Goal: Task Accomplishment & Management: Manage account settings

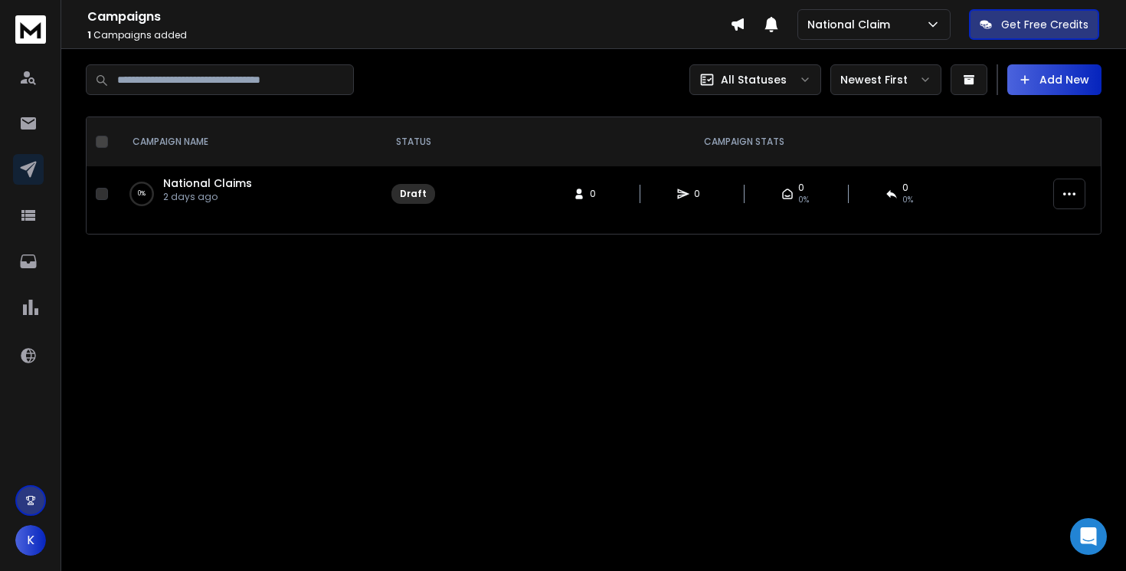
click at [196, 189] on span "National Claims" at bounding box center [207, 182] width 89 height 15
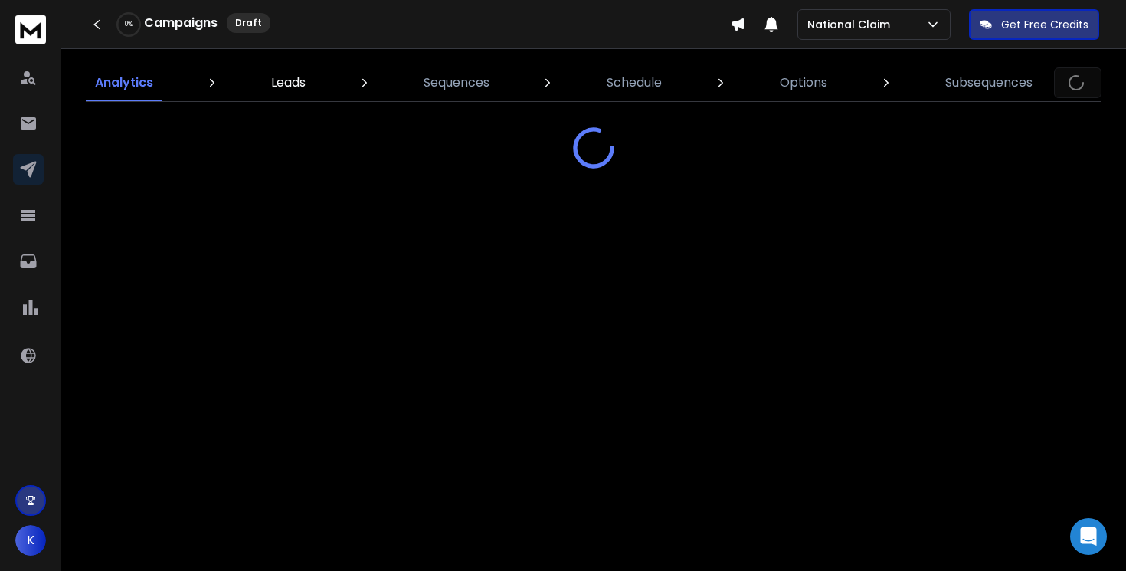
click at [277, 96] on link "Leads" at bounding box center [288, 82] width 53 height 37
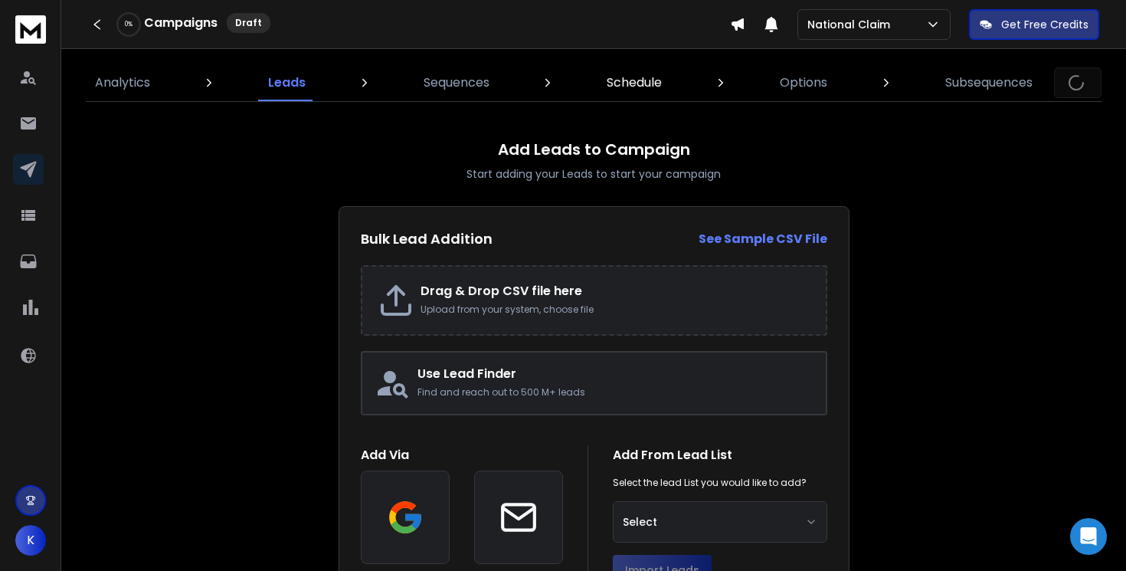
click at [637, 87] on p "Schedule" at bounding box center [634, 83] width 55 height 18
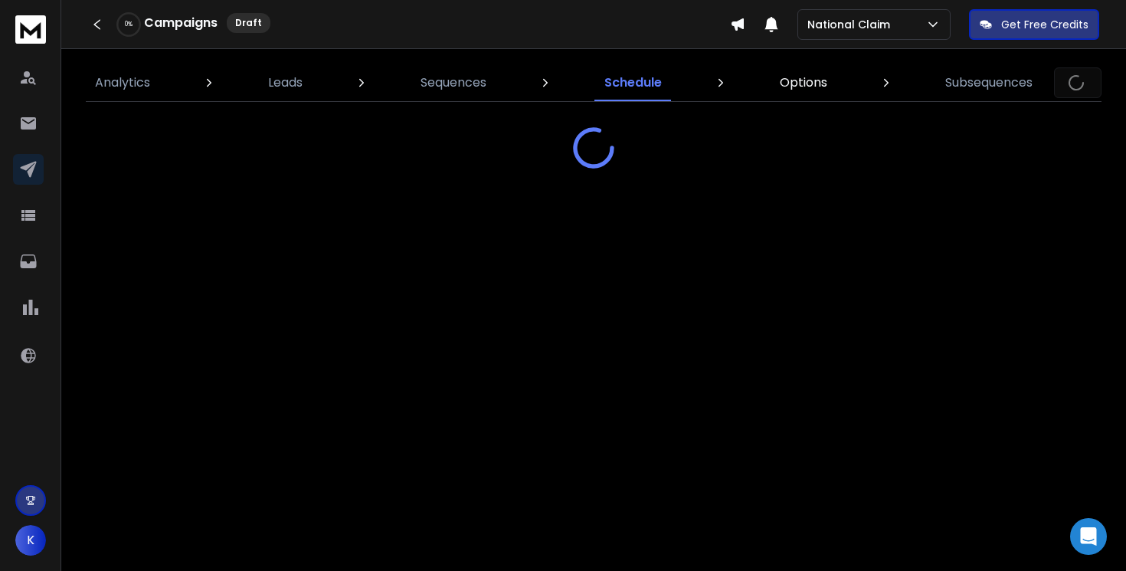
click at [784, 84] on p "Options" at bounding box center [804, 83] width 48 height 18
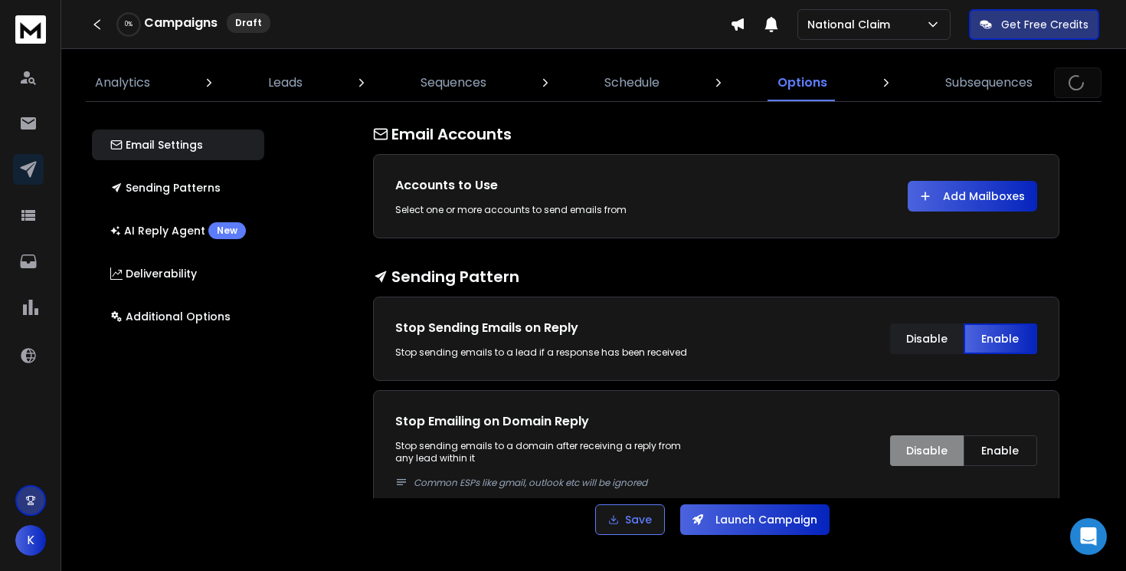
click at [954, 202] on button "Add Mailboxes" at bounding box center [972, 196] width 129 height 31
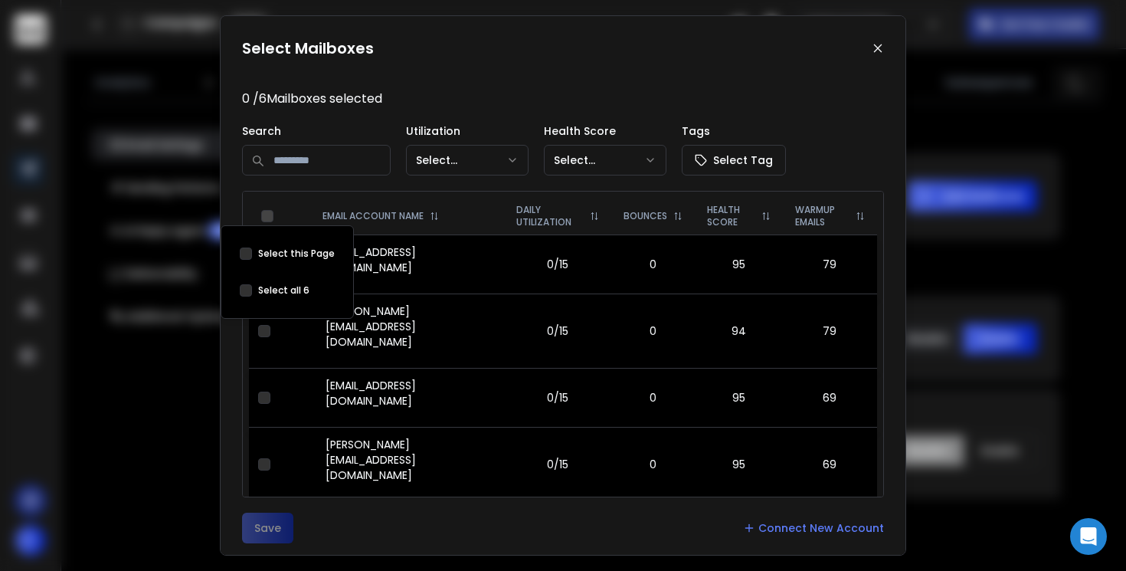
click at [270, 213] on button "Select this Page" at bounding box center [267, 216] width 12 height 12
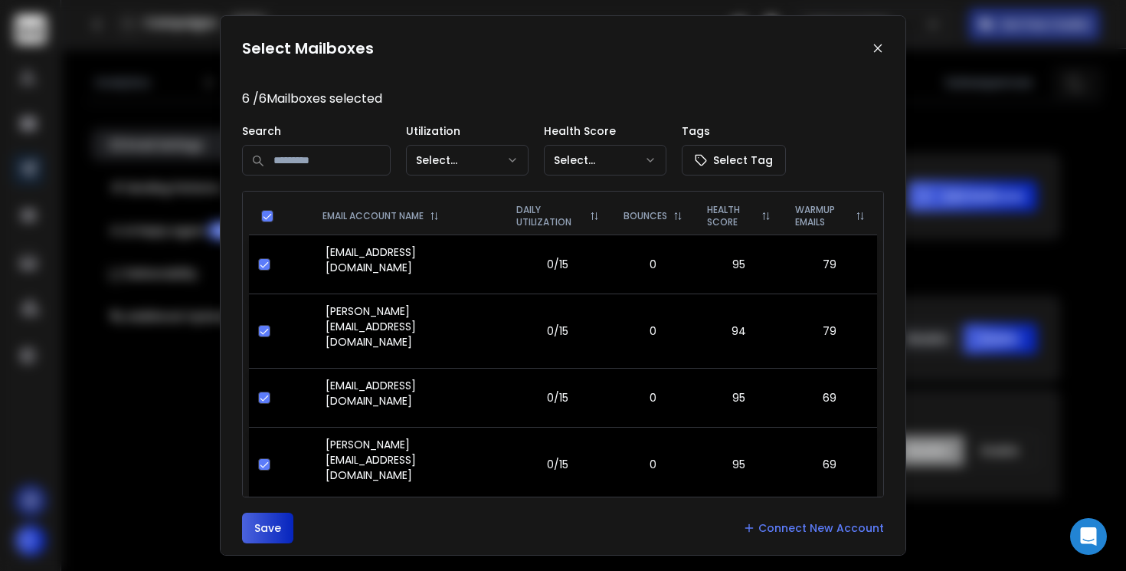
scroll to position [42, 0]
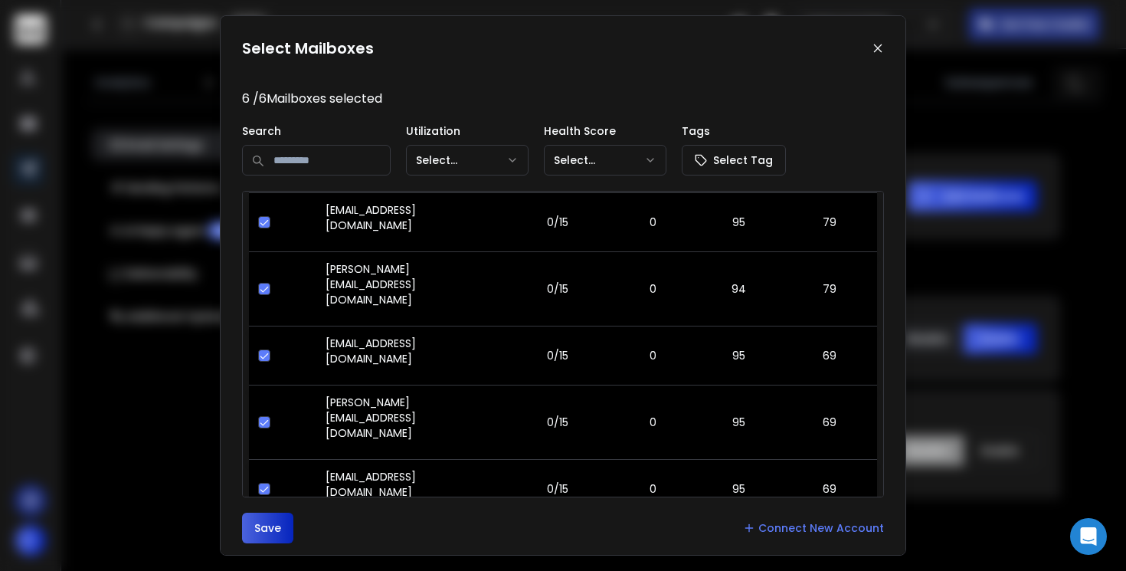
click at [285, 525] on button "Save" at bounding box center [267, 528] width 51 height 31
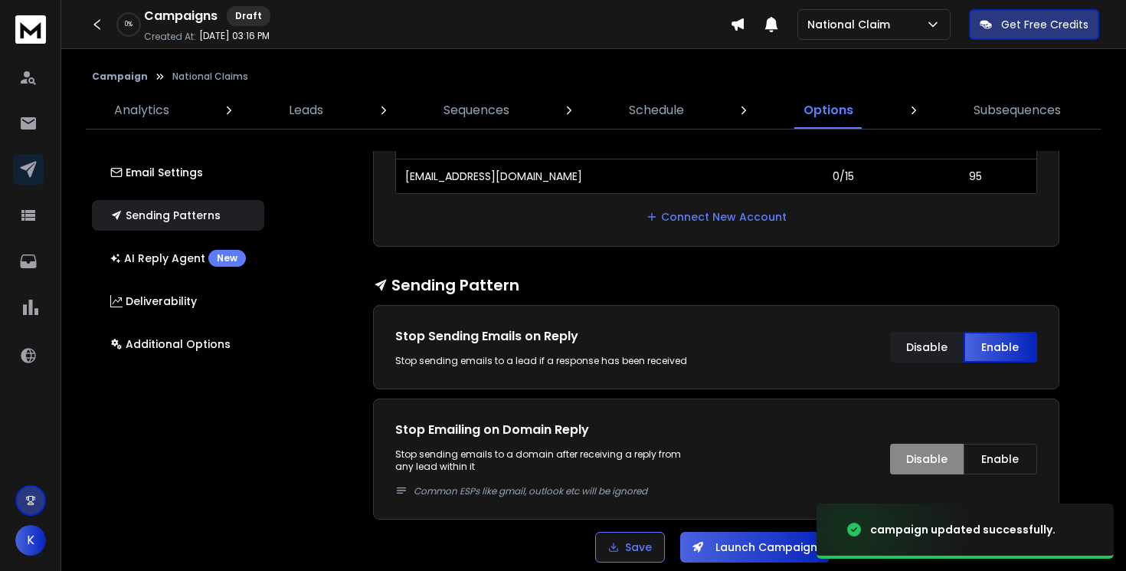
scroll to position [522, 0]
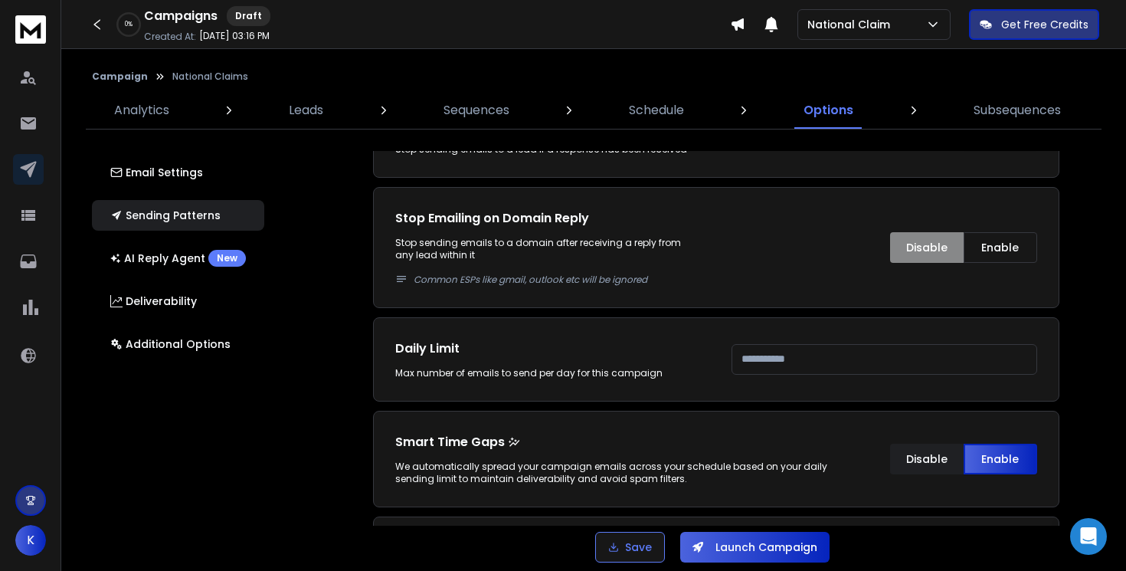
click at [745, 361] on input "***" at bounding box center [885, 359] width 306 height 31
type input "***"
click at [716, 411] on div "Smart Time Gaps We automatically spread your campaign emails across your schedu…" at bounding box center [716, 459] width 686 height 97
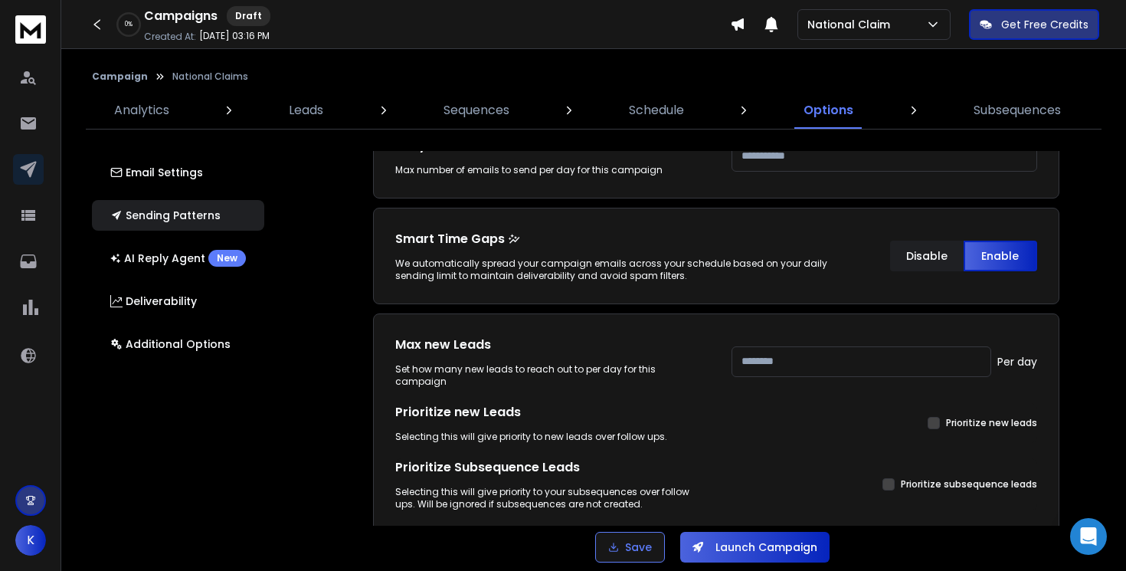
scroll to position [724, 0]
click at [743, 363] on input "***" at bounding box center [862, 362] width 260 height 31
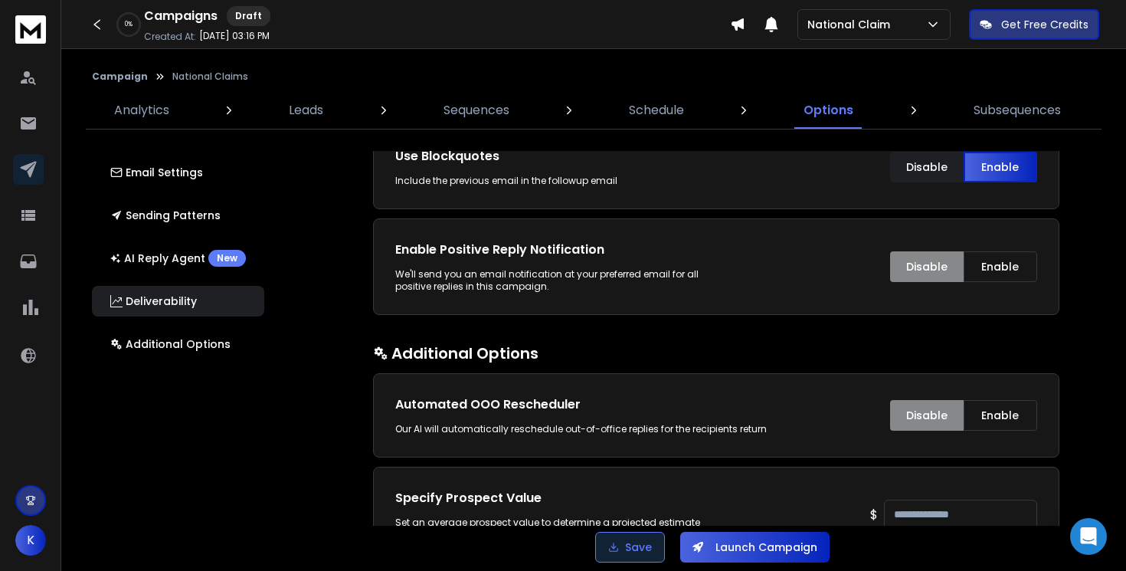
scroll to position [2676, 0]
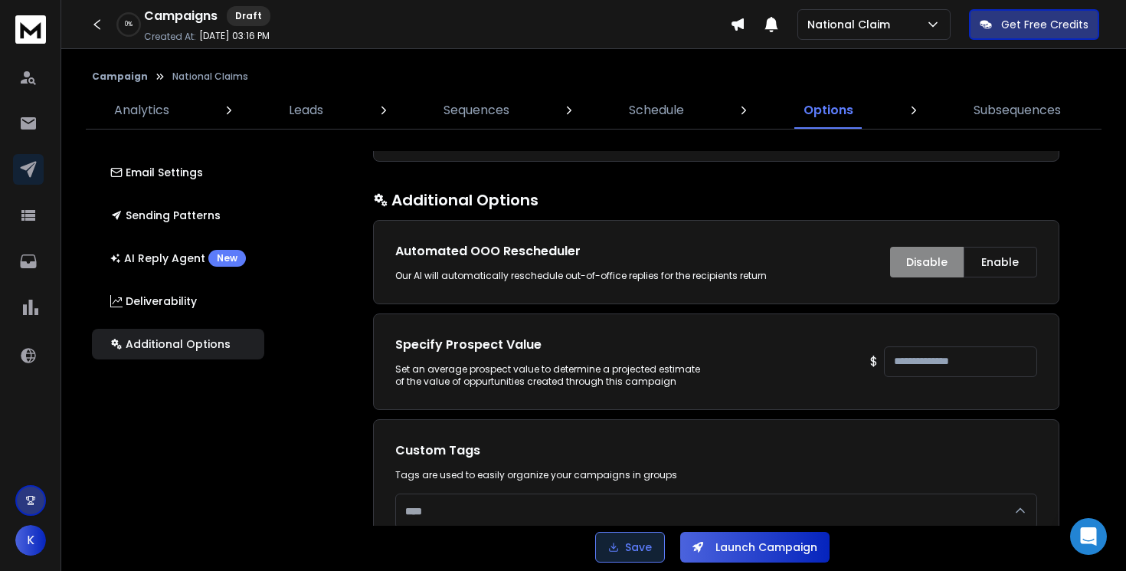
type input "***"
click at [631, 557] on button "Save" at bounding box center [630, 547] width 70 height 31
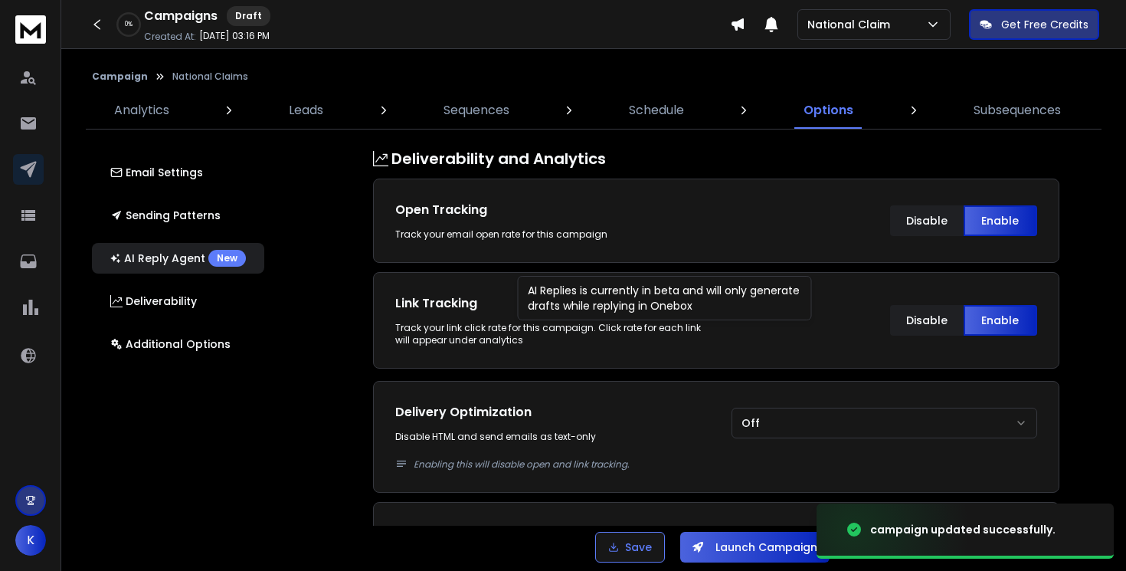
scroll to position [1383, 0]
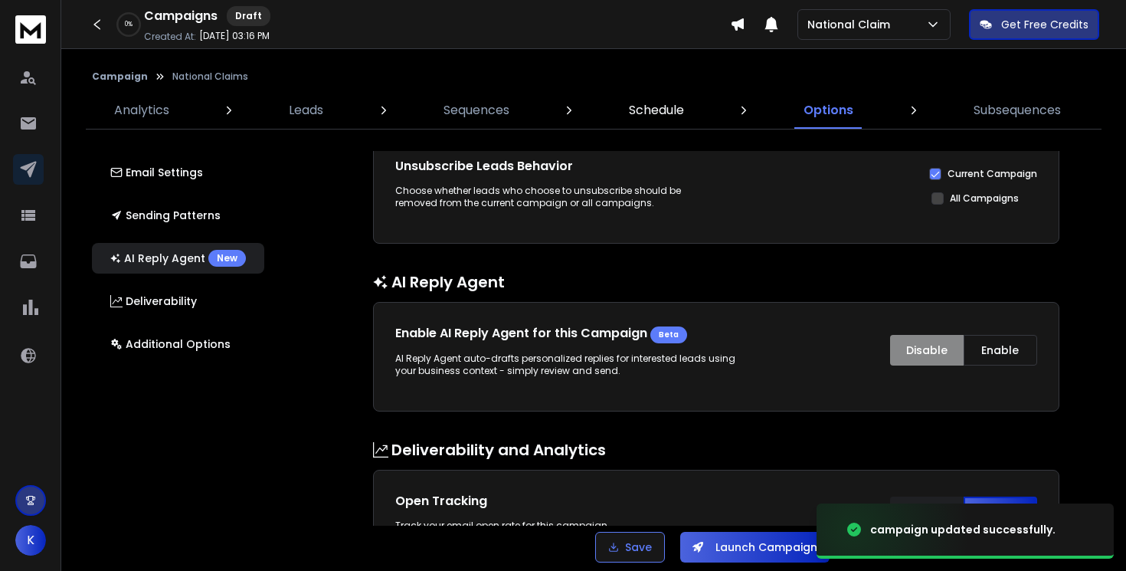
click at [657, 117] on p "Schedule" at bounding box center [656, 110] width 55 height 18
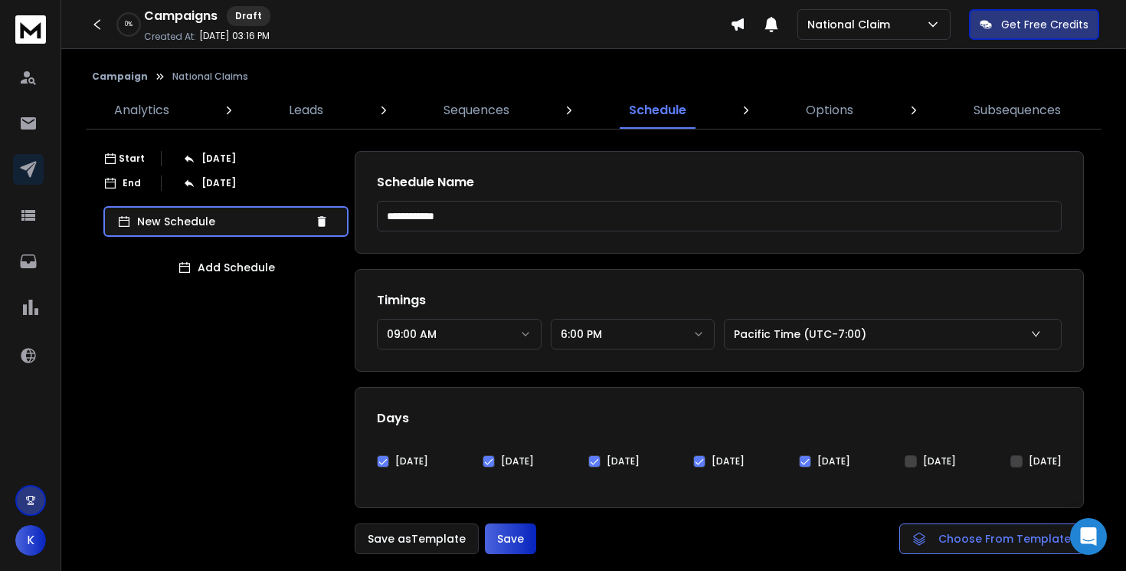
click at [418, 219] on input "**********" at bounding box center [719, 216] width 685 height 31
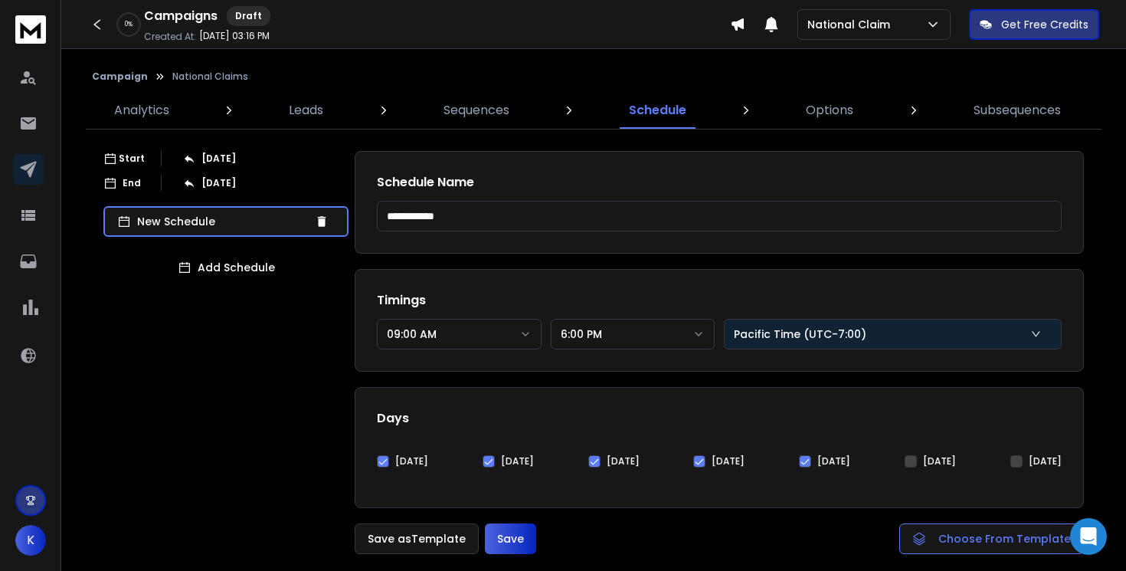
click at [768, 334] on p "Pacific Time (UTC-7:00)" at bounding box center [803, 333] width 139 height 15
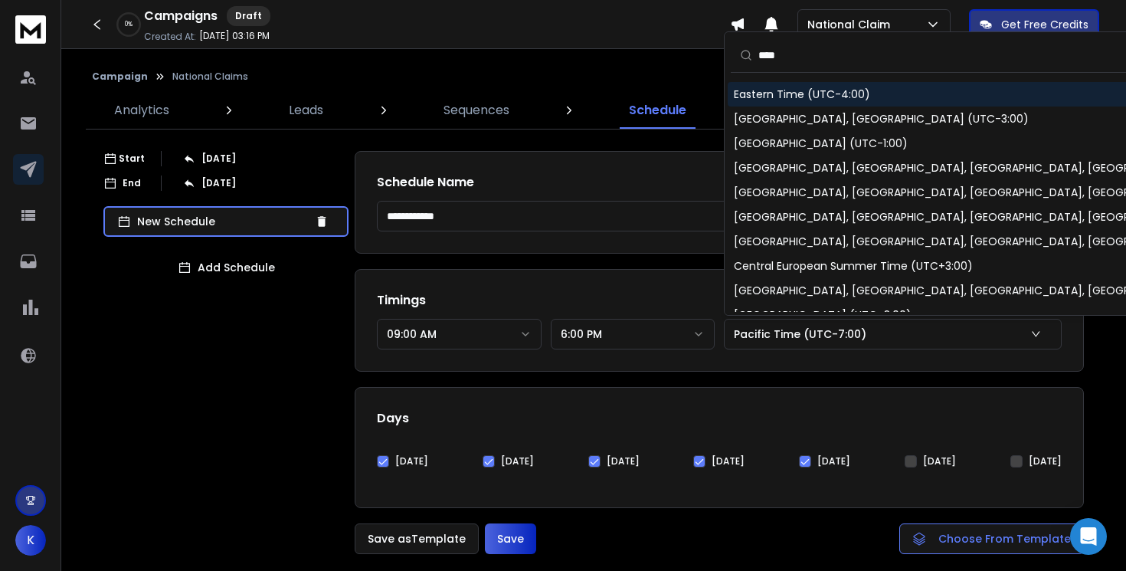
type input "****"
click at [799, 96] on div "Eastern Time (UTC-4:00)" at bounding box center [802, 94] width 136 height 15
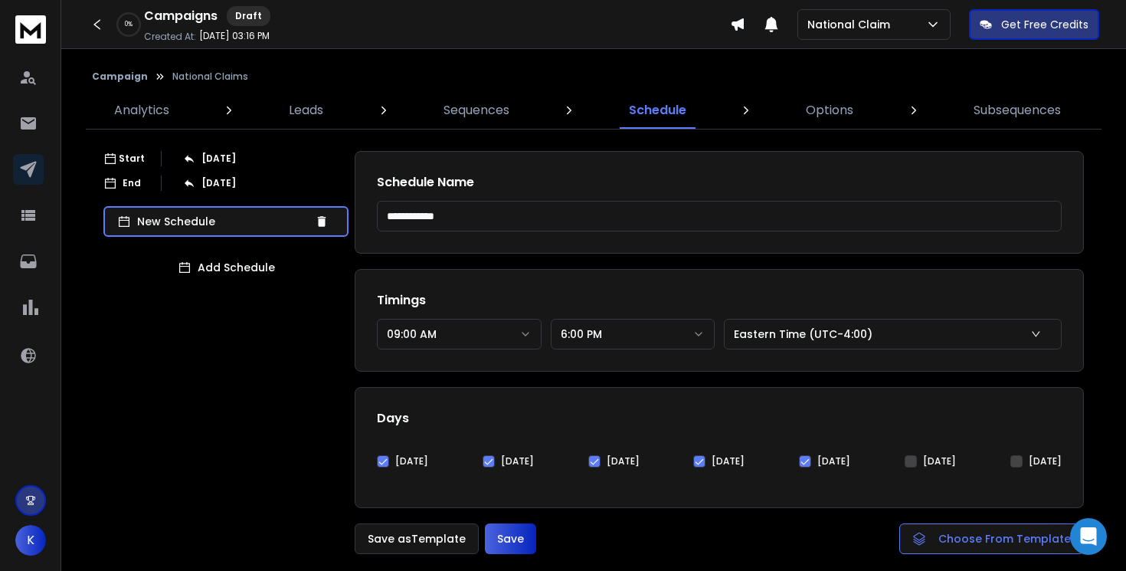
click at [513, 545] on button "Save" at bounding box center [510, 538] width 51 height 31
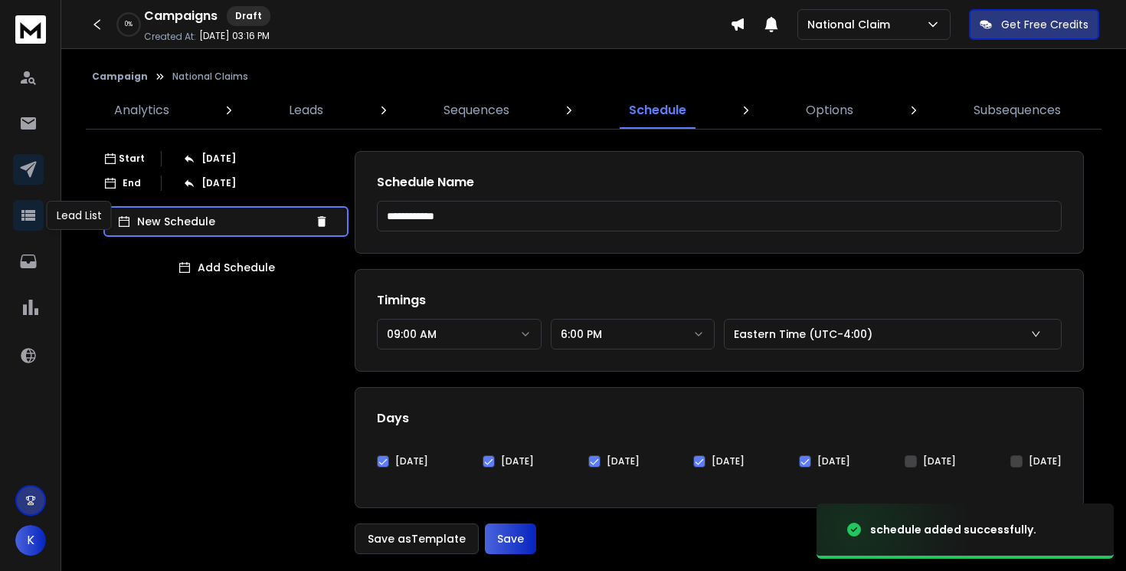
click at [25, 228] on link at bounding box center [28, 215] width 31 height 31
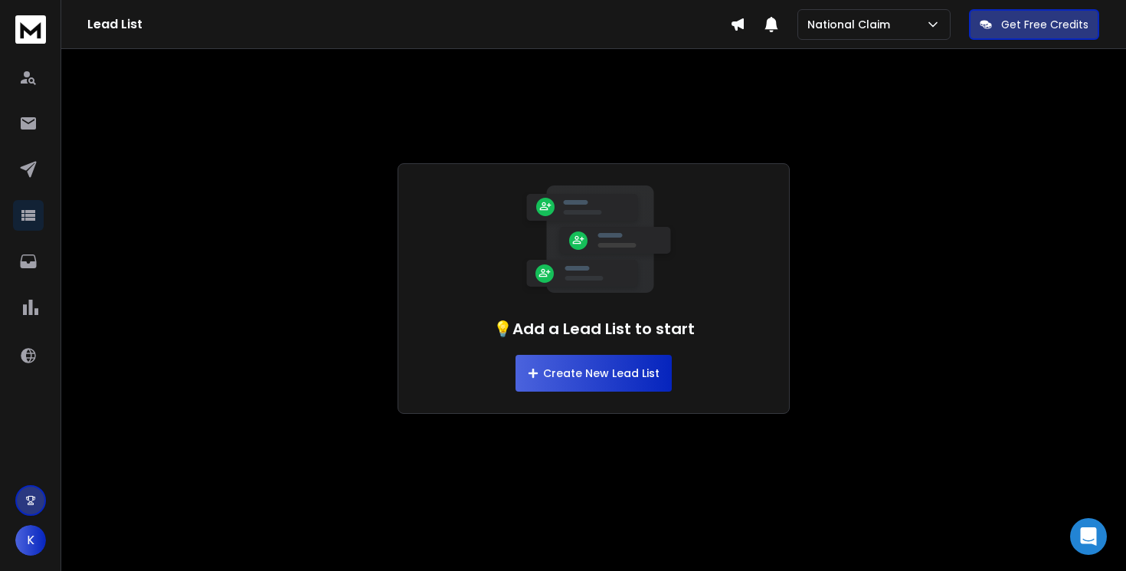
click at [594, 374] on button "Create New Lead List" at bounding box center [594, 373] width 156 height 37
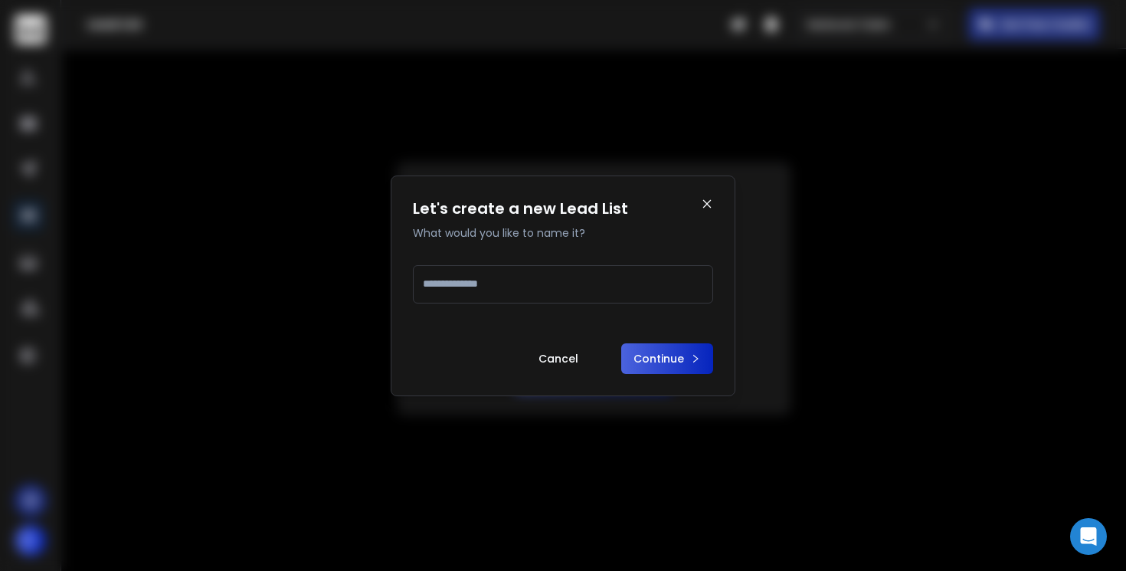
click at [482, 293] on input at bounding box center [563, 284] width 300 height 38
type input "*"
type input "**********"
click at [655, 352] on button "Continue" at bounding box center [667, 358] width 92 height 31
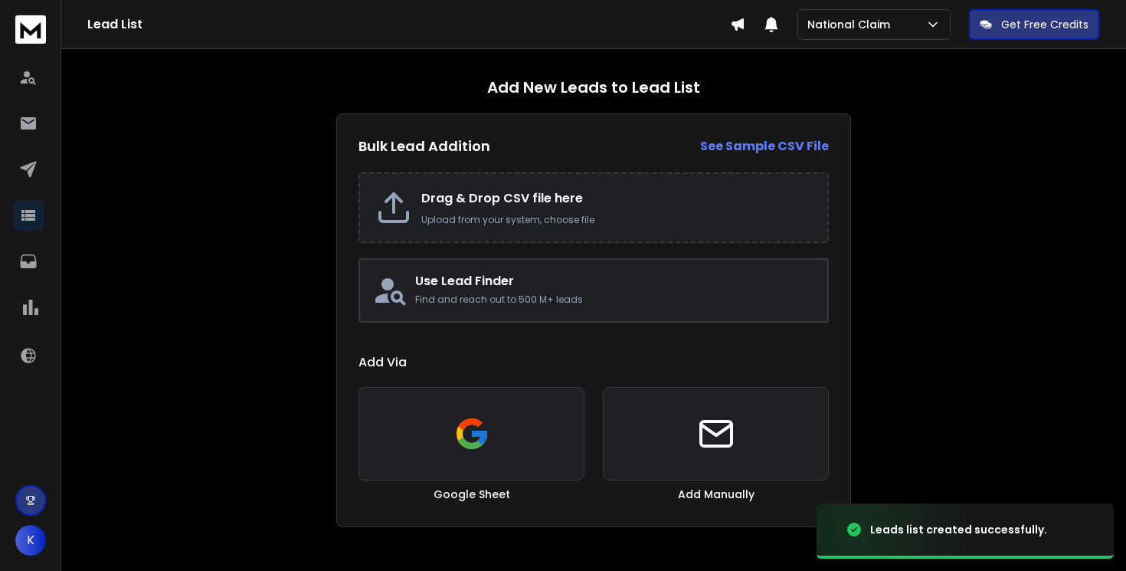
click at [538, 221] on p "Upload from your system, choose file" at bounding box center [616, 220] width 391 height 12
type input "**********"
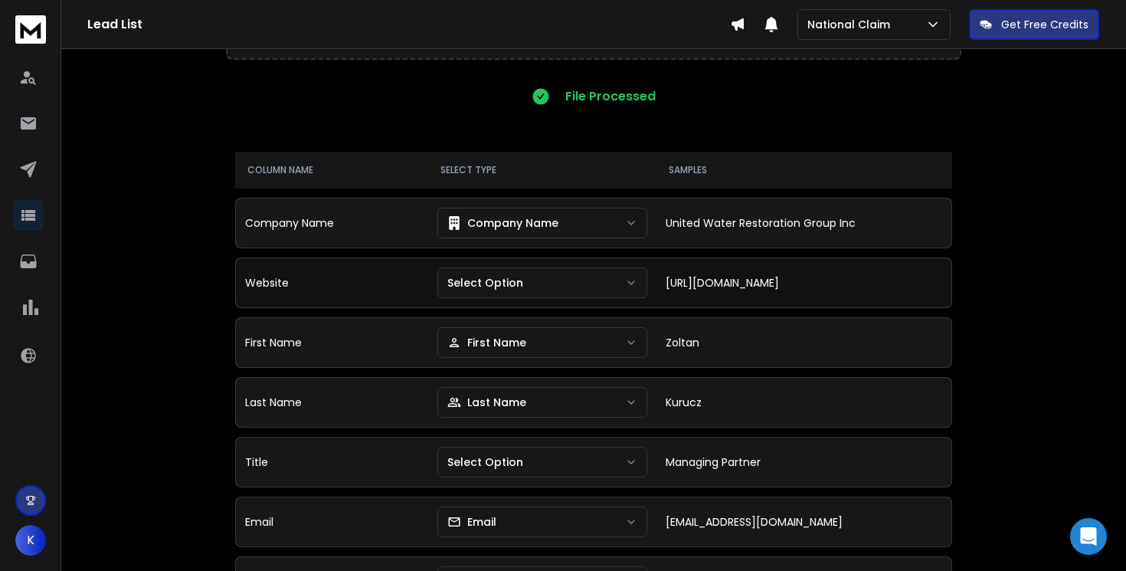
scroll to position [241, 0]
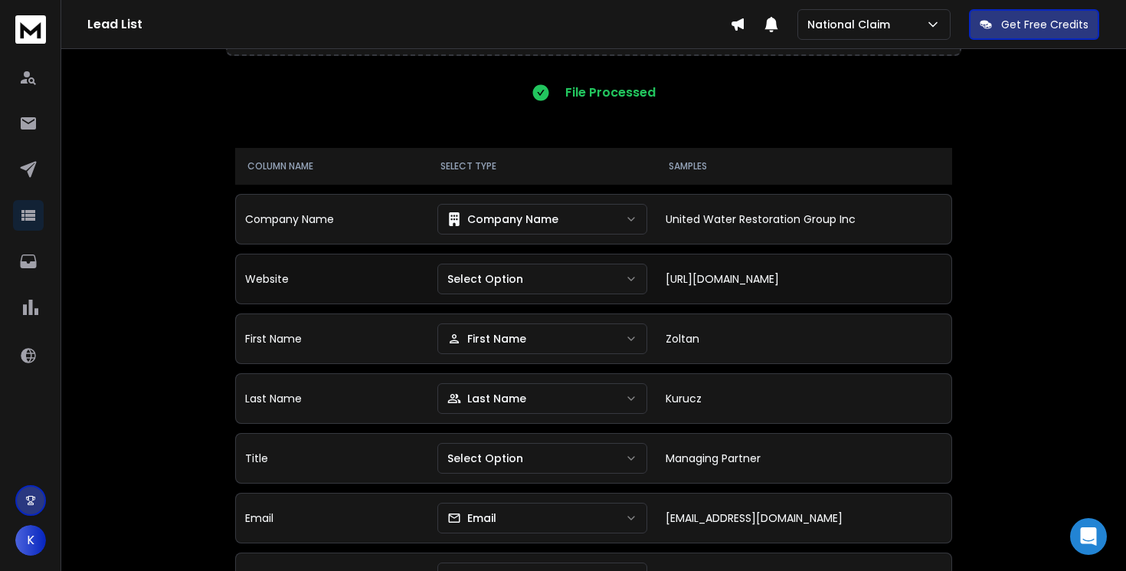
click at [470, 267] on button "Select Option" at bounding box center [542, 279] width 210 height 31
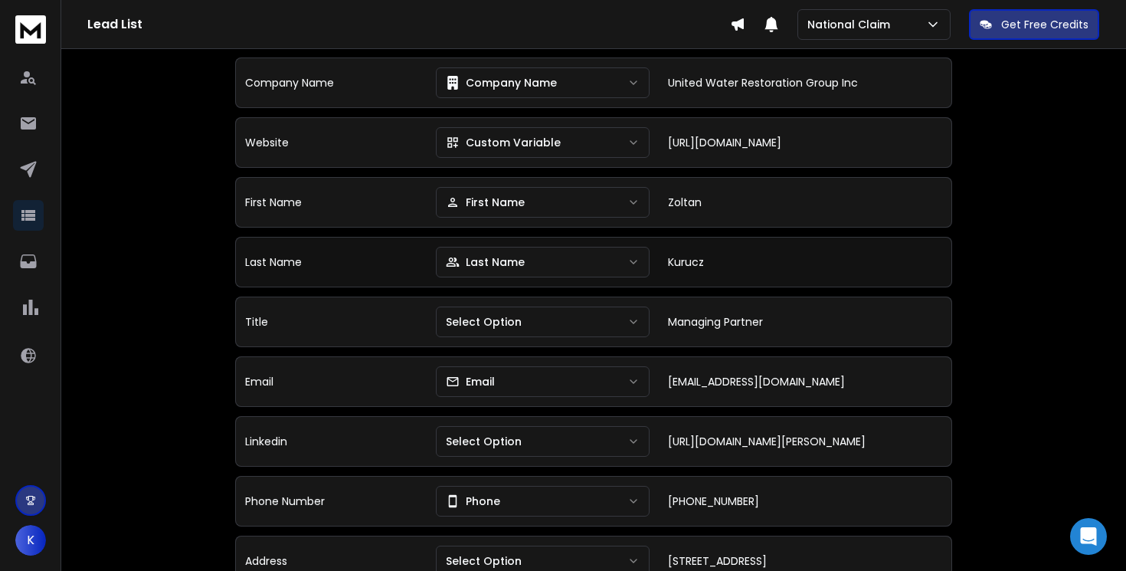
scroll to position [400, 0]
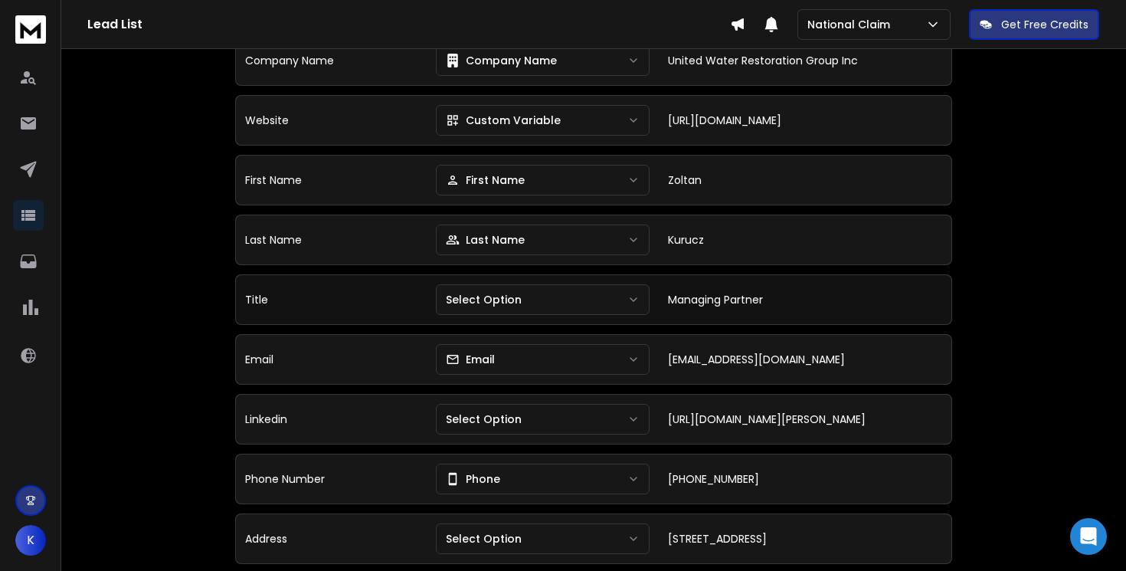
click at [479, 301] on button "Select Option" at bounding box center [543, 299] width 214 height 31
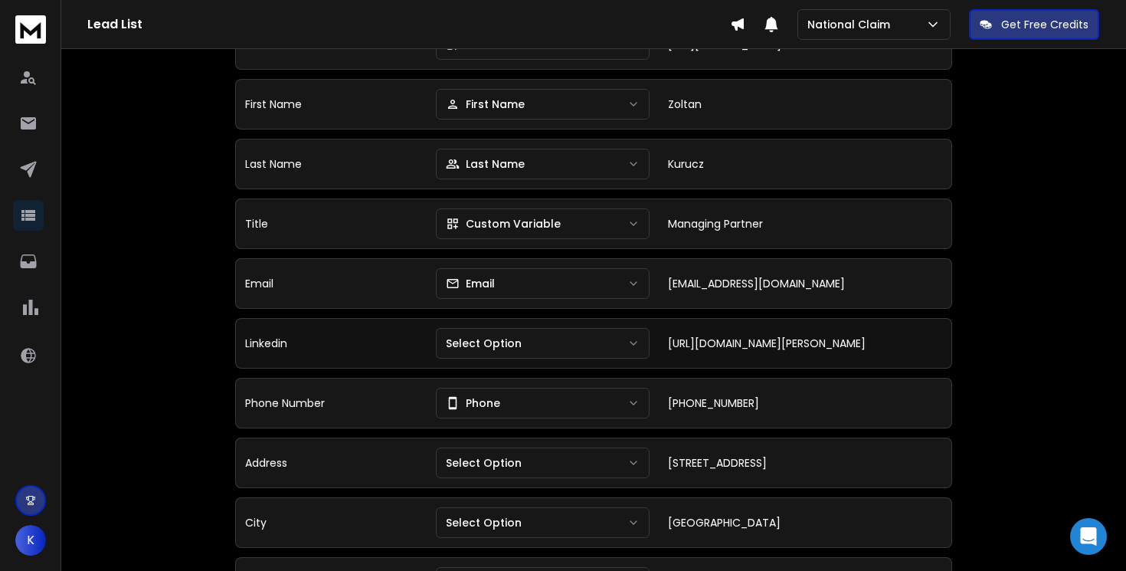
scroll to position [489, 0]
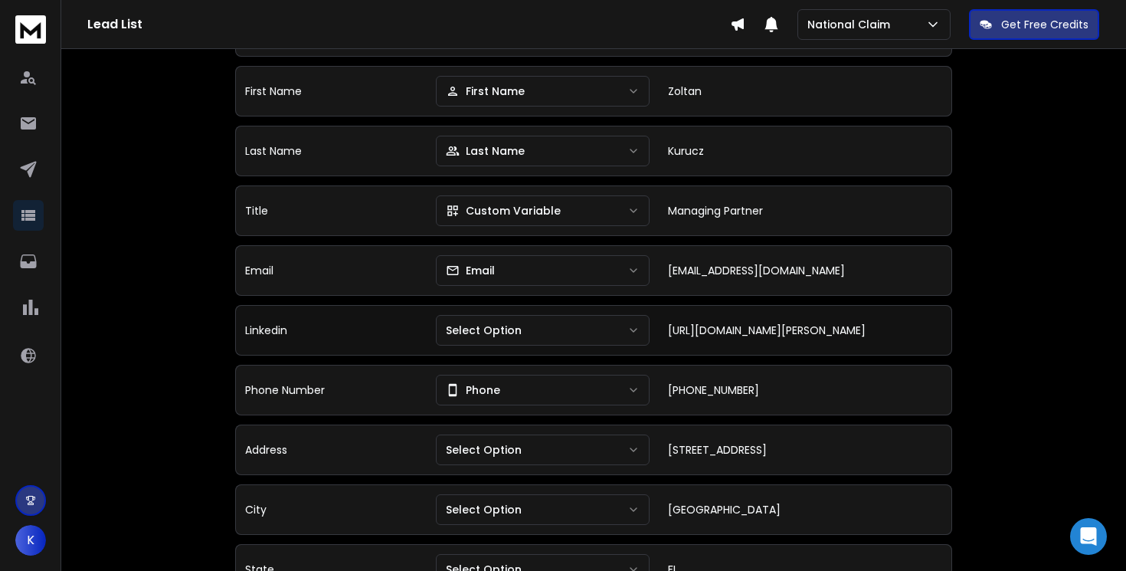
click at [462, 336] on button "Select Option" at bounding box center [543, 330] width 214 height 31
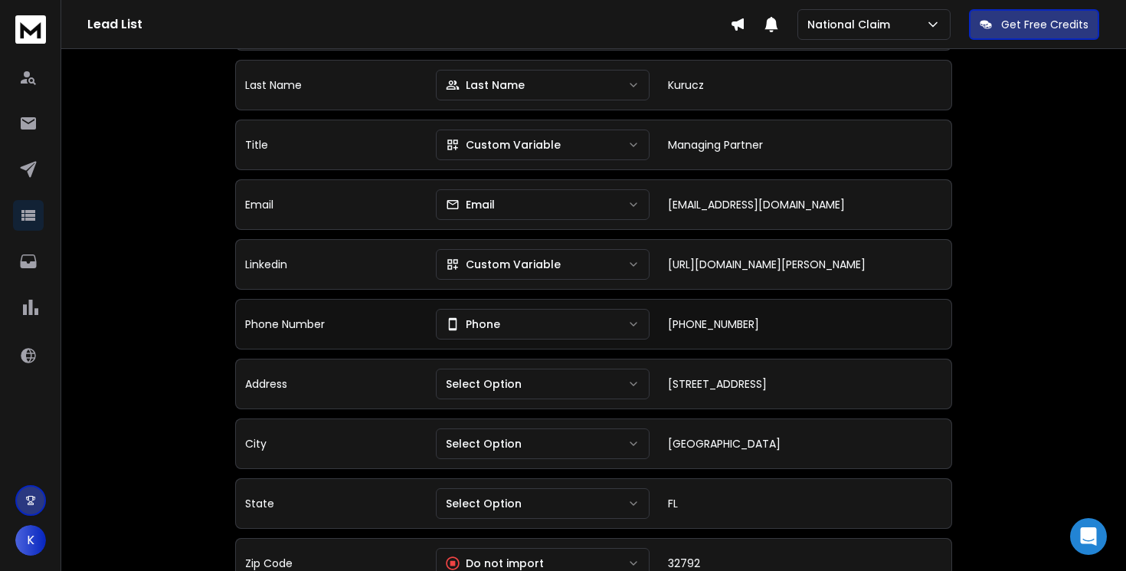
scroll to position [565, 0]
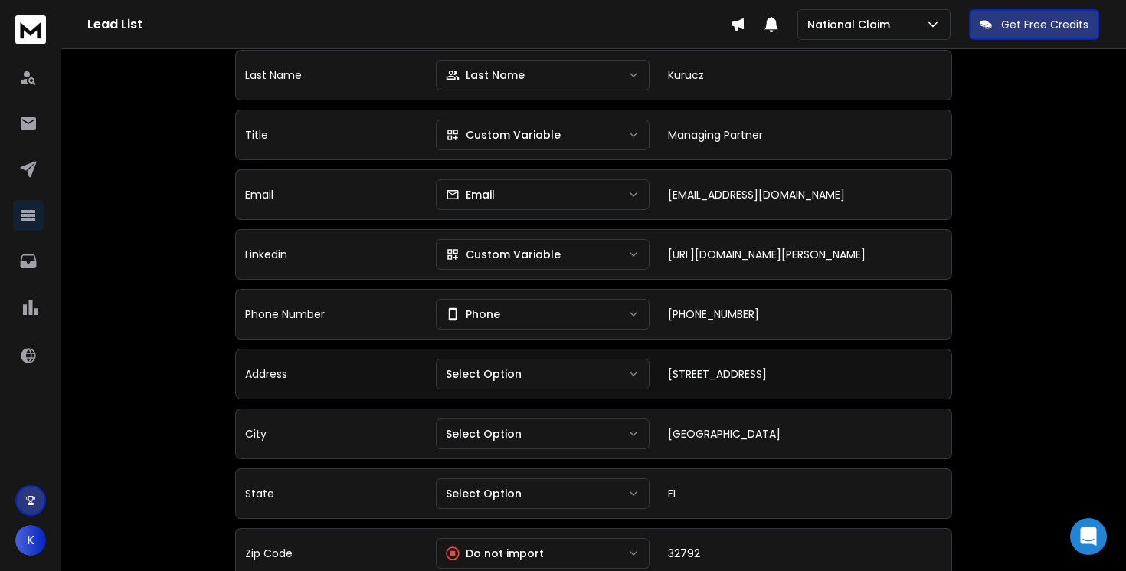
click at [471, 376] on button "Select Option" at bounding box center [543, 374] width 214 height 31
click at [486, 423] on button "Select Option" at bounding box center [543, 433] width 214 height 31
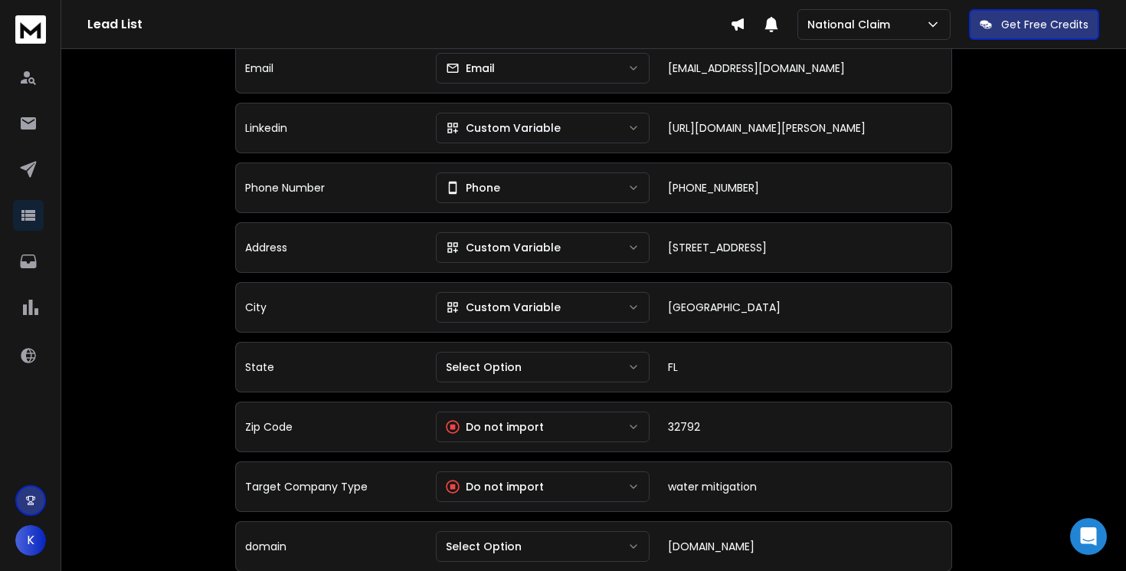
scroll to position [706, 0]
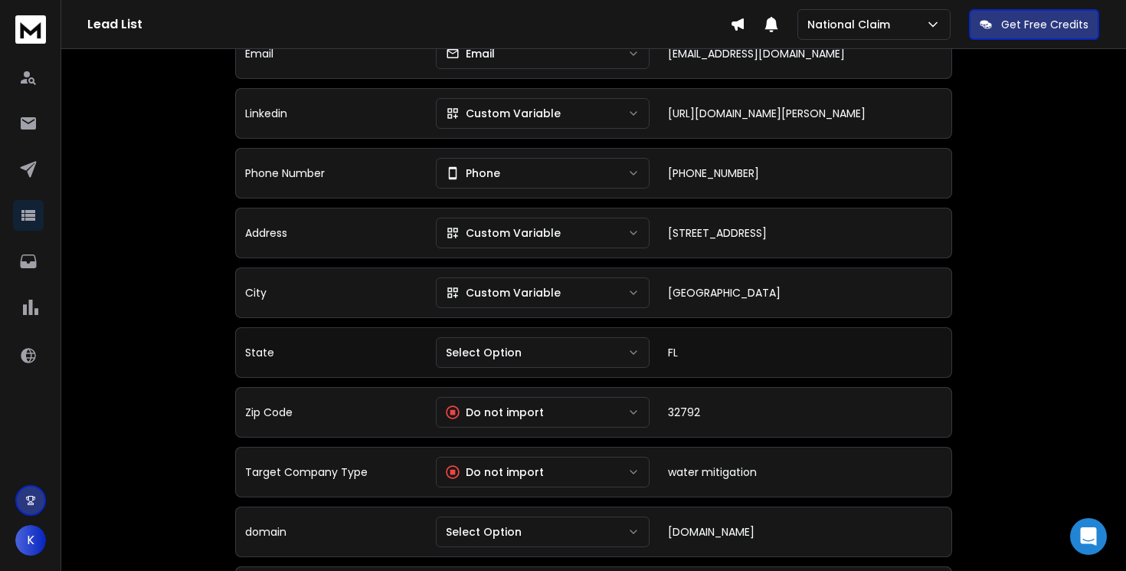
click at [467, 355] on button "Select Option" at bounding box center [543, 352] width 214 height 31
click at [485, 418] on div "Do not import" at bounding box center [495, 412] width 98 height 15
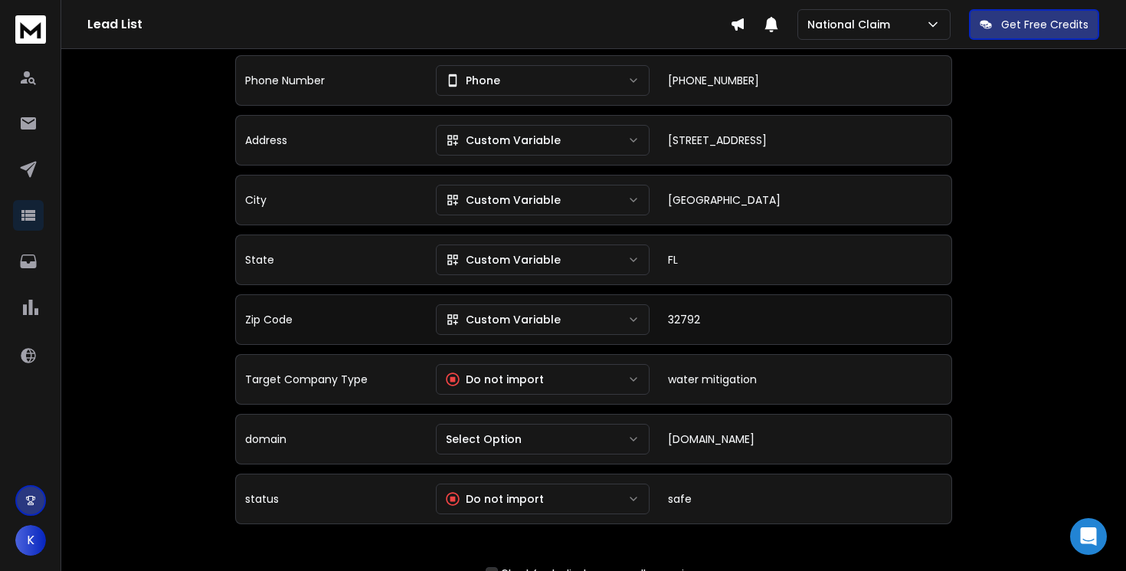
scroll to position [799, 0]
click at [491, 386] on button "Do not import" at bounding box center [543, 378] width 214 height 31
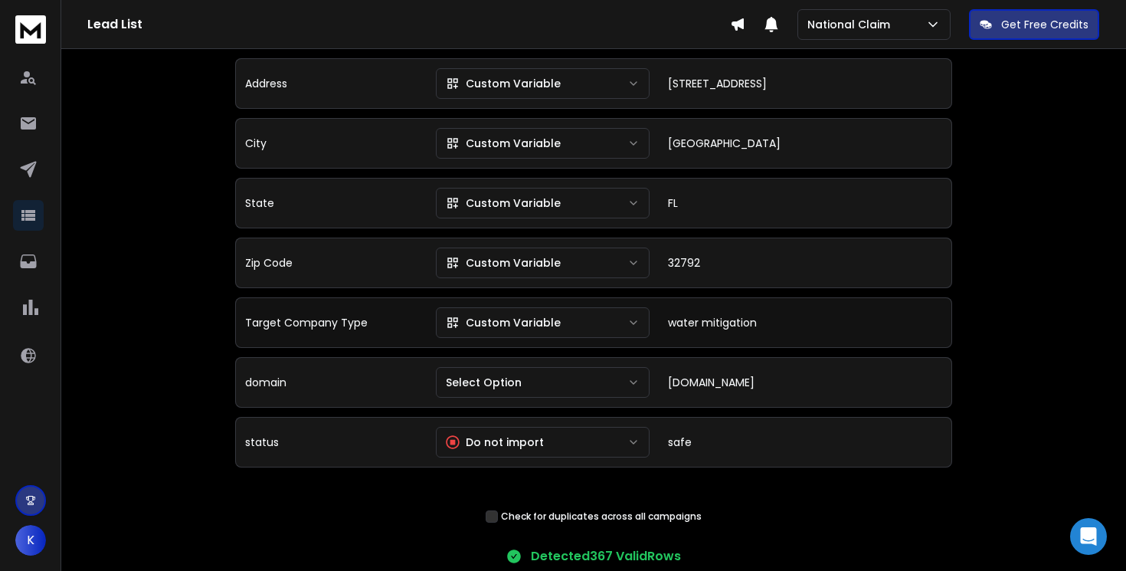
scroll to position [866, 0]
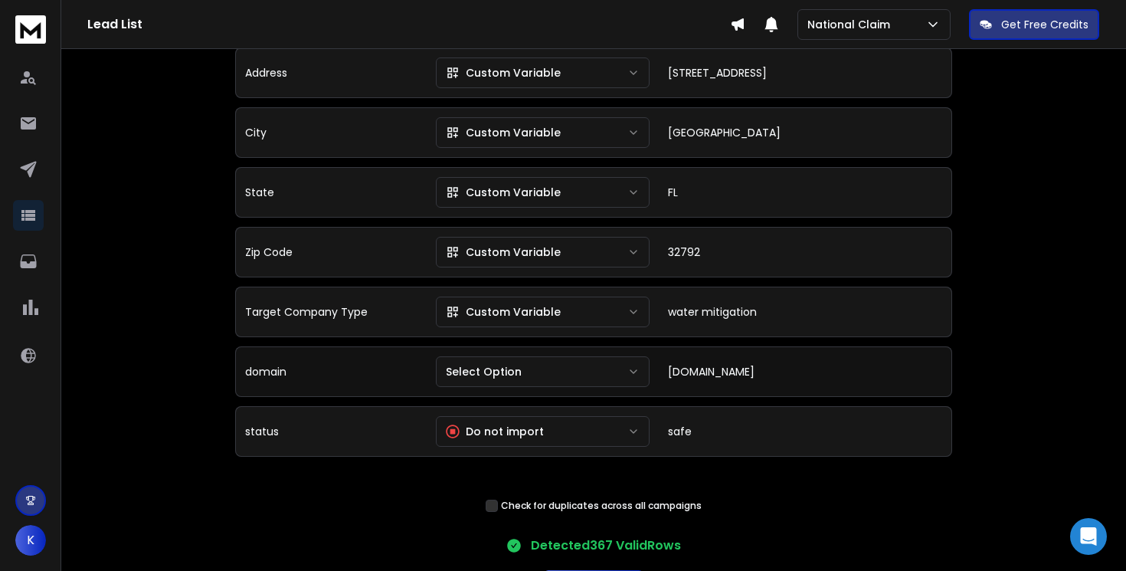
click at [485, 379] on button "Select Option" at bounding box center [543, 371] width 214 height 31
click at [487, 429] on div "Do not import" at bounding box center [495, 431] width 98 height 15
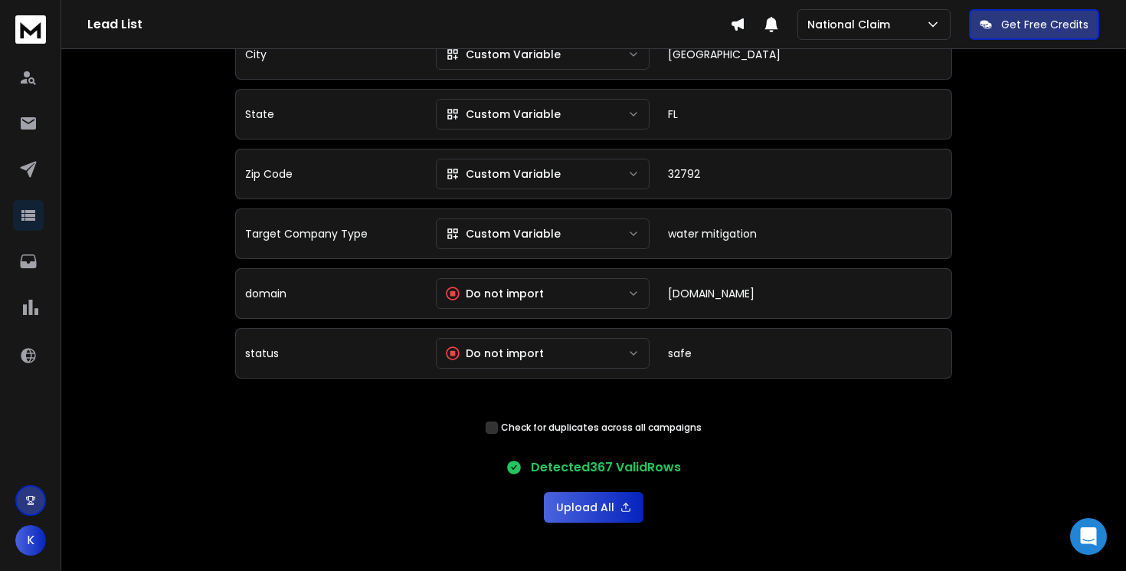
scroll to position [945, 0]
click at [496, 425] on button "Check for duplicates across all campaigns" at bounding box center [492, 427] width 12 height 12
click at [605, 511] on button "Upload All" at bounding box center [594, 506] width 100 height 31
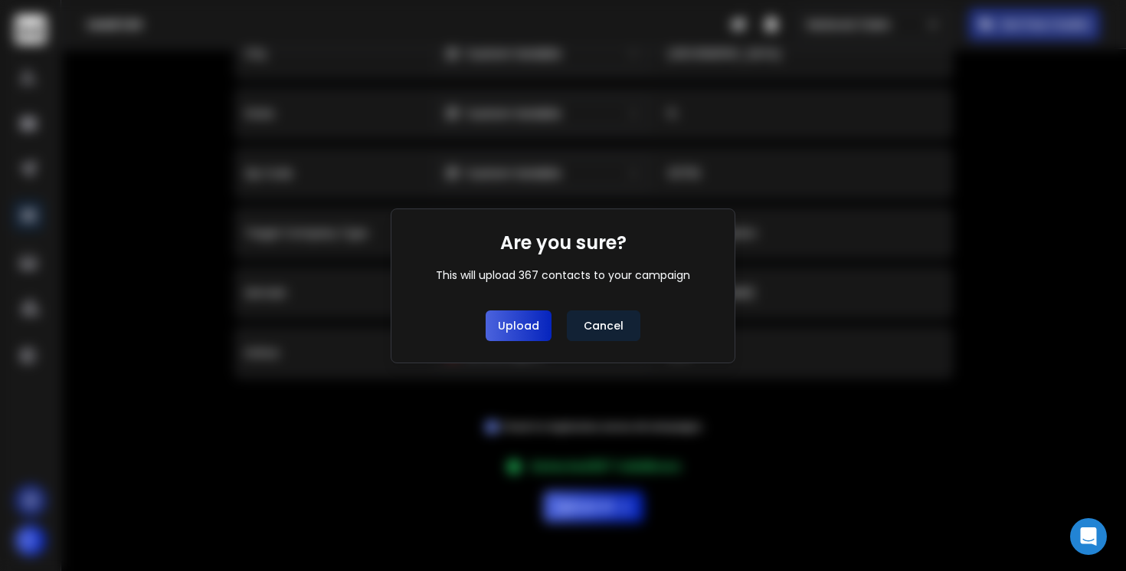
click at [524, 323] on button "Upload" at bounding box center [519, 325] width 66 height 31
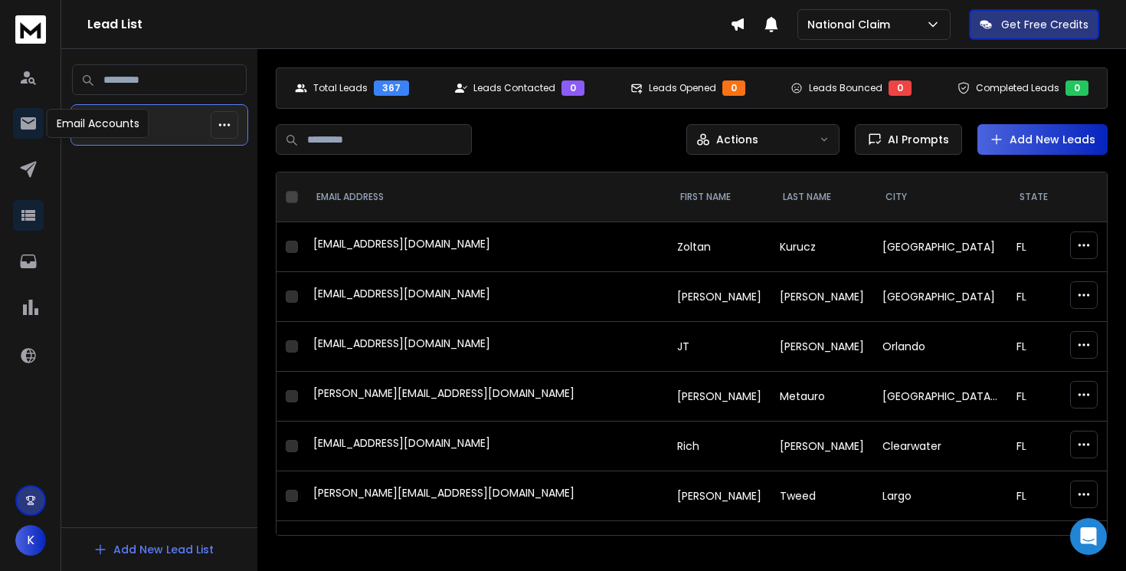
click at [30, 124] on icon at bounding box center [28, 123] width 15 height 12
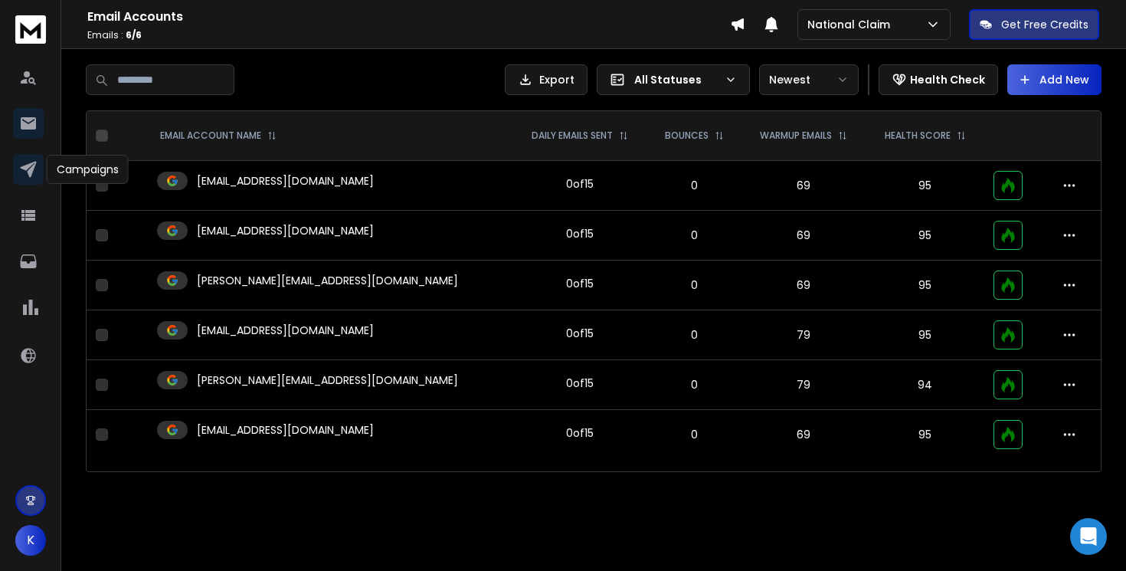
click at [30, 171] on icon at bounding box center [28, 169] width 16 height 16
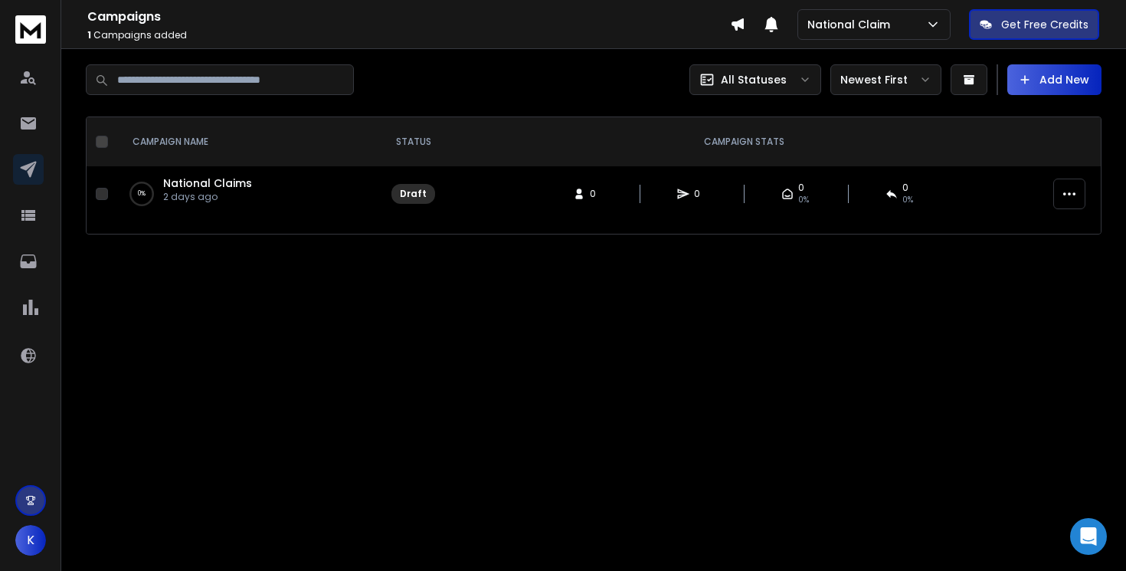
click at [217, 187] on span "National Claims" at bounding box center [207, 182] width 89 height 15
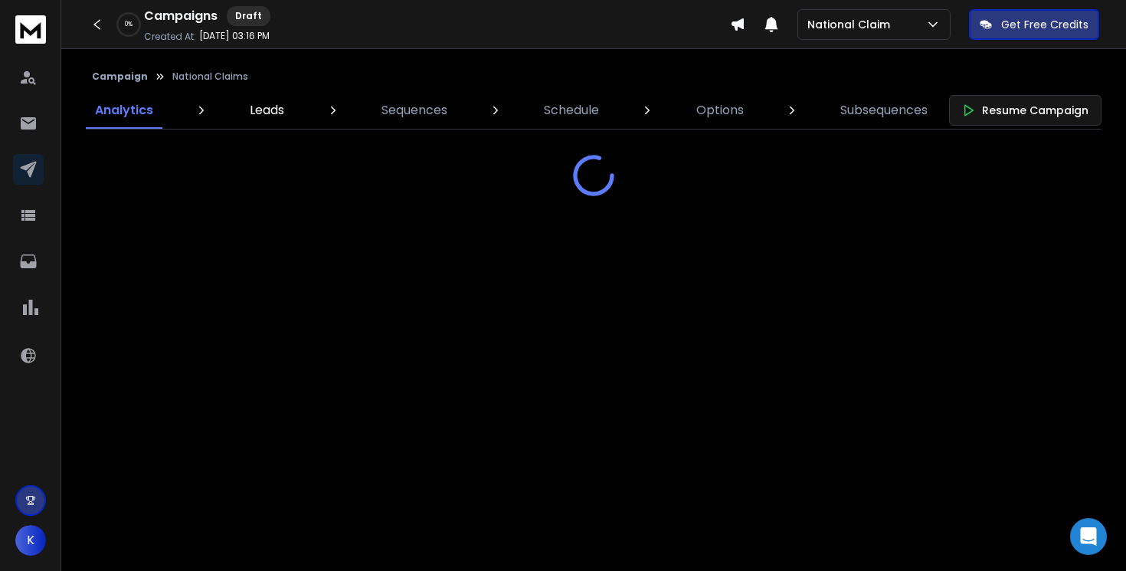
click at [260, 115] on p "Leads" at bounding box center [267, 110] width 34 height 18
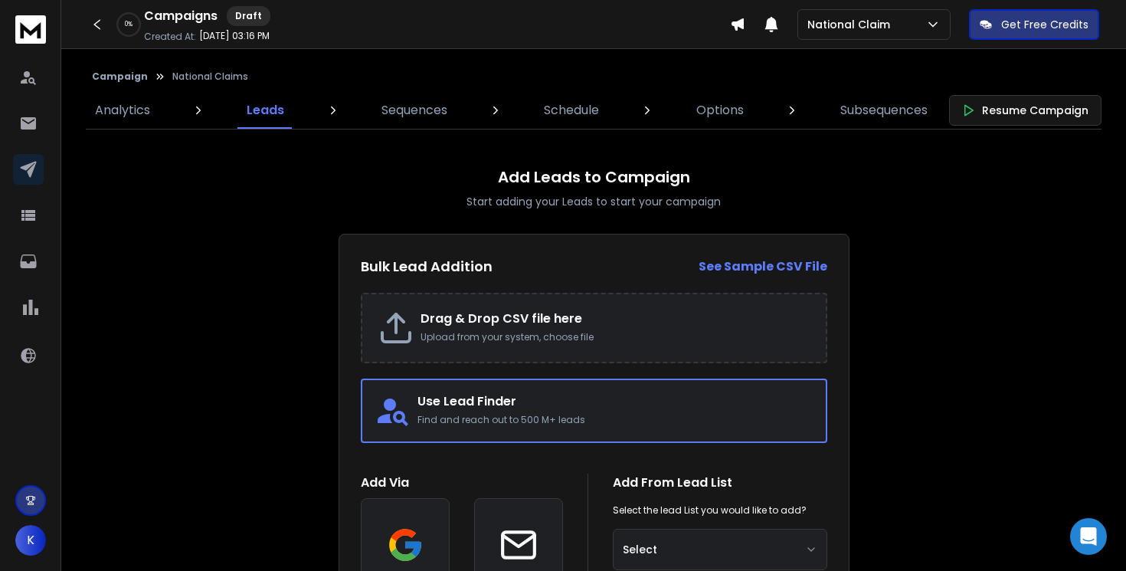
scroll to position [89, 0]
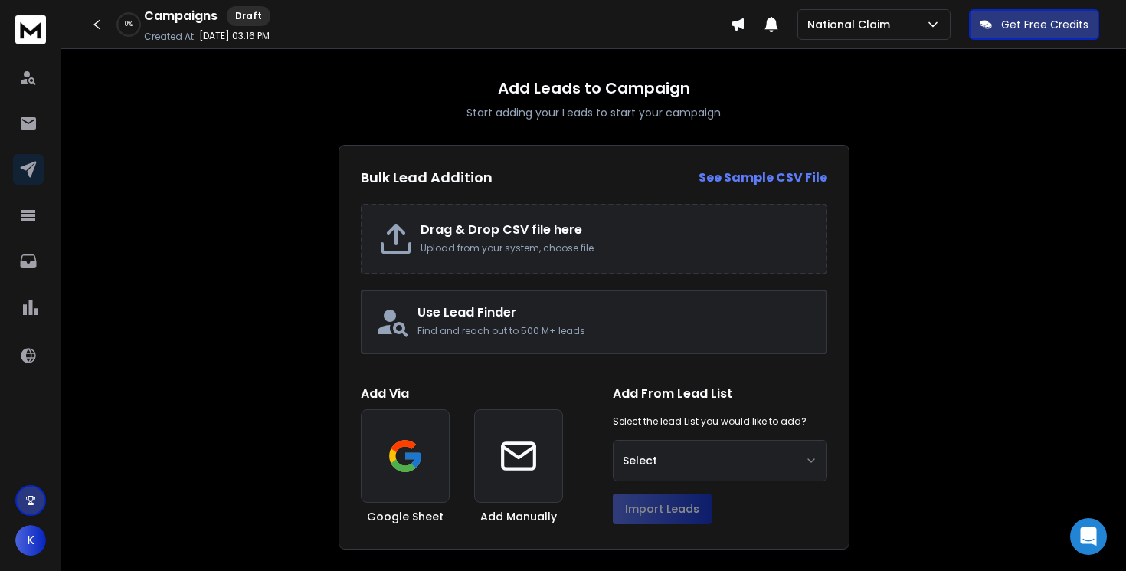
click at [661, 461] on button "Select" at bounding box center [720, 460] width 215 height 41
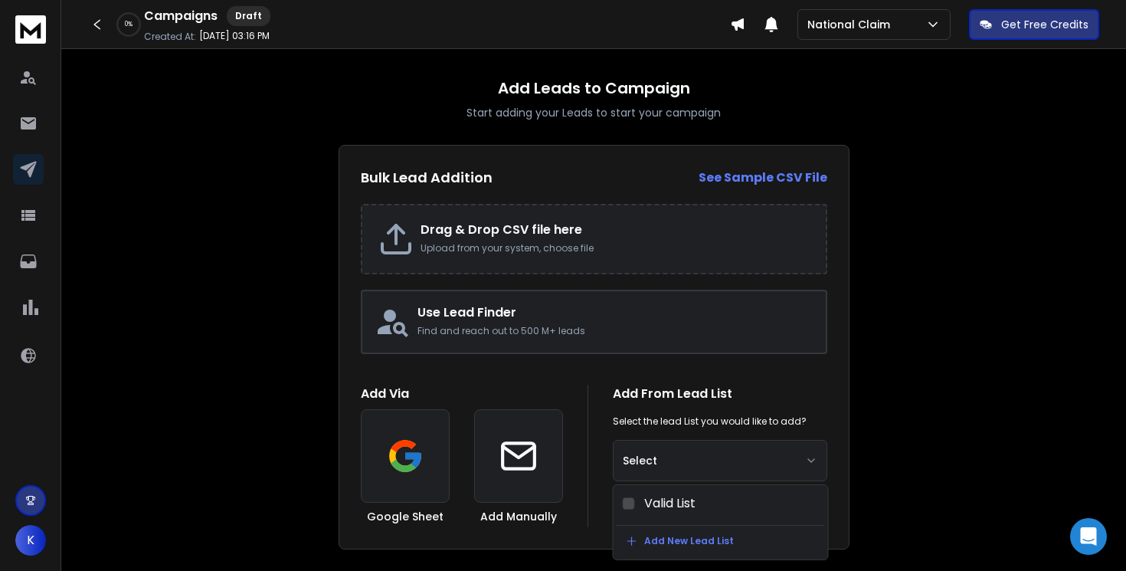
click at [641, 499] on div "Valid List" at bounding box center [716, 503] width 199 height 31
click at [580, 380] on div "Bulk Lead Addition See Sample CSV File Drag & Drop CSV file here Upload from yo…" at bounding box center [594, 347] width 467 height 360
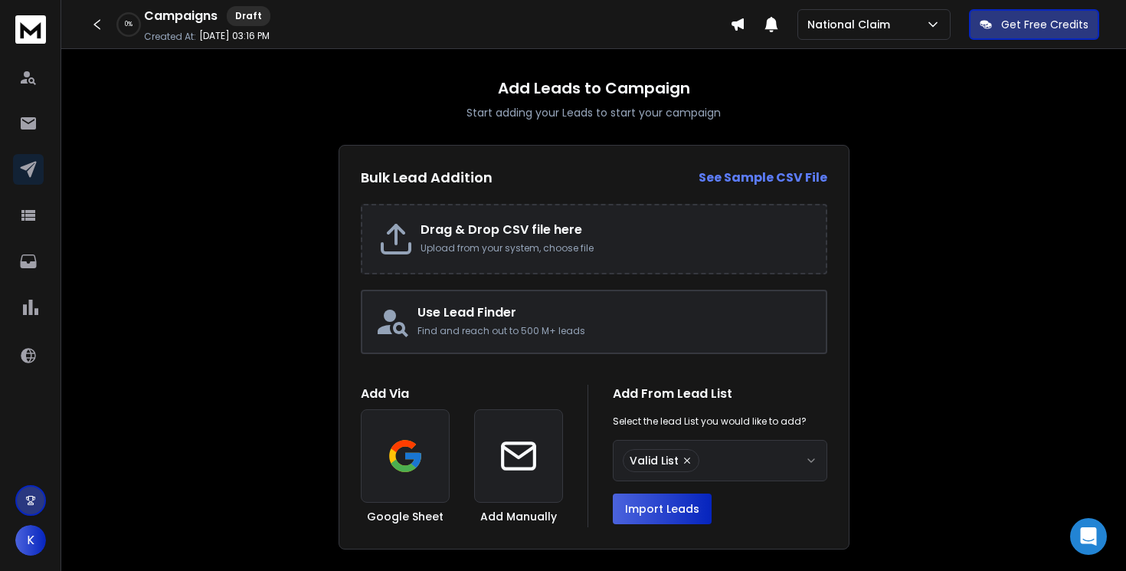
click at [644, 521] on button "Import Leads" at bounding box center [662, 508] width 99 height 31
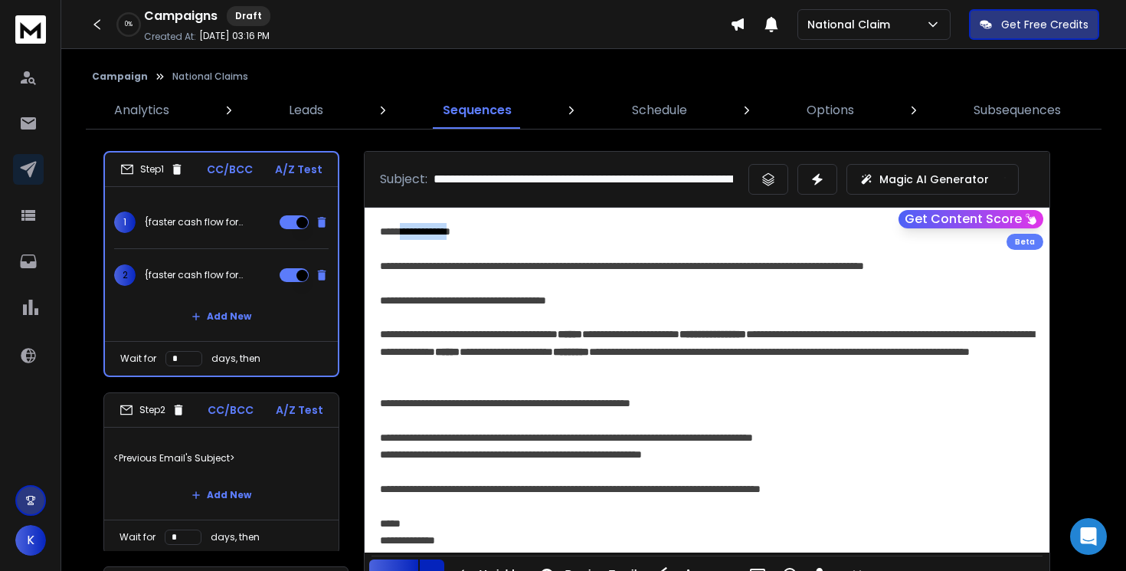
drag, startPoint x: 465, startPoint y: 234, endPoint x: 406, endPoint y: 237, distance: 59.0
click at [406, 237] on div "**********" at bounding box center [707, 231] width 654 height 17
click at [572, 366] on div "**********" at bounding box center [707, 351] width 654 height 51
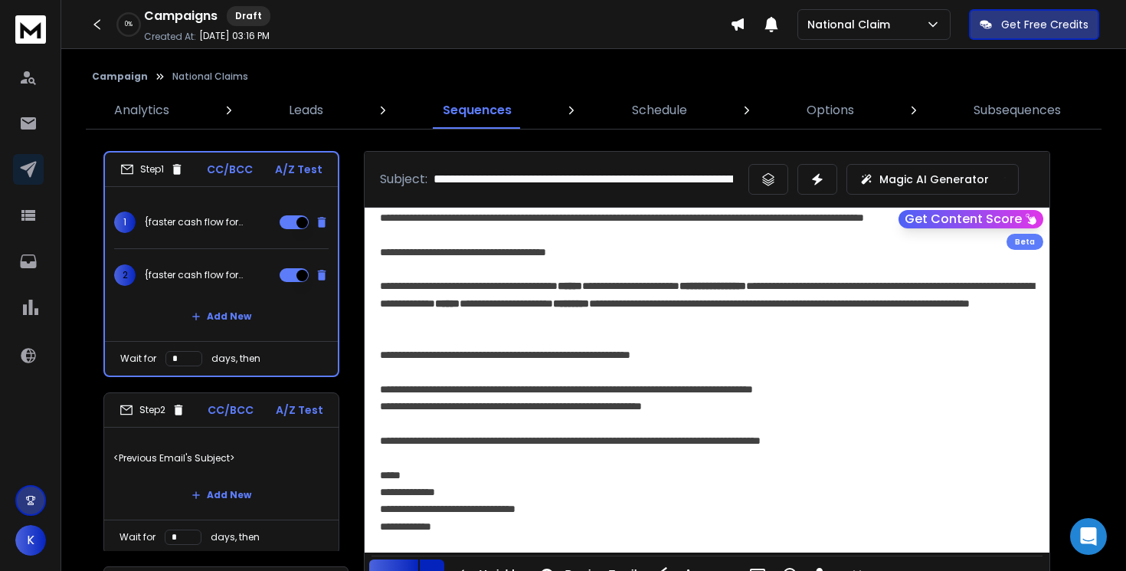
scroll to position [47, 0]
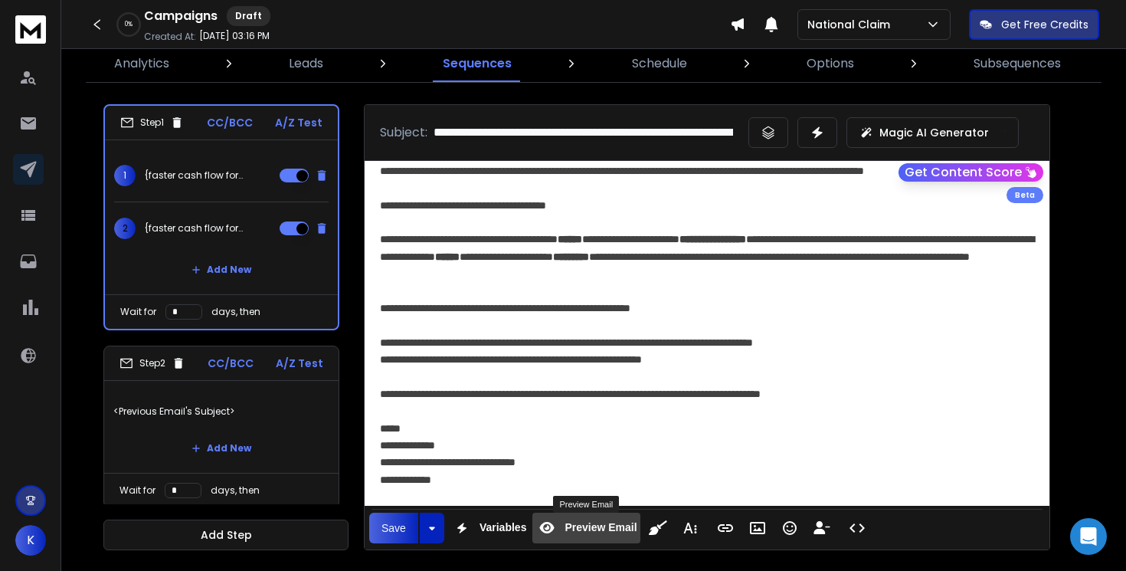
click at [560, 523] on div "Preview Email" at bounding box center [585, 527] width 107 height 25
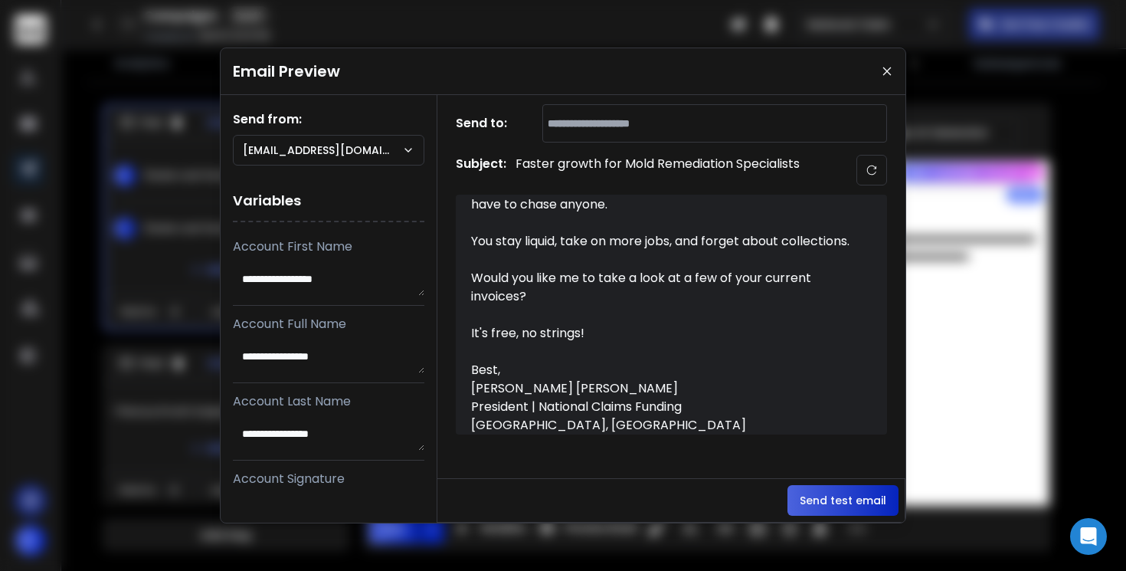
scroll to position [0, 0]
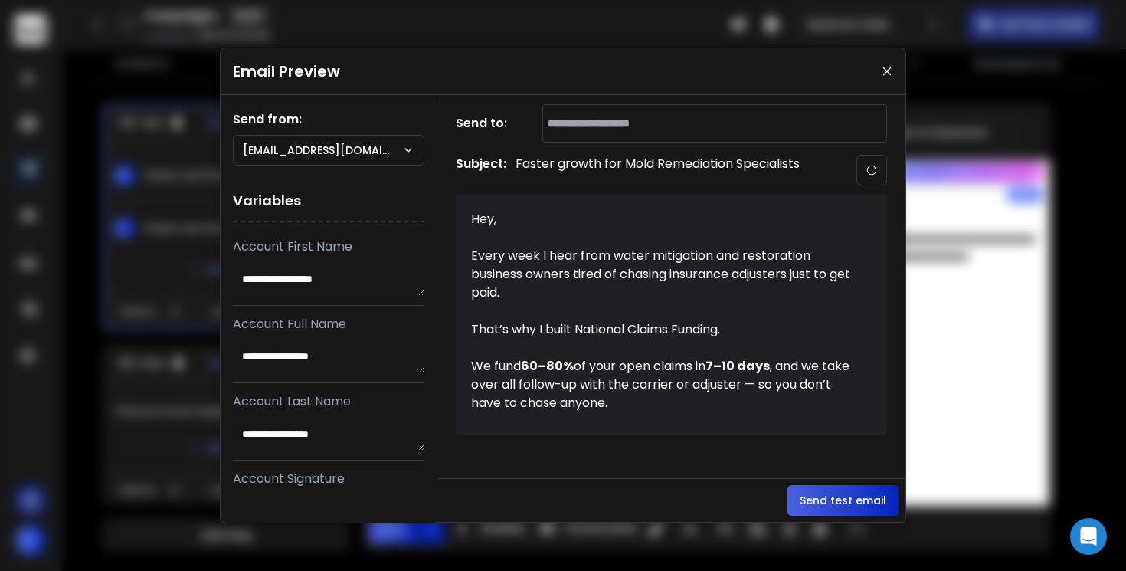
click at [880, 77] on div "Email Preview" at bounding box center [563, 71] width 685 height 46
click at [887, 73] on icon at bounding box center [887, 71] width 12 height 12
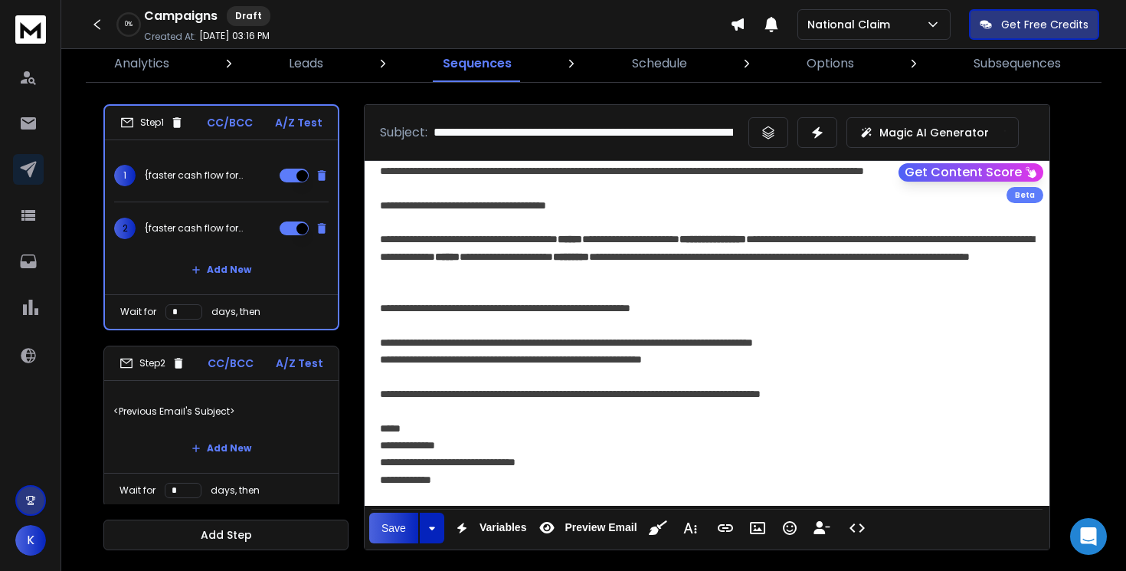
click at [669, 133] on input "**********" at bounding box center [584, 132] width 300 height 18
drag, startPoint x: 677, startPoint y: 133, endPoint x: 565, endPoint y: 132, distance: 112.6
click at [565, 132] on input "**********" at bounding box center [584, 132] width 300 height 18
click at [662, 135] on input "**********" at bounding box center [584, 132] width 300 height 18
drag, startPoint x: 680, startPoint y: 133, endPoint x: 562, endPoint y: 131, distance: 118.0
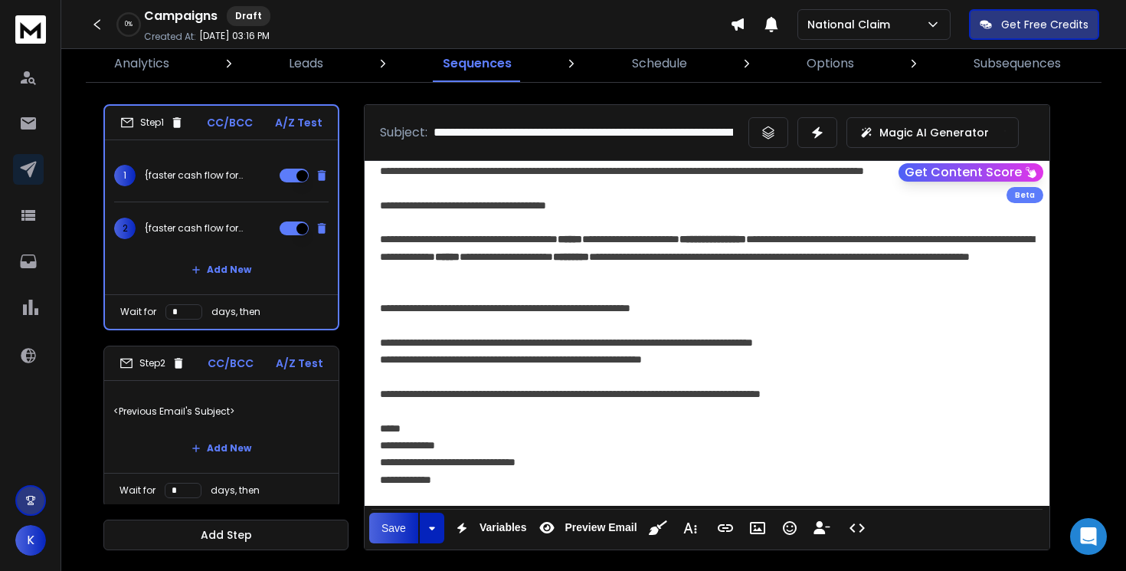
click at [562, 131] on input "**********" at bounding box center [584, 132] width 300 height 18
click at [811, 134] on icon "button" at bounding box center [818, 133] width 14 height 14
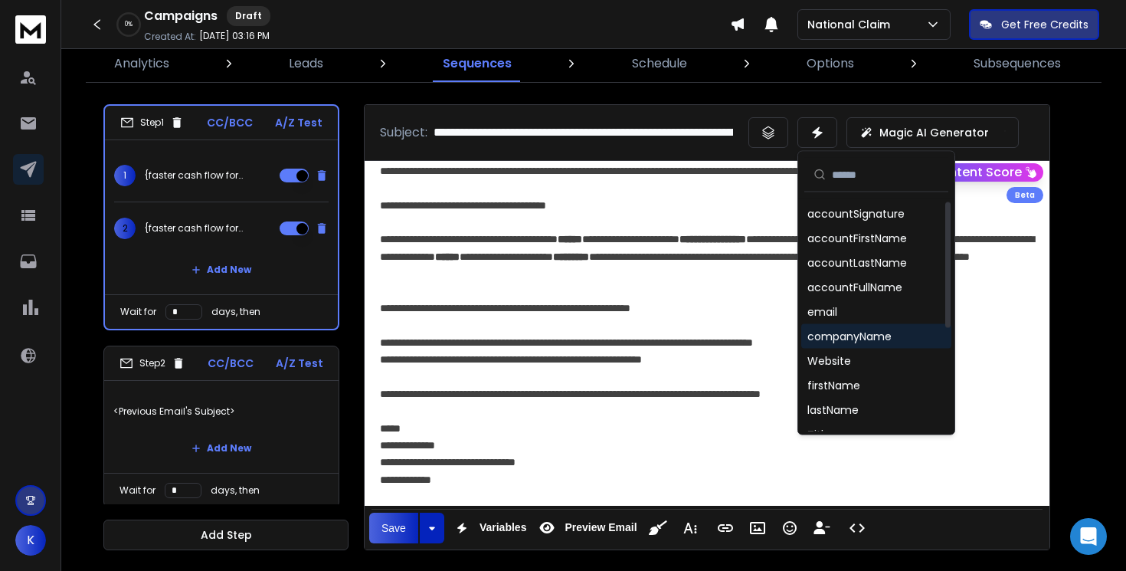
scroll to position [33, 0]
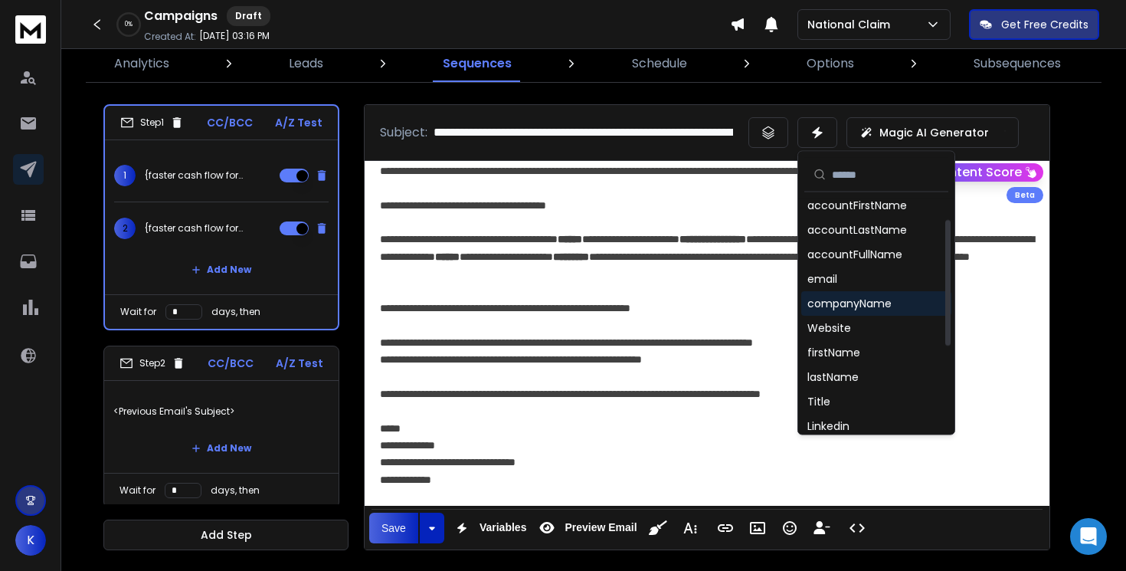
click at [840, 307] on div "companyName" at bounding box center [850, 303] width 84 height 15
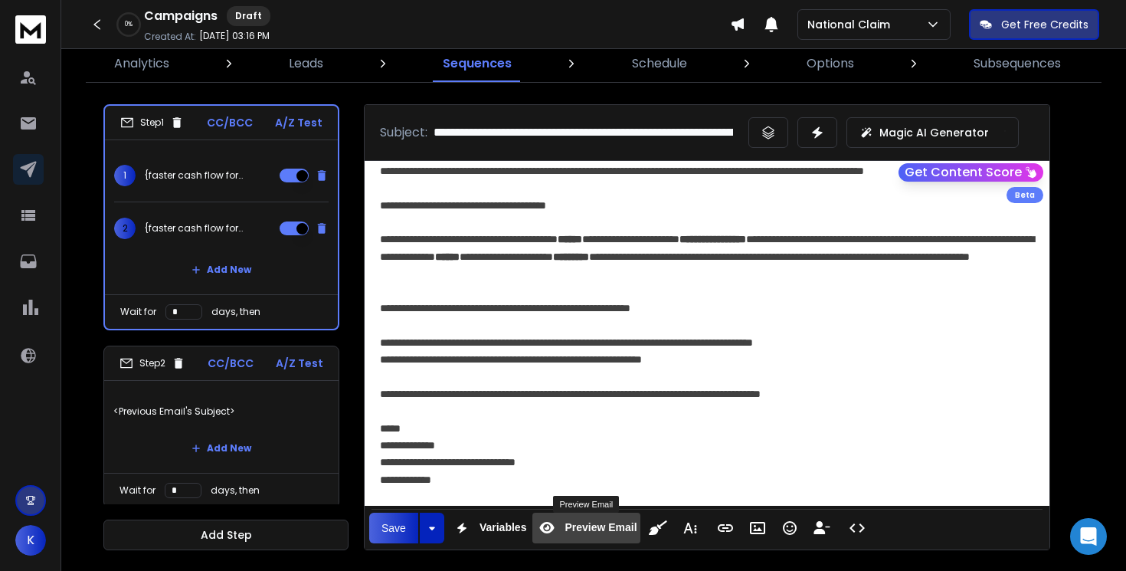
click at [572, 519] on div "Preview Email" at bounding box center [585, 527] width 107 height 25
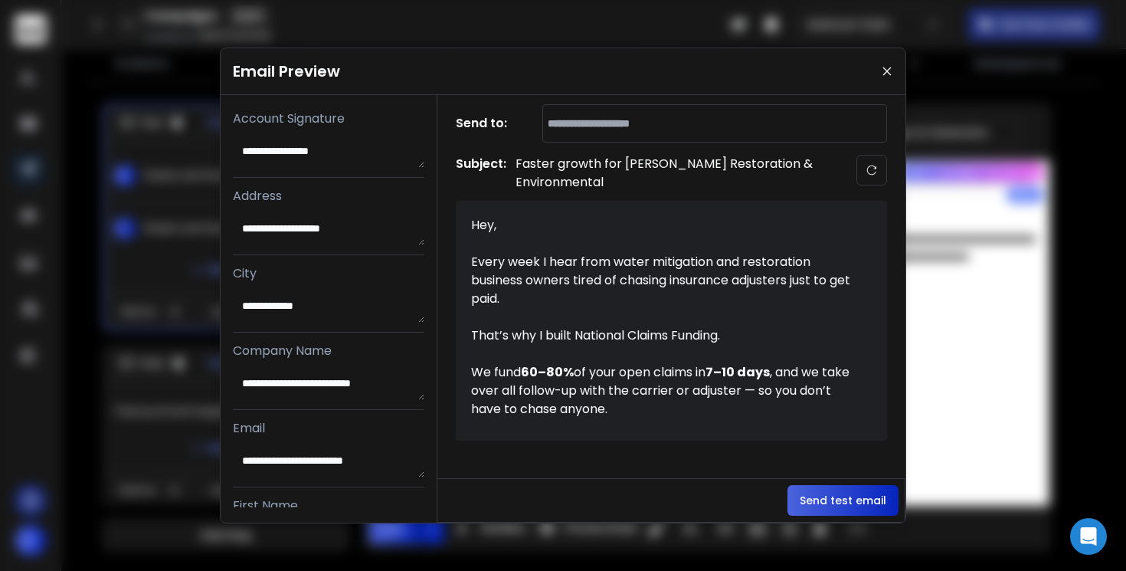
scroll to position [12, 0]
click at [873, 173] on icon at bounding box center [872, 170] width 11 height 11
click at [873, 173] on div "Subject: Faster growth for [PERSON_NAME] Restoration & Environmental" at bounding box center [671, 173] width 431 height 37
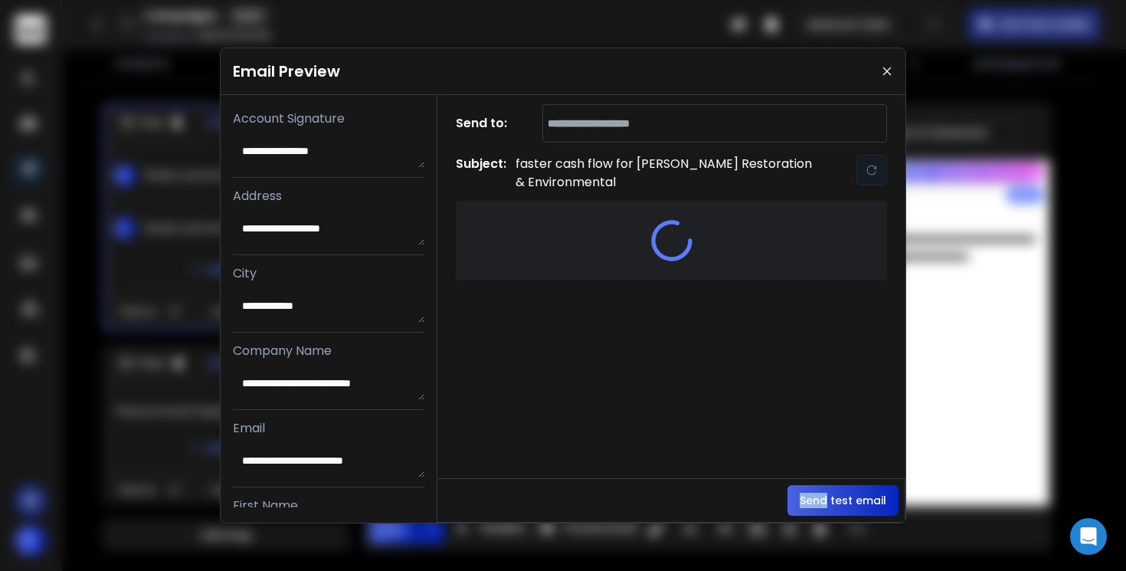
click at [873, 173] on div "Subject: faster cash flow for [PERSON_NAME] Restoration & Environmental" at bounding box center [671, 173] width 431 height 37
click at [873, 173] on icon at bounding box center [872, 170] width 11 height 11
click at [873, 173] on div "Subject: faster cash flow for Mold Solutions [GEOGRAPHIC_DATA]" at bounding box center [671, 173] width 431 height 37
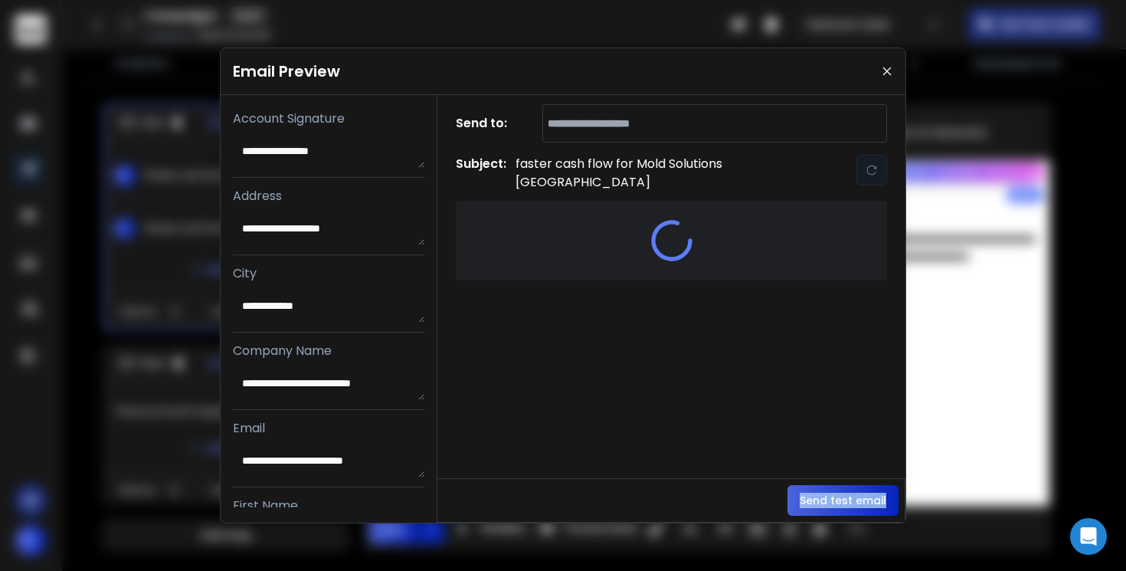
click at [873, 173] on div "Subject: faster cash flow for Mold Solutions [GEOGRAPHIC_DATA]" at bounding box center [671, 173] width 431 height 37
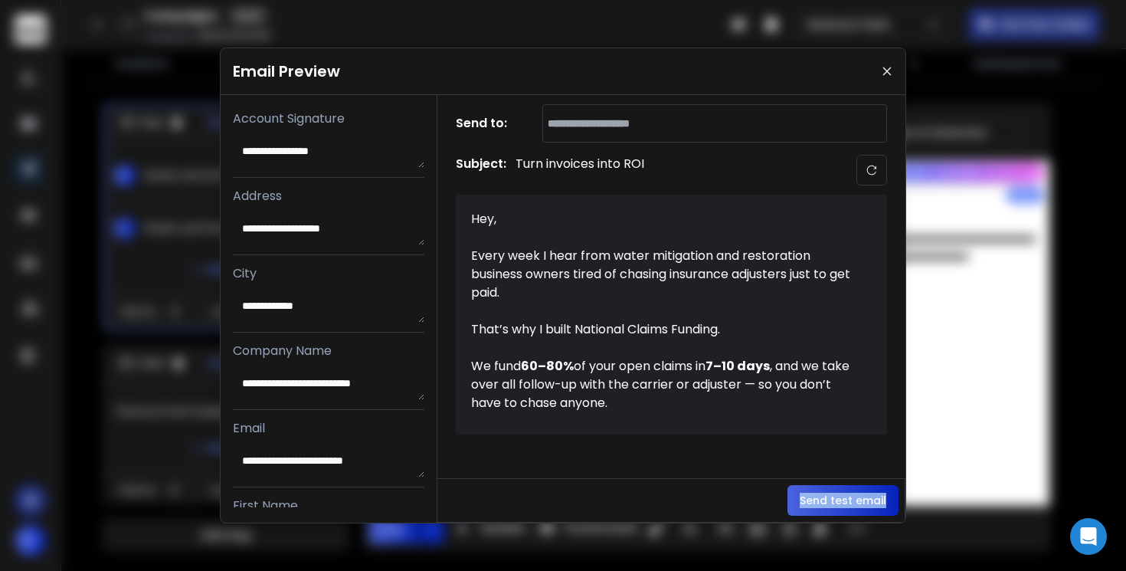
click at [890, 75] on icon at bounding box center [887, 71] width 12 height 12
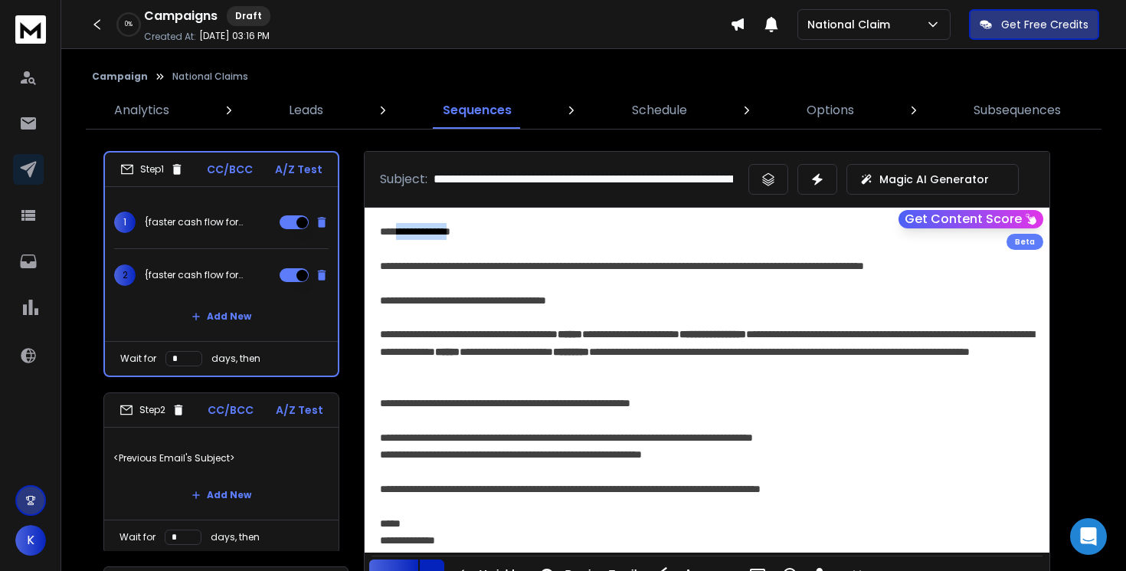
drag, startPoint x: 465, startPoint y: 234, endPoint x: 402, endPoint y: 232, distance: 62.9
click at [402, 232] on div "**********" at bounding box center [707, 231] width 654 height 17
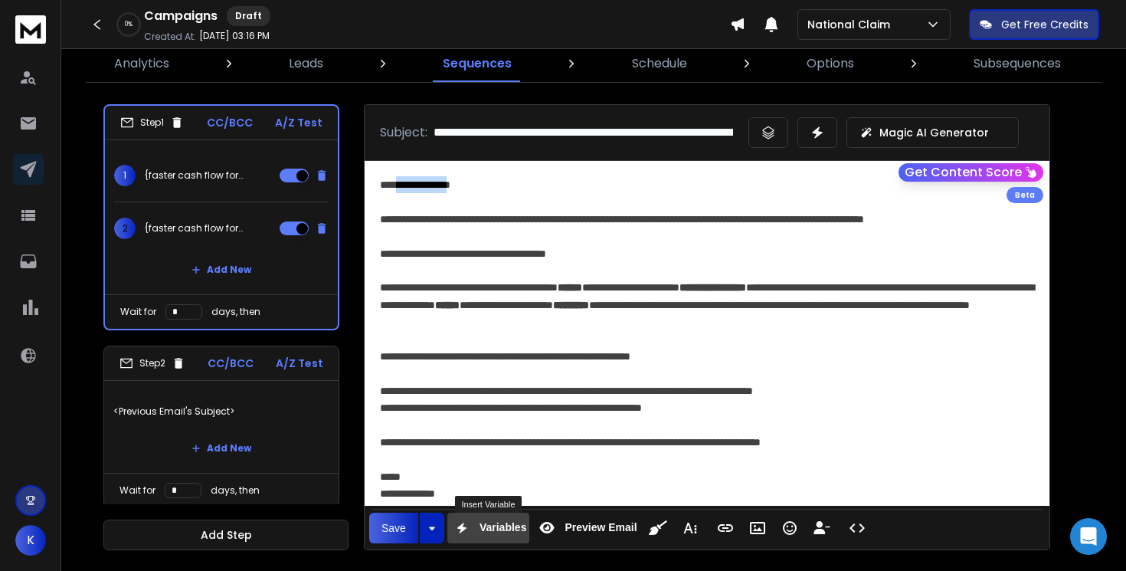
click at [492, 523] on span "Variables" at bounding box center [504, 527] width 54 height 13
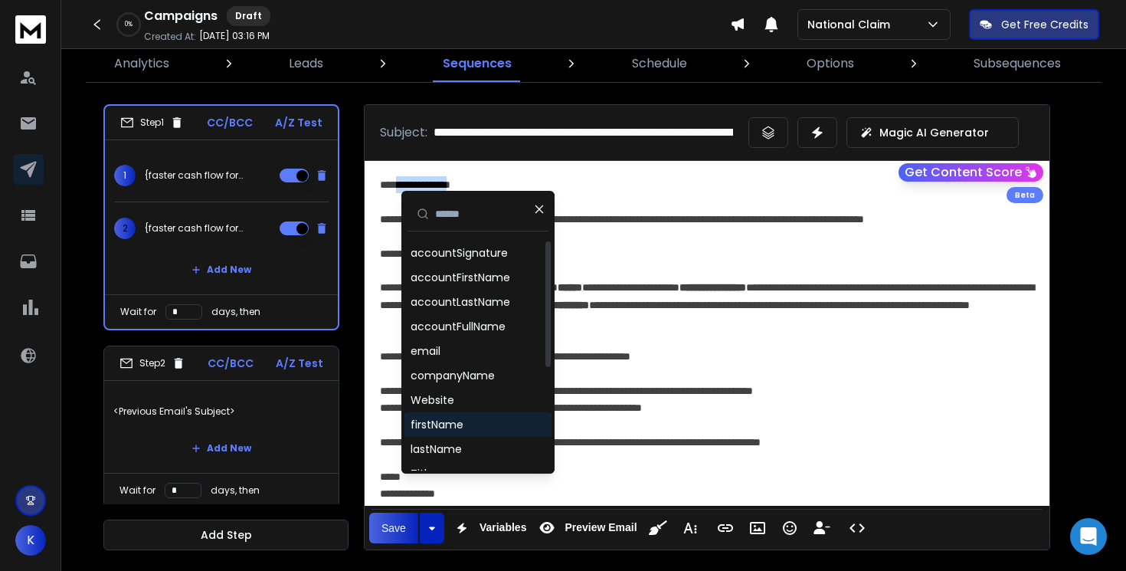
click at [443, 425] on div "firstName" at bounding box center [437, 424] width 53 height 15
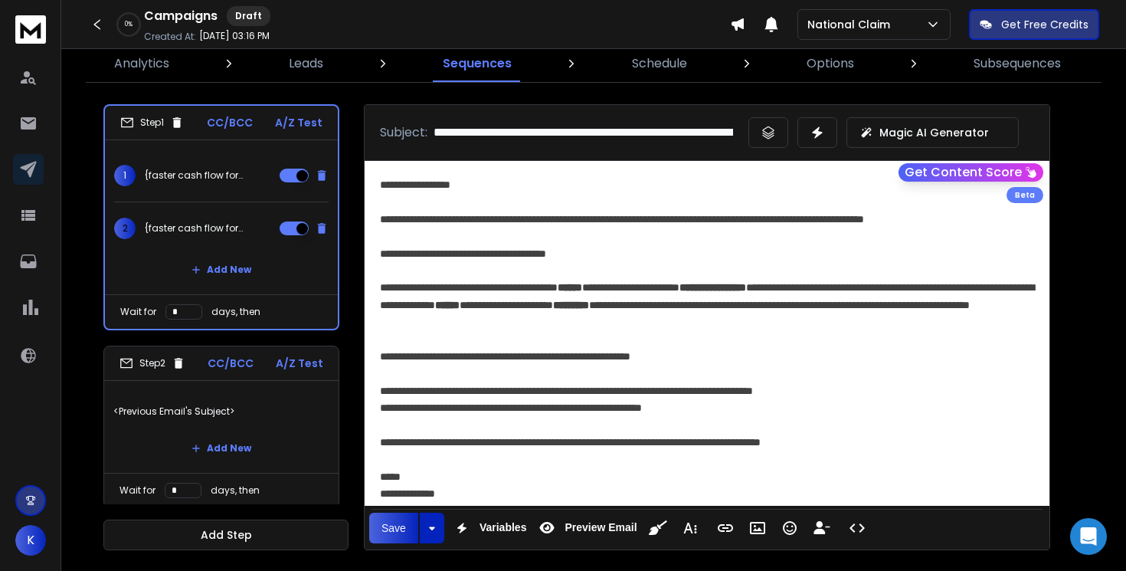
click at [551, 275] on div at bounding box center [707, 270] width 654 height 17
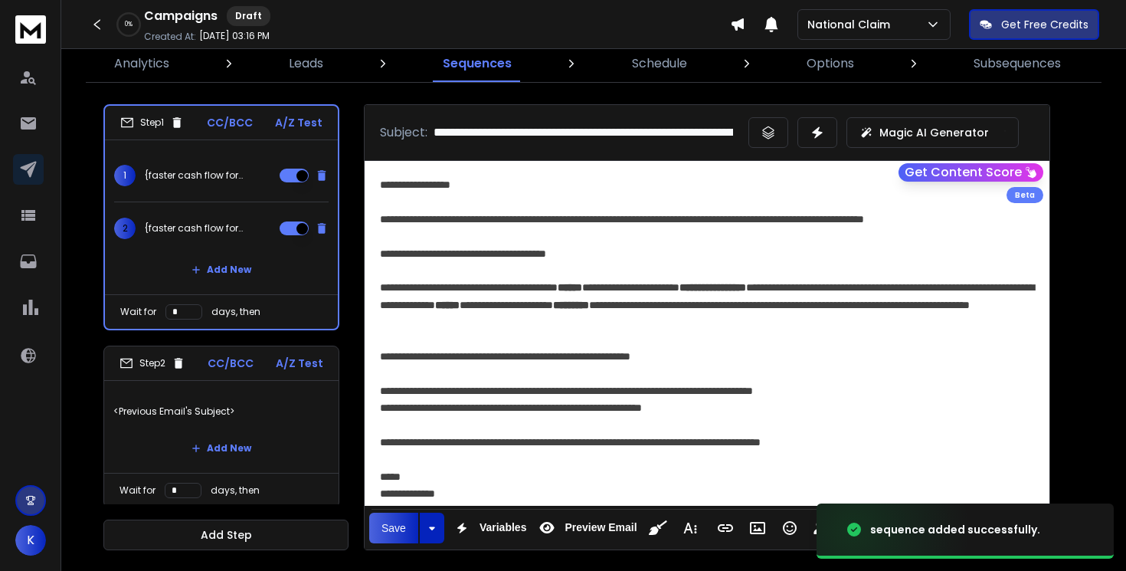
scroll to position [48, 0]
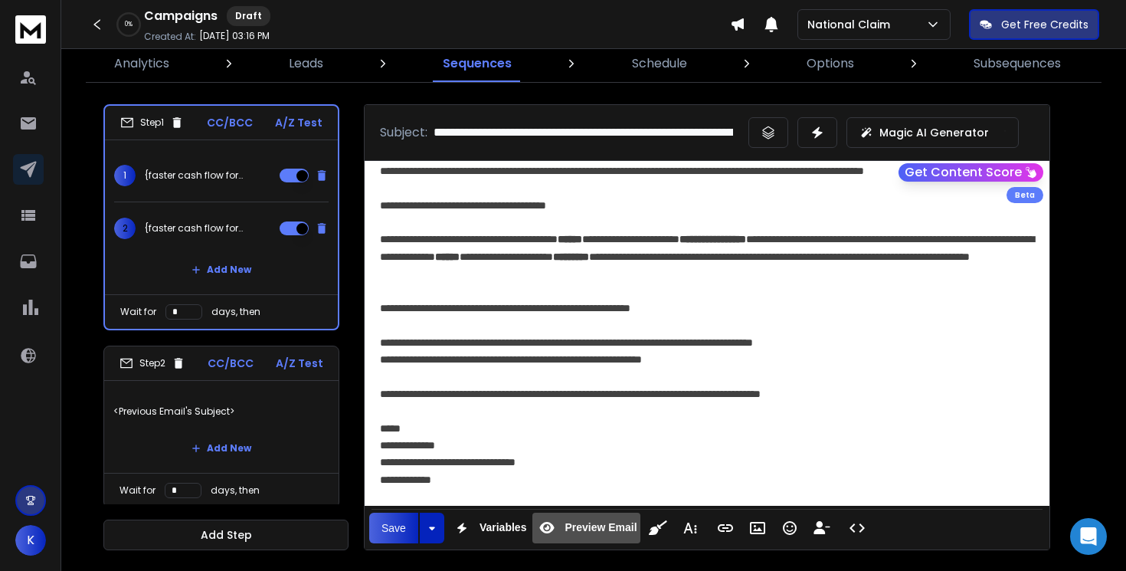
click at [595, 523] on span "Preview Email" at bounding box center [601, 527] width 78 height 13
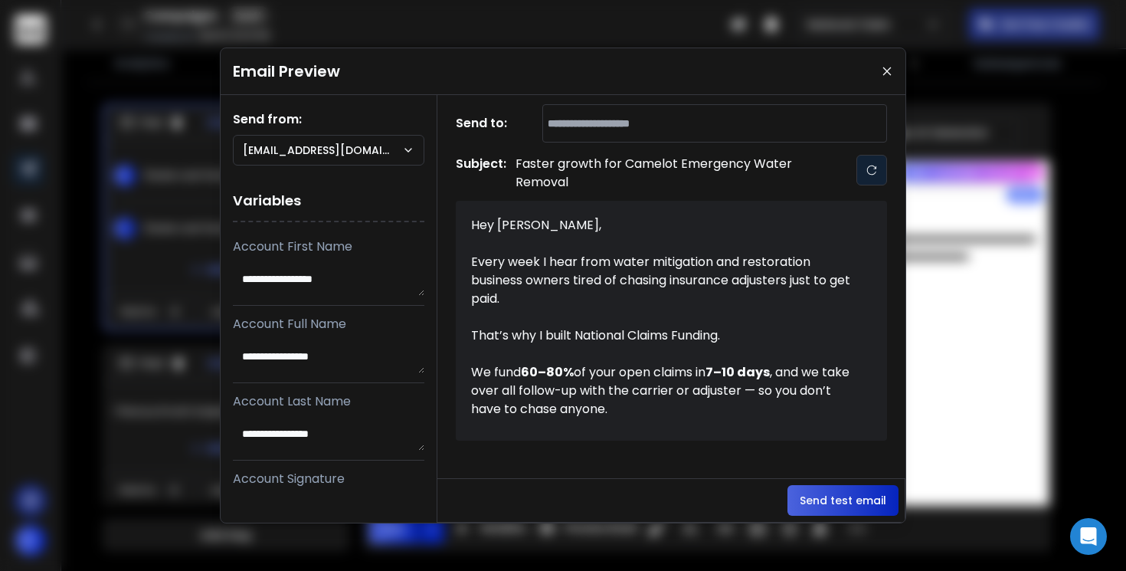
click at [863, 169] on button at bounding box center [872, 170] width 31 height 31
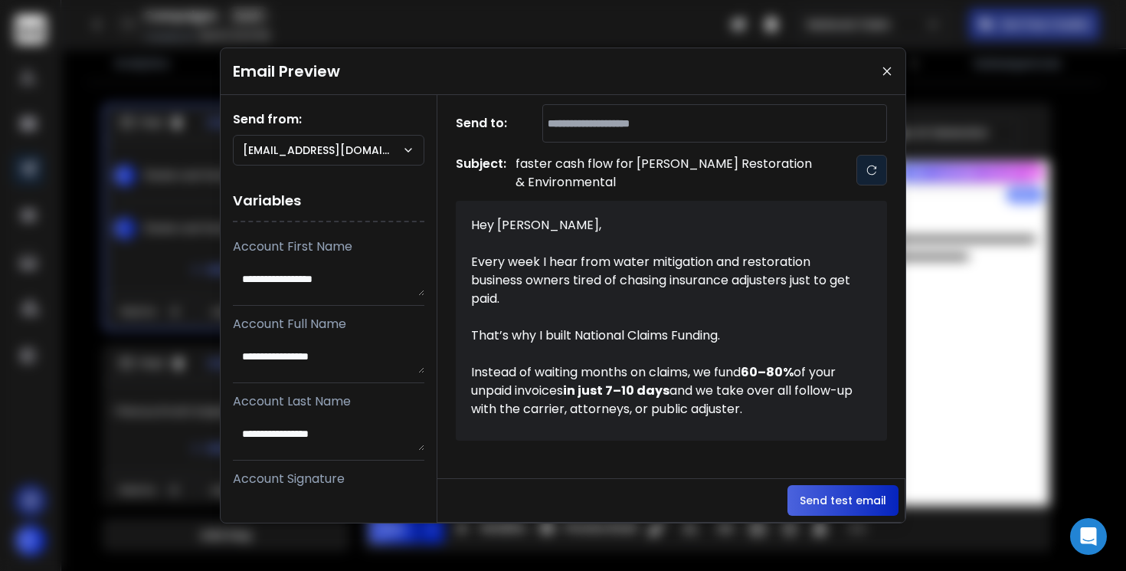
click at [863, 169] on button at bounding box center [872, 170] width 31 height 31
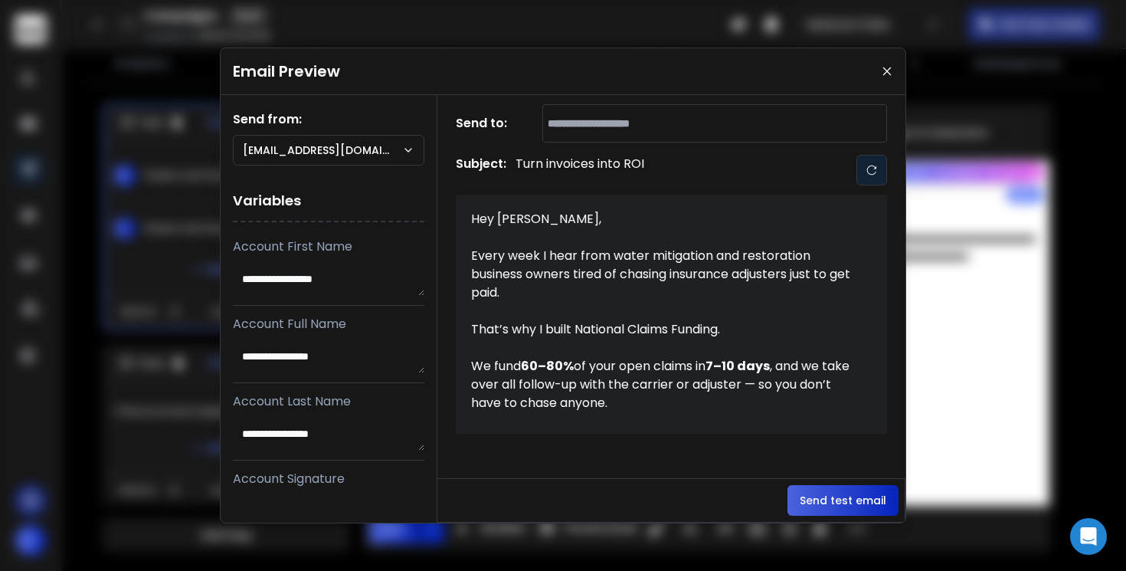
click at [863, 169] on button at bounding box center [872, 170] width 31 height 31
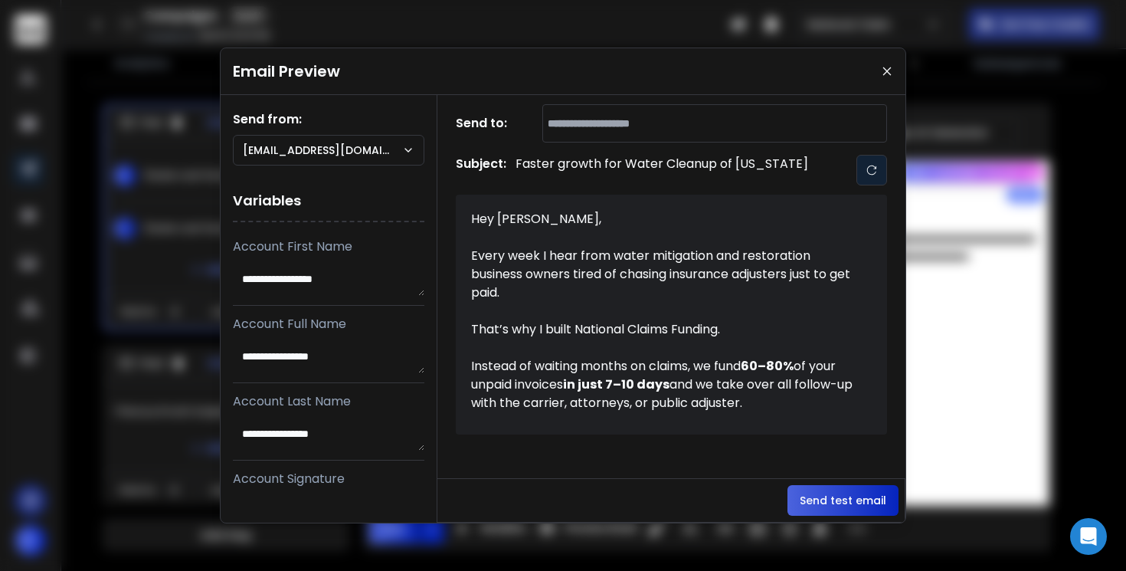
click at [863, 169] on button at bounding box center [872, 170] width 31 height 31
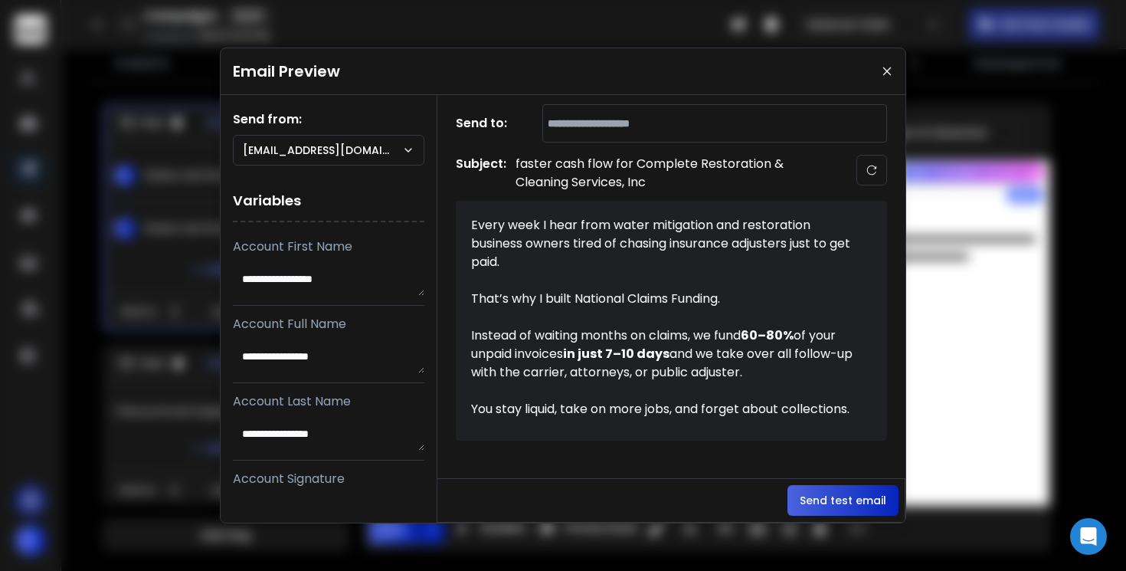
scroll to position [198, 0]
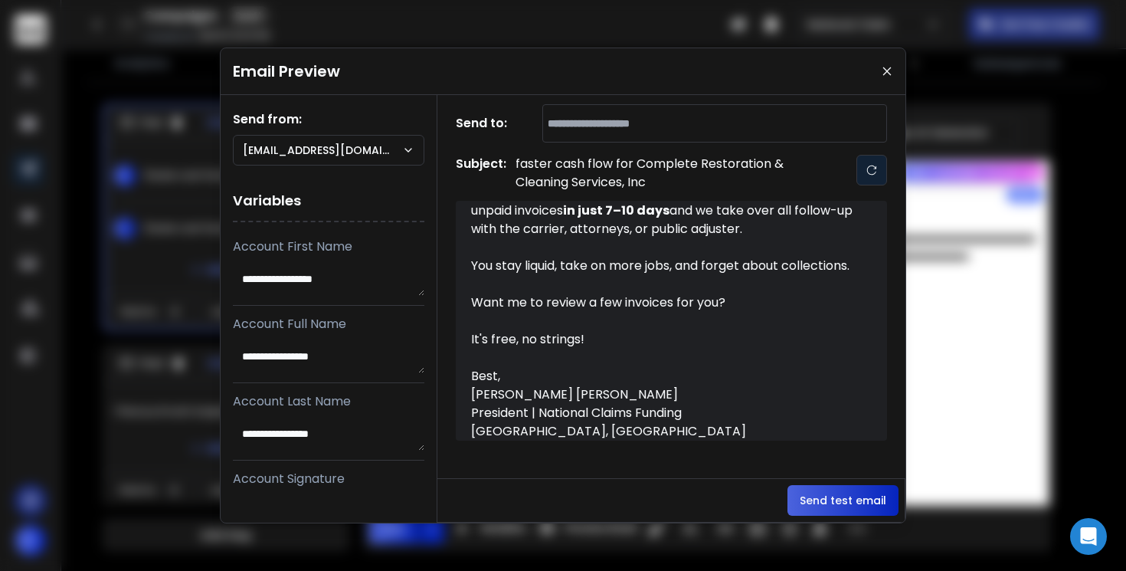
click at [869, 177] on button at bounding box center [872, 170] width 31 height 31
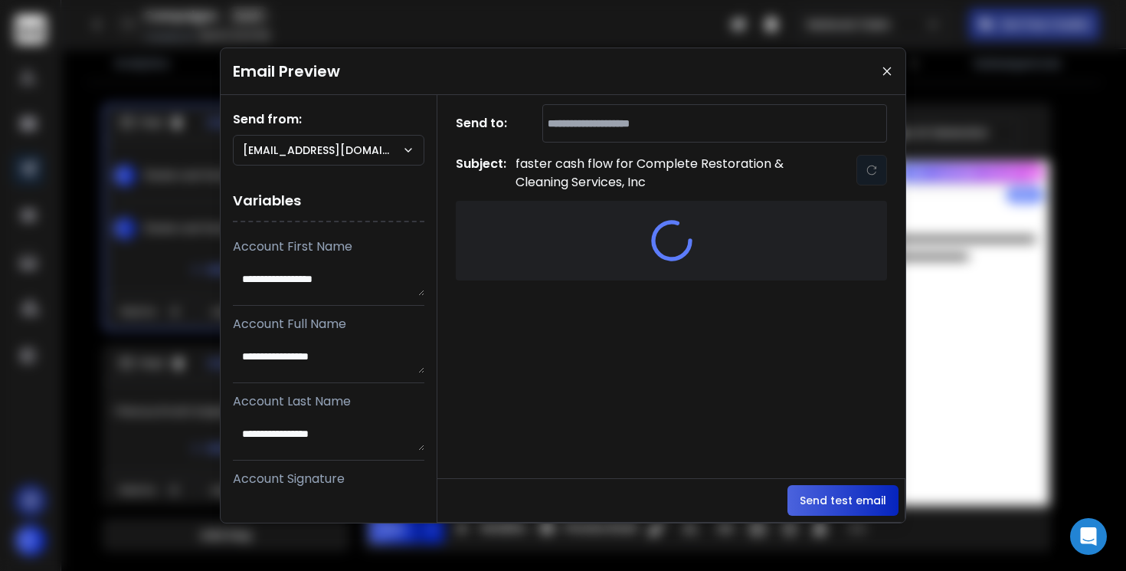
scroll to position [0, 0]
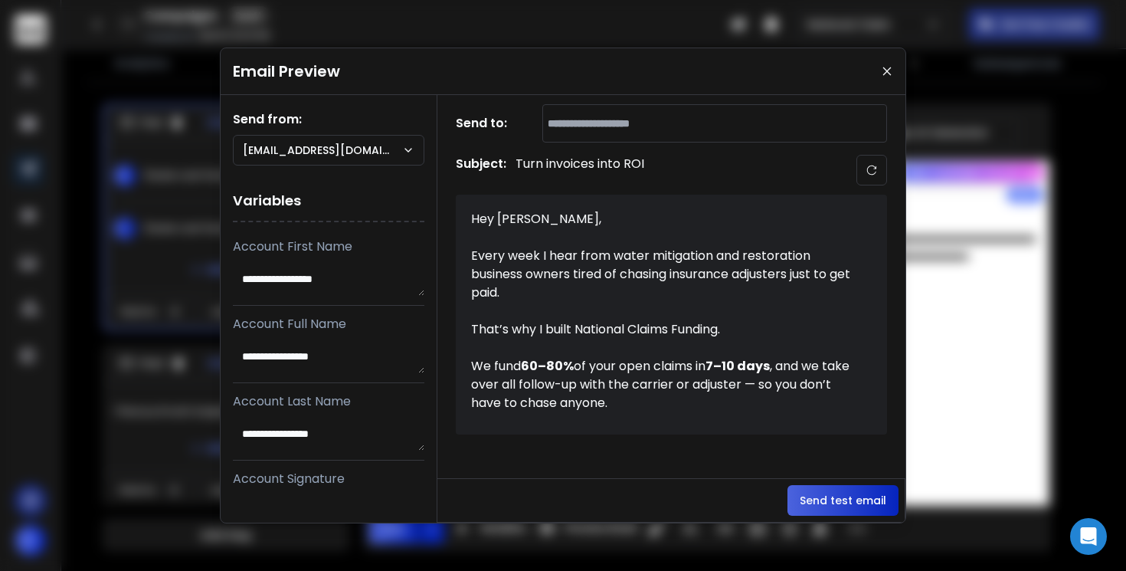
click at [886, 70] on icon at bounding box center [887, 71] width 12 height 12
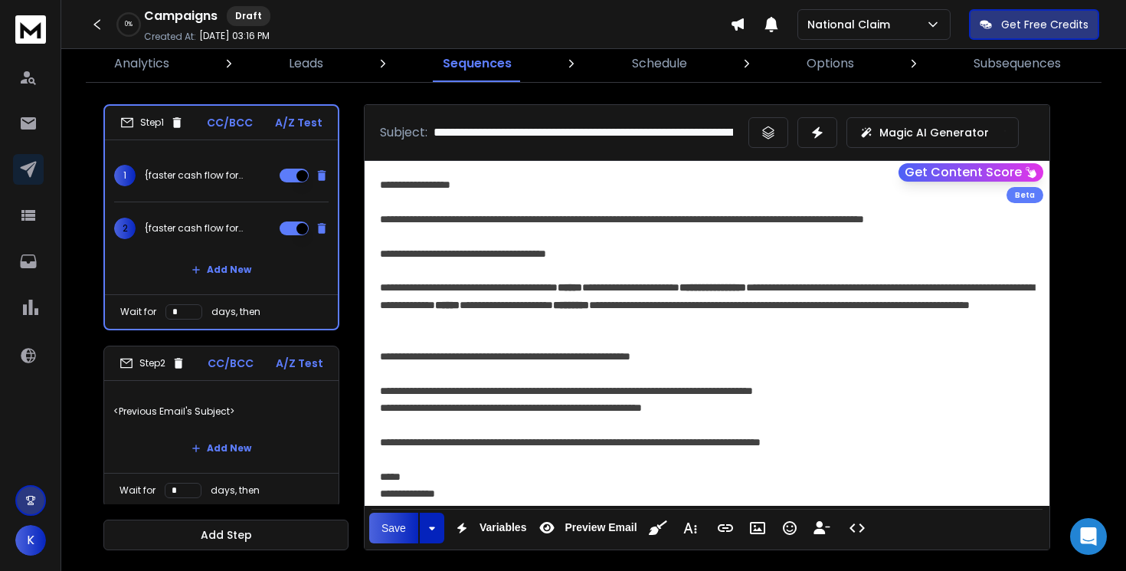
click at [203, 213] on div "2 {faster cash flow for {{companyName}}|Faster growth for {{companyName}}|Turn …" at bounding box center [221, 228] width 215 height 52
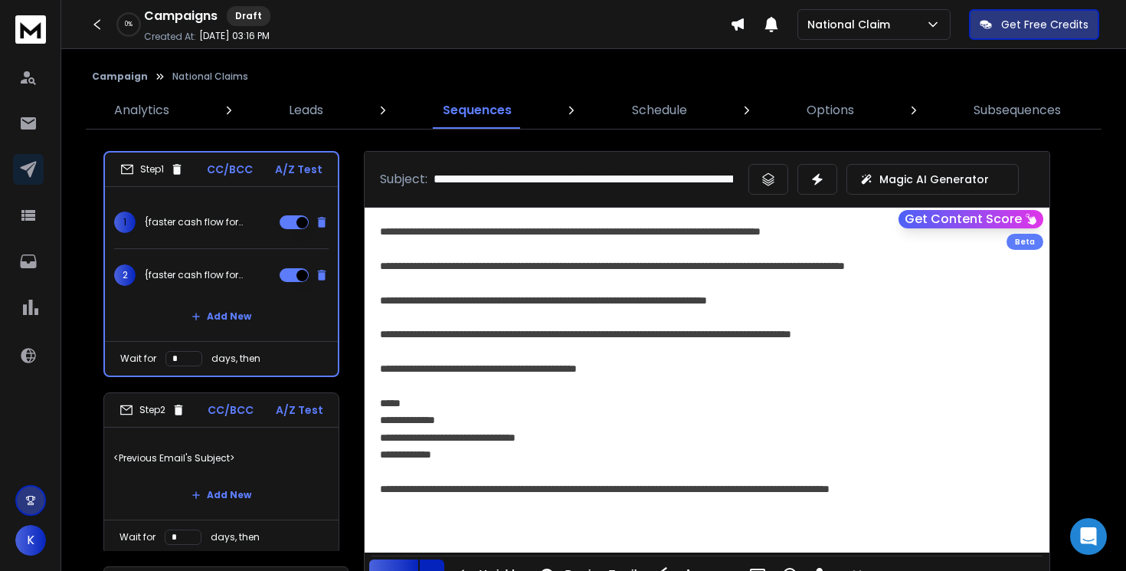
click at [205, 234] on div "1 {faster cash flow for {{companyName}}|Faster growth for {{companyName}}|Turn …" at bounding box center [221, 222] width 215 height 53
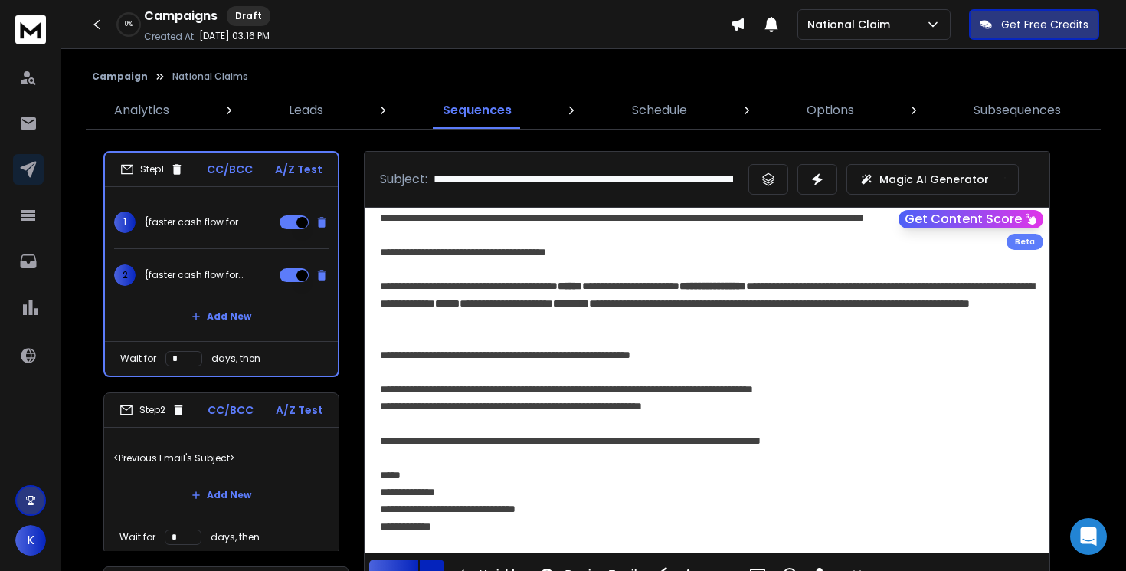
scroll to position [47, 0]
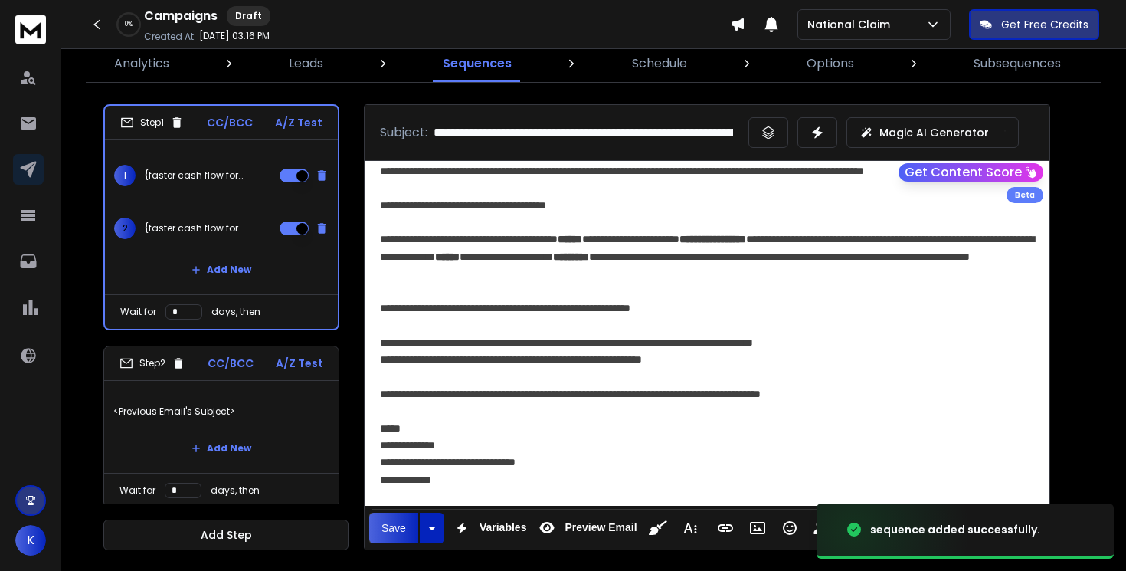
click at [210, 226] on p "{faster cash flow for {{companyName}}|Faster growth for {{companyName}}|Turn in…" at bounding box center [194, 228] width 98 height 12
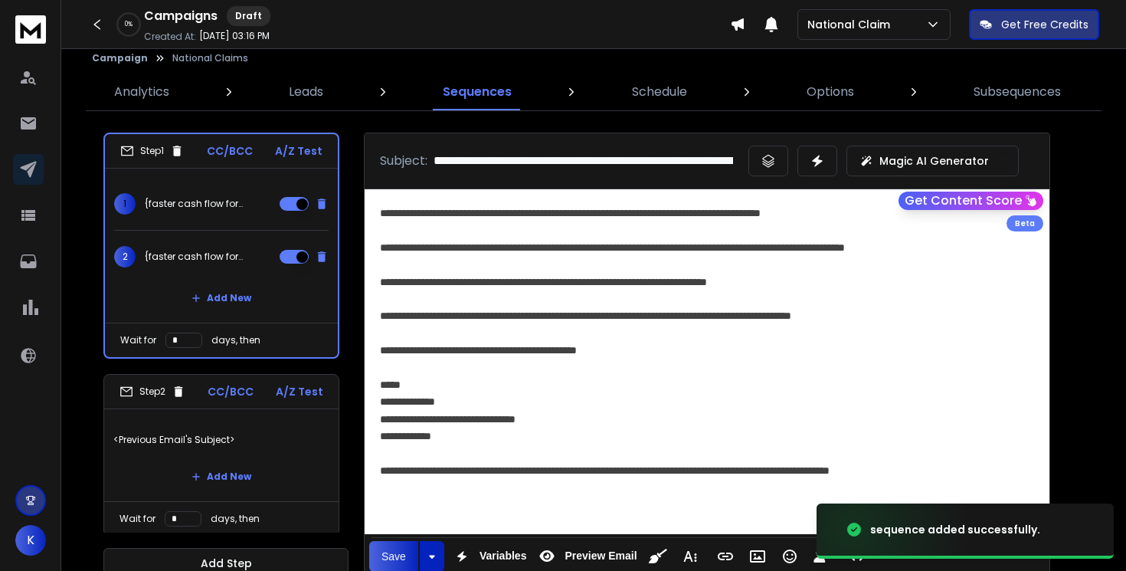
scroll to position [7, 0]
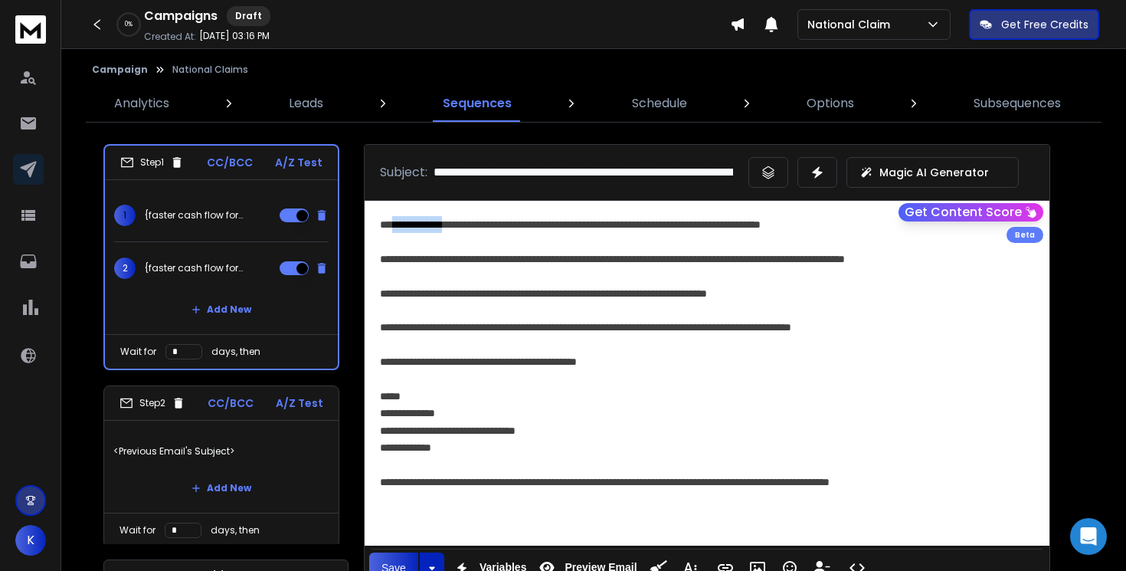
drag, startPoint x: 458, startPoint y: 222, endPoint x: 394, endPoint y: 223, distance: 64.4
click at [394, 223] on div "**********" at bounding box center [707, 224] width 654 height 17
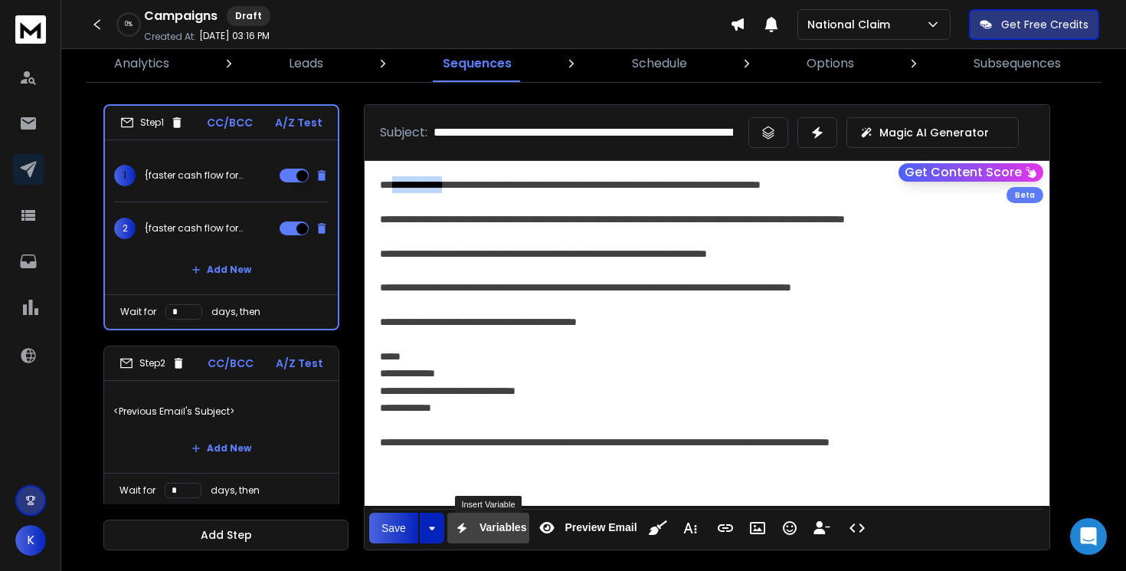
click at [477, 523] on span "Variables" at bounding box center [504, 527] width 54 height 13
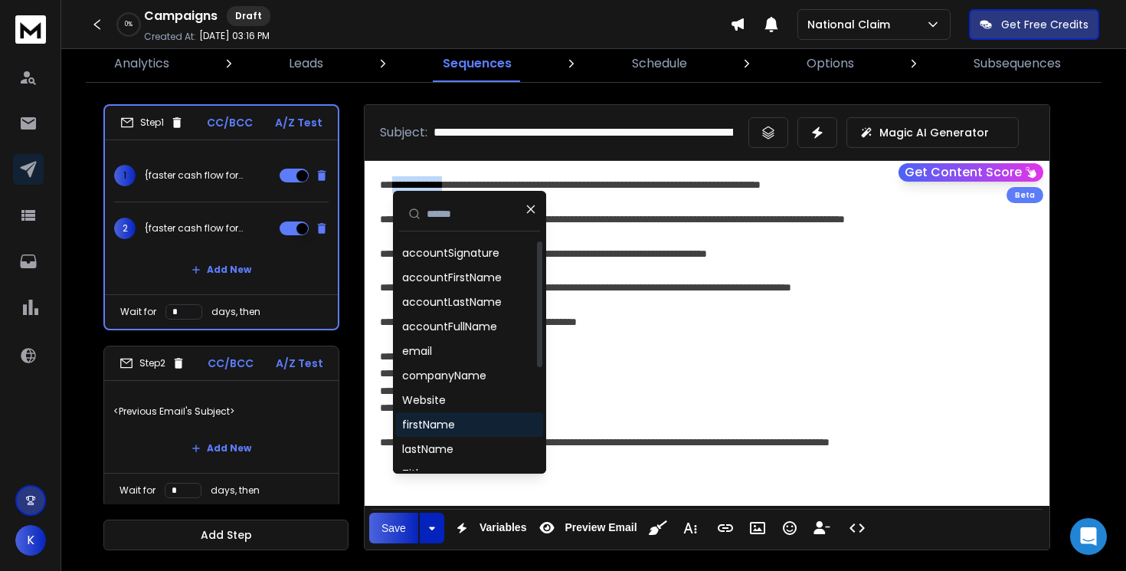
click at [428, 415] on div "firstName" at bounding box center [469, 424] width 147 height 25
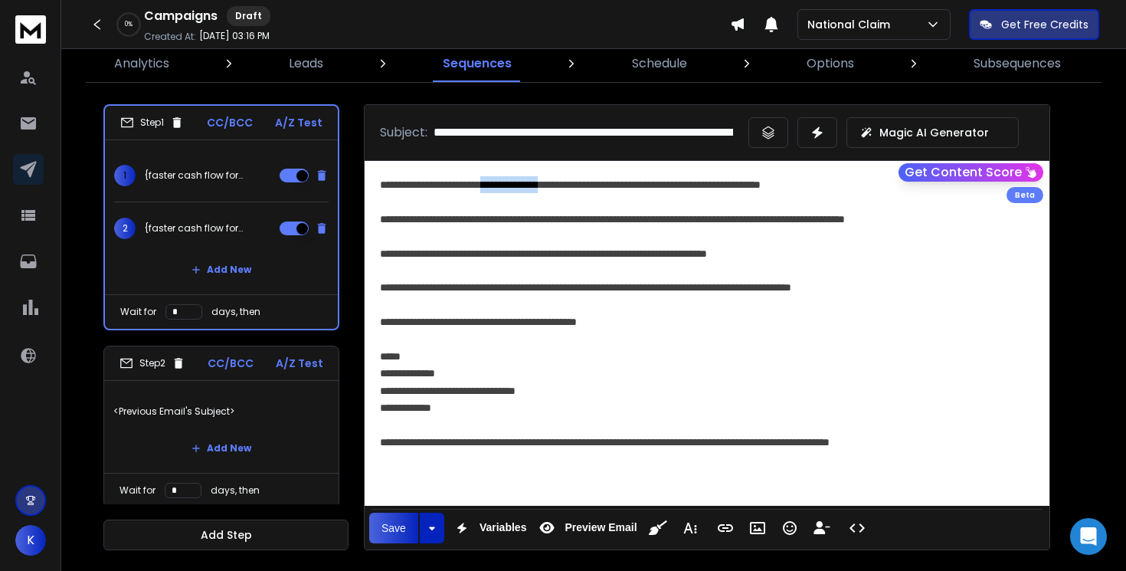
drag, startPoint x: 583, startPoint y: 188, endPoint x: 496, endPoint y: 189, distance: 86.6
click at [496, 189] on div "**********" at bounding box center [707, 184] width 654 height 17
click at [493, 525] on span "Variables" at bounding box center [504, 527] width 54 height 13
click at [496, 529] on span "Variables" at bounding box center [504, 527] width 54 height 13
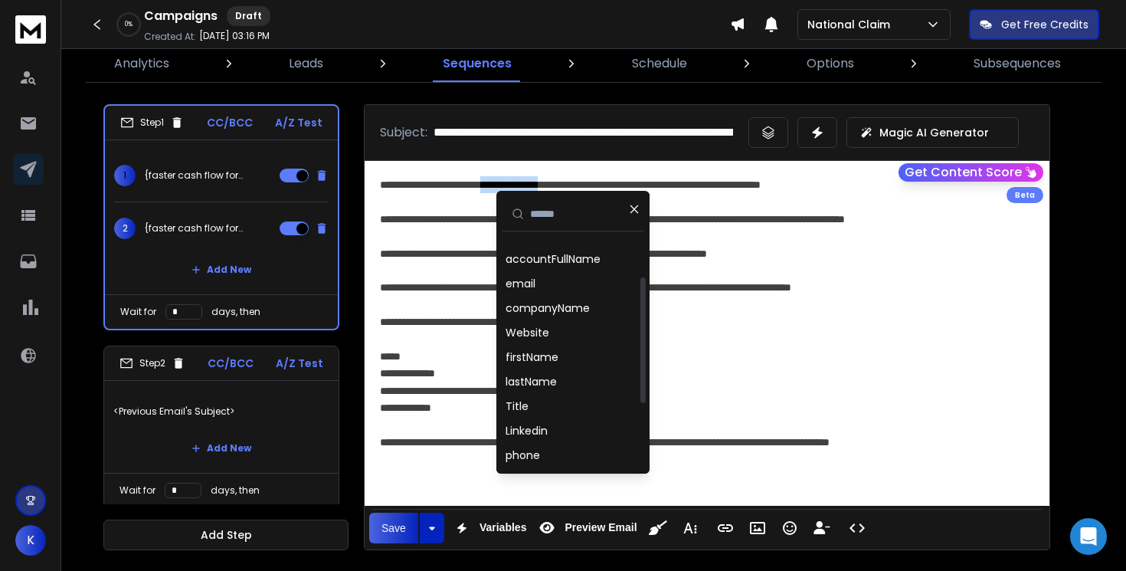
scroll to position [66, 0]
click at [562, 314] on div "companyName" at bounding box center [548, 309] width 84 height 15
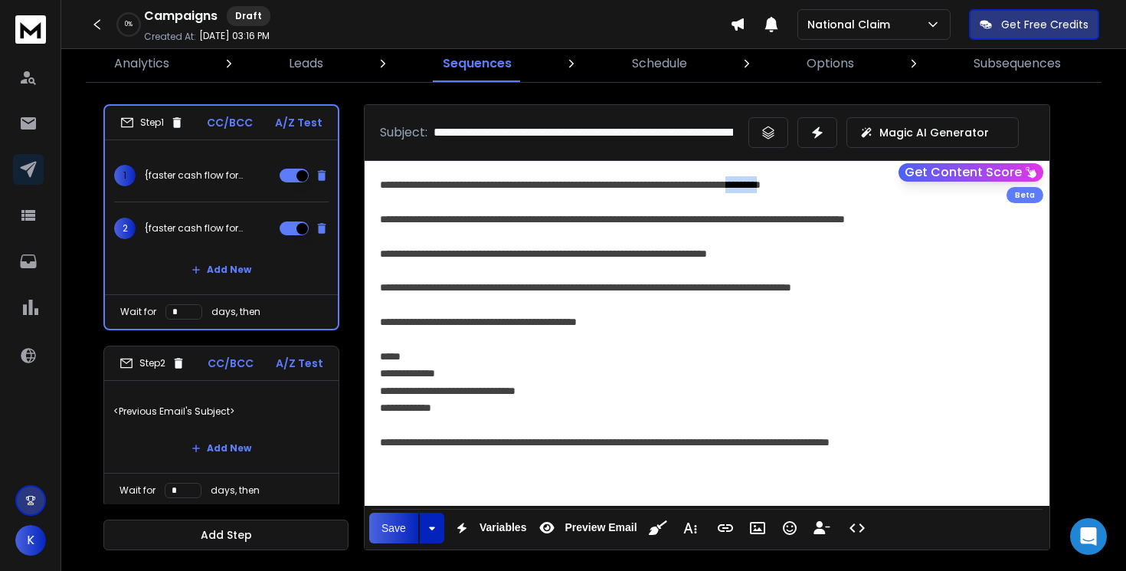
drag, startPoint x: 847, startPoint y: 184, endPoint x: 814, endPoint y: 185, distance: 33.0
click at [814, 185] on div "**********" at bounding box center [707, 184] width 654 height 17
click at [491, 521] on span "Variables" at bounding box center [504, 527] width 54 height 13
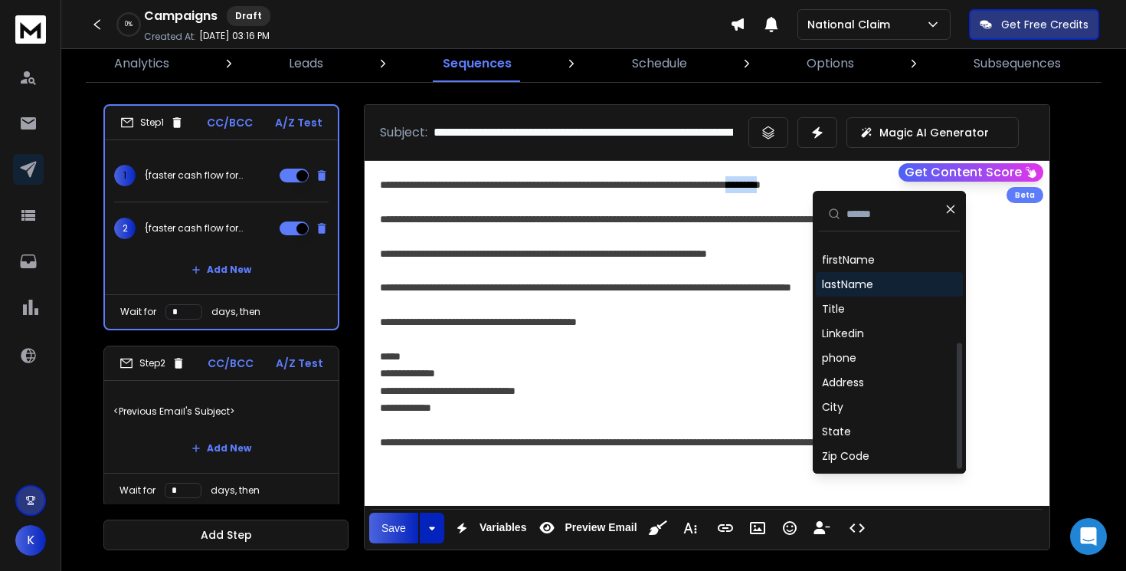
scroll to position [187, 0]
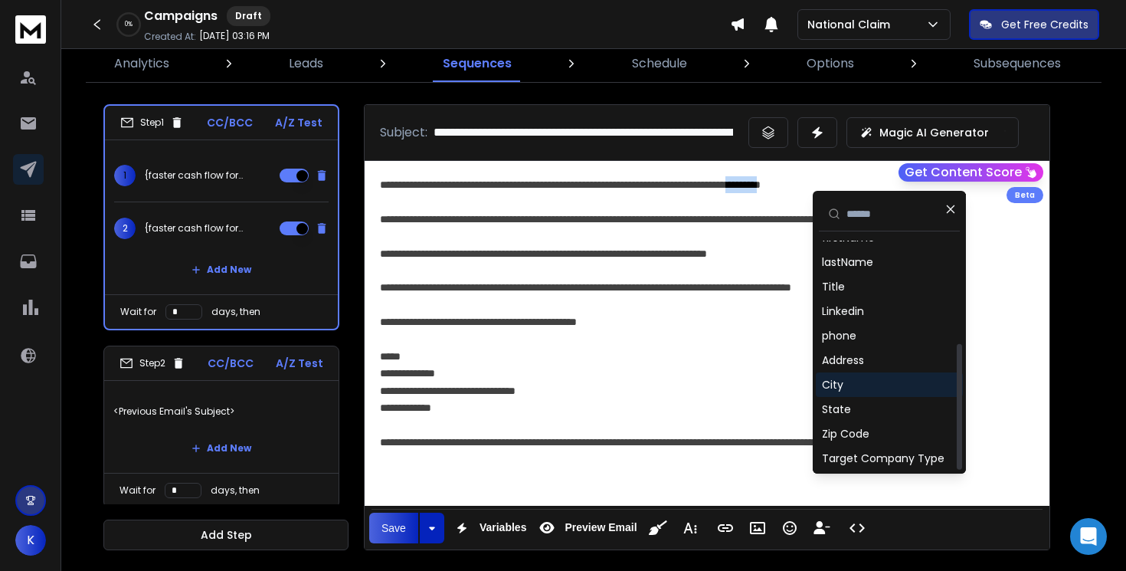
click at [838, 384] on div "City" at bounding box center [832, 384] width 21 height 15
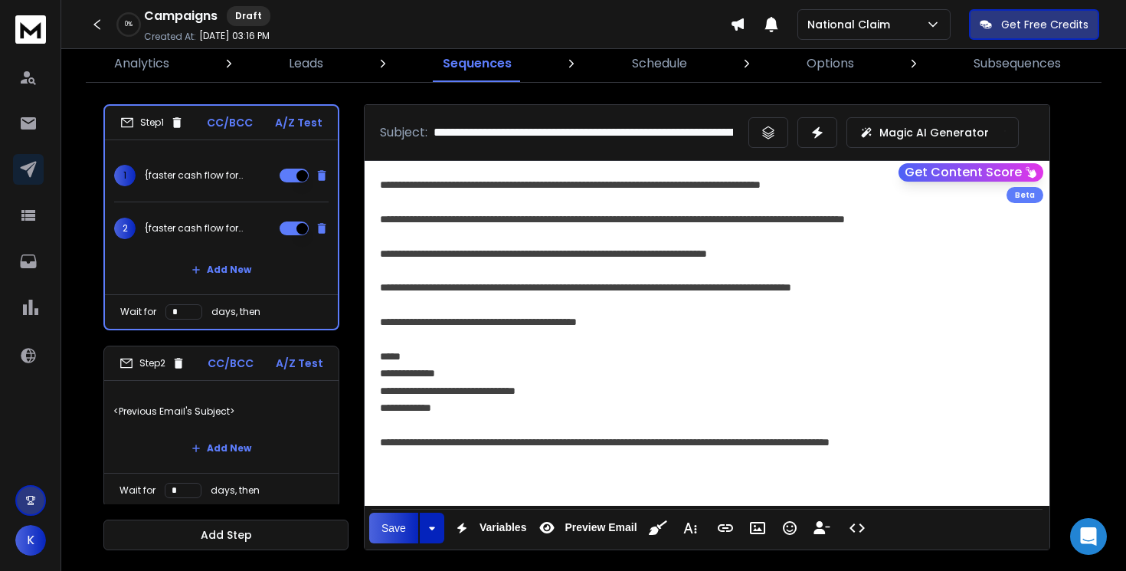
click at [631, 328] on div "**********" at bounding box center [707, 321] width 654 height 17
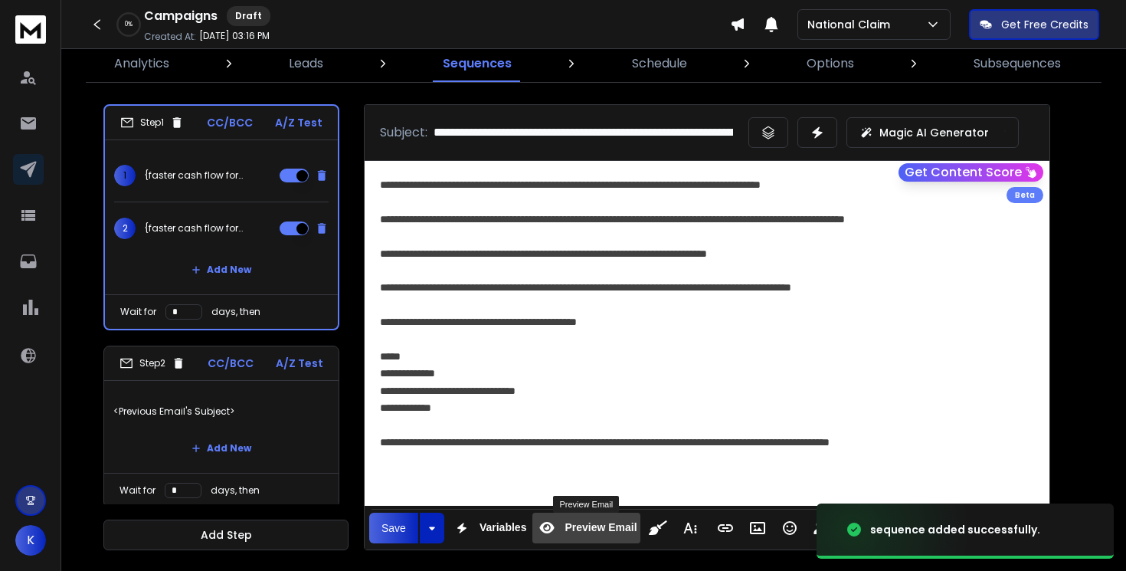
click at [609, 527] on span "Preview Email" at bounding box center [601, 527] width 78 height 13
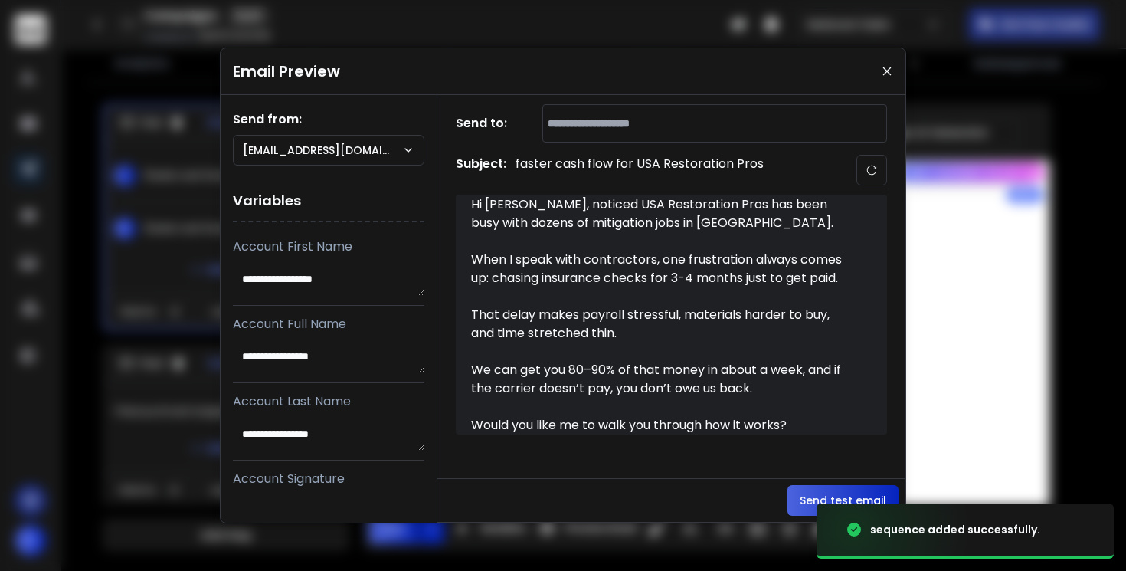
scroll to position [0, 0]
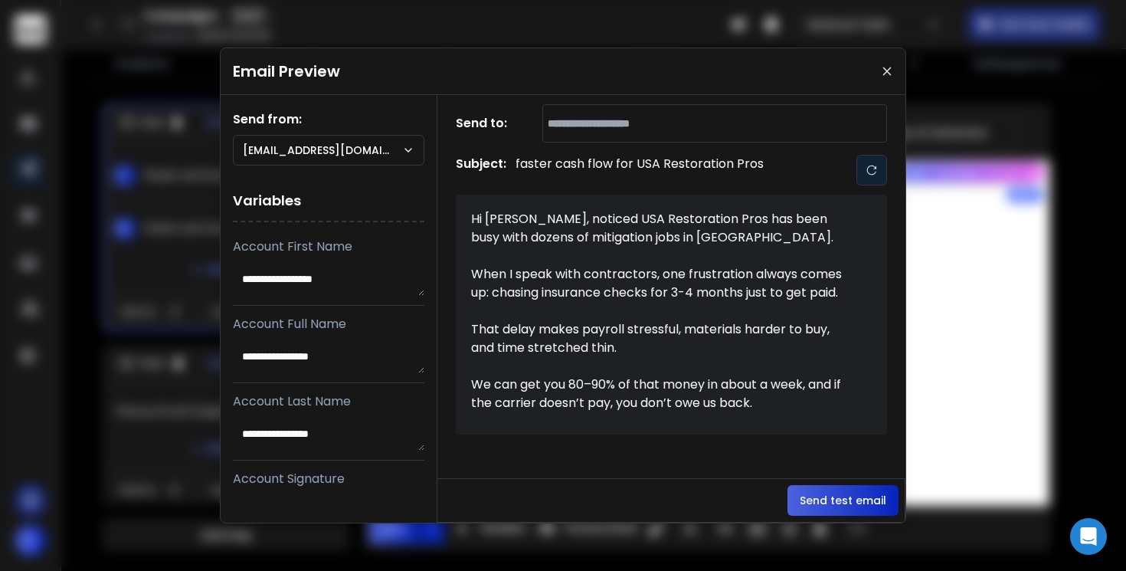
click at [870, 181] on button at bounding box center [872, 170] width 31 height 31
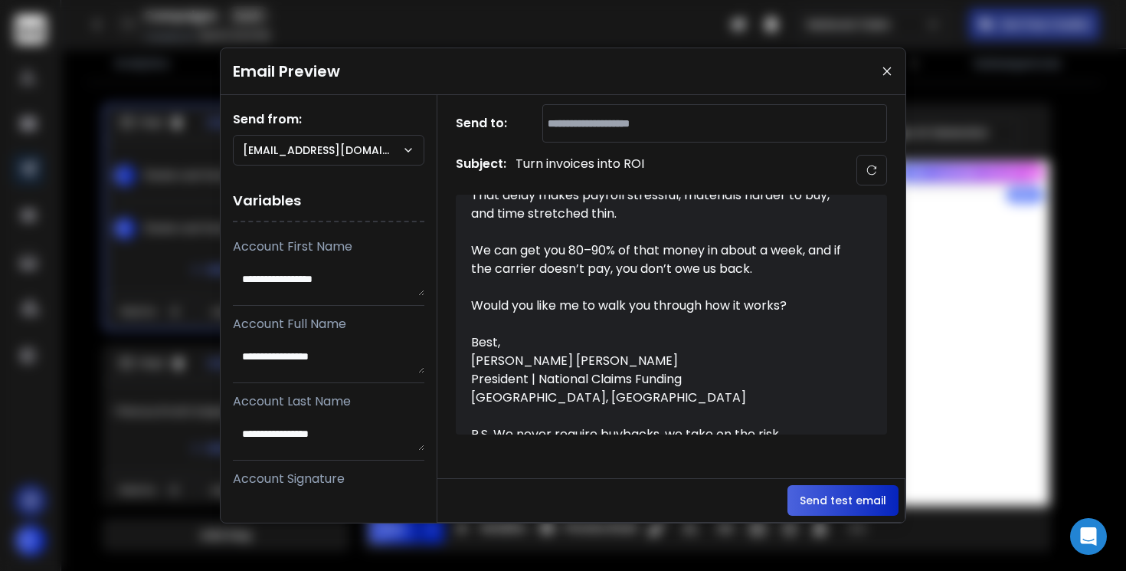
scroll to position [143, 0]
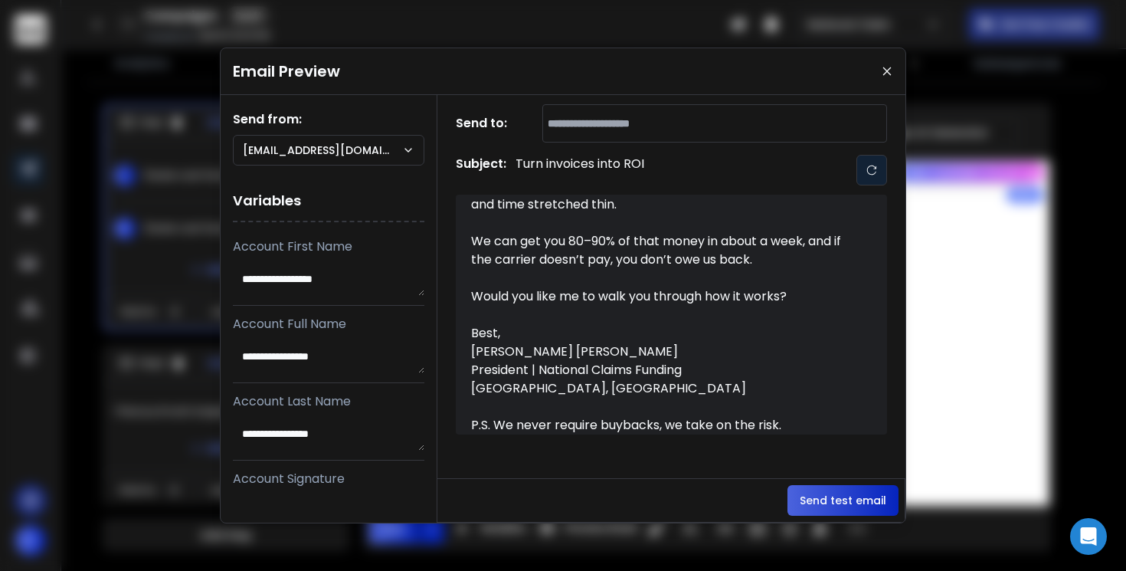
click at [871, 179] on button at bounding box center [872, 170] width 31 height 31
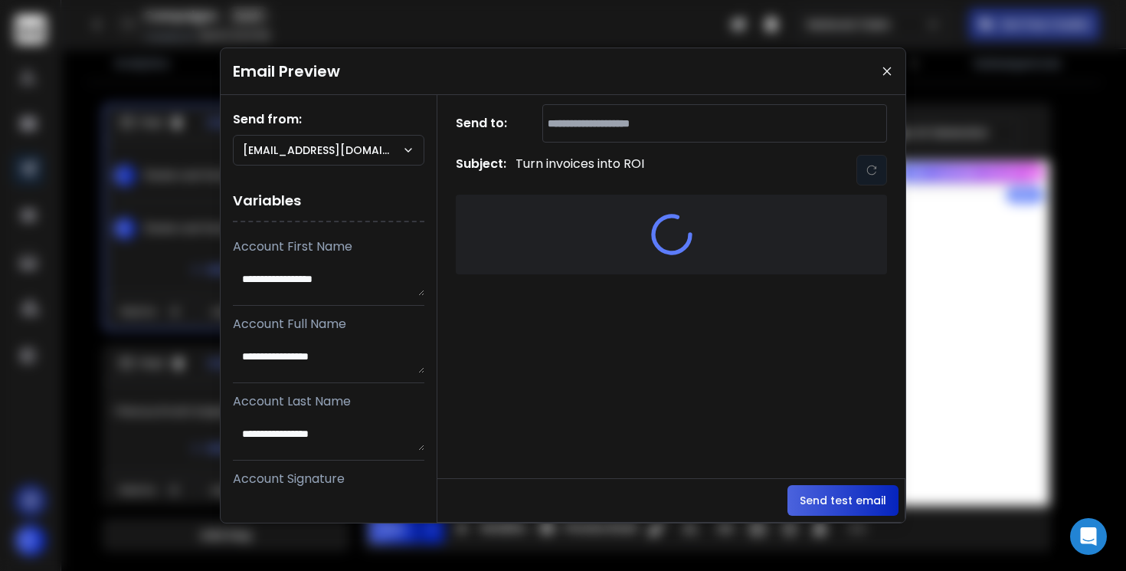
scroll to position [0, 0]
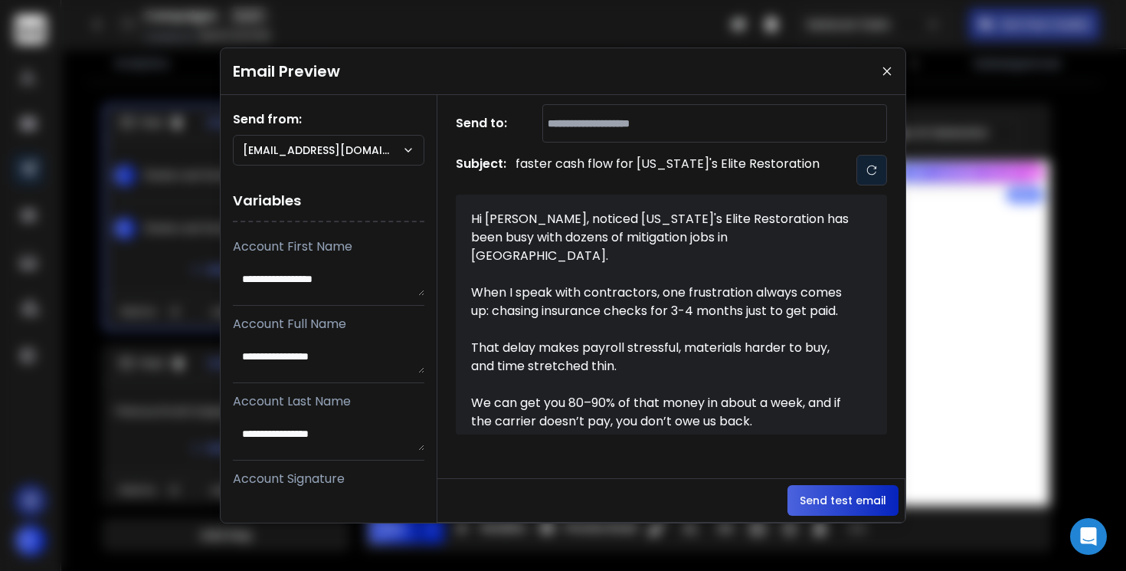
click at [871, 179] on button at bounding box center [872, 170] width 31 height 31
click at [890, 76] on icon at bounding box center [887, 71] width 12 height 12
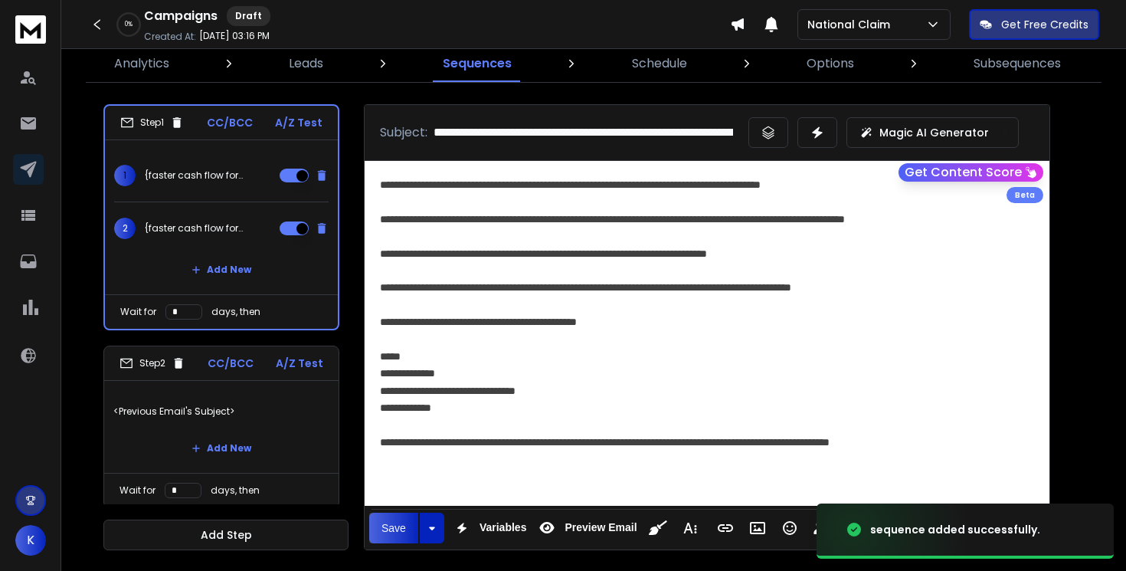
click at [174, 418] on p "<Previous Email's Subject>" at bounding box center [221, 411] width 216 height 43
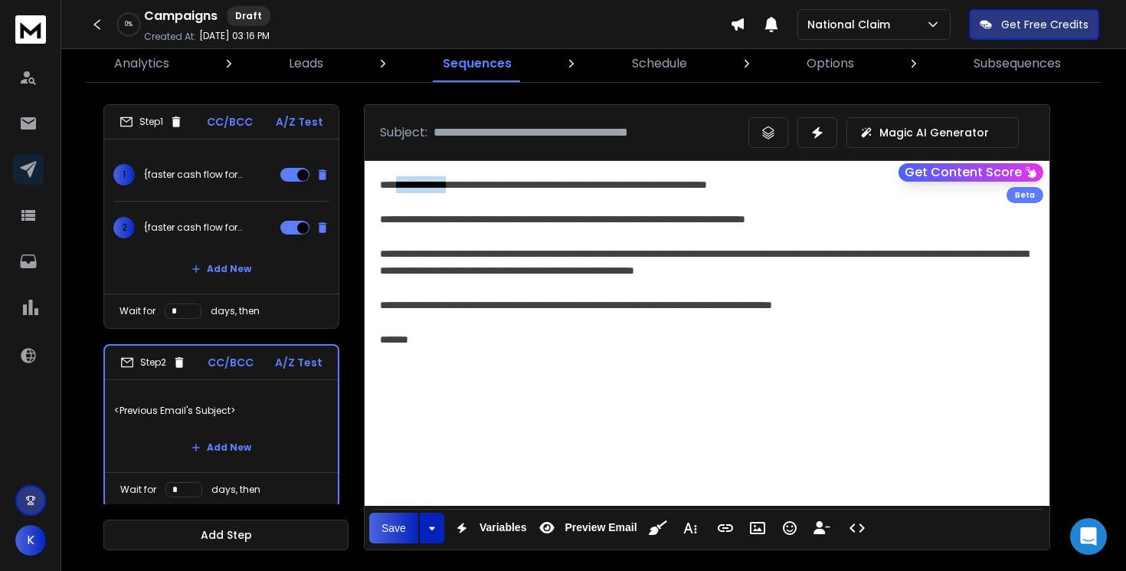
drag, startPoint x: 467, startPoint y: 181, endPoint x: 401, endPoint y: 187, distance: 65.4
click at [401, 187] on div "**********" at bounding box center [707, 184] width 654 height 17
click at [480, 527] on span "Variables" at bounding box center [504, 527] width 54 height 13
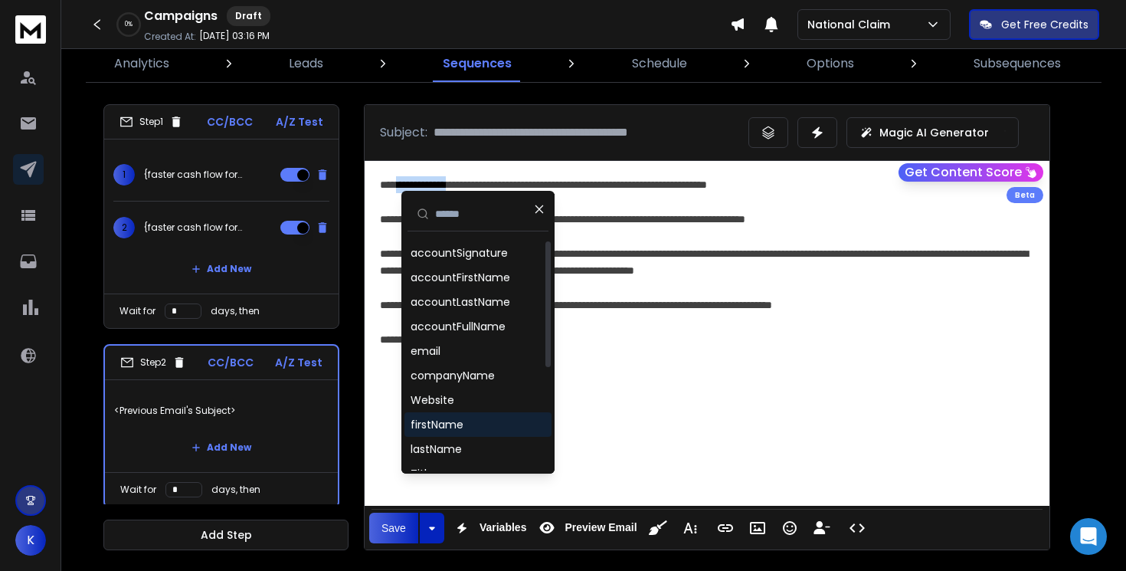
click at [438, 421] on div "firstName" at bounding box center [437, 424] width 53 height 15
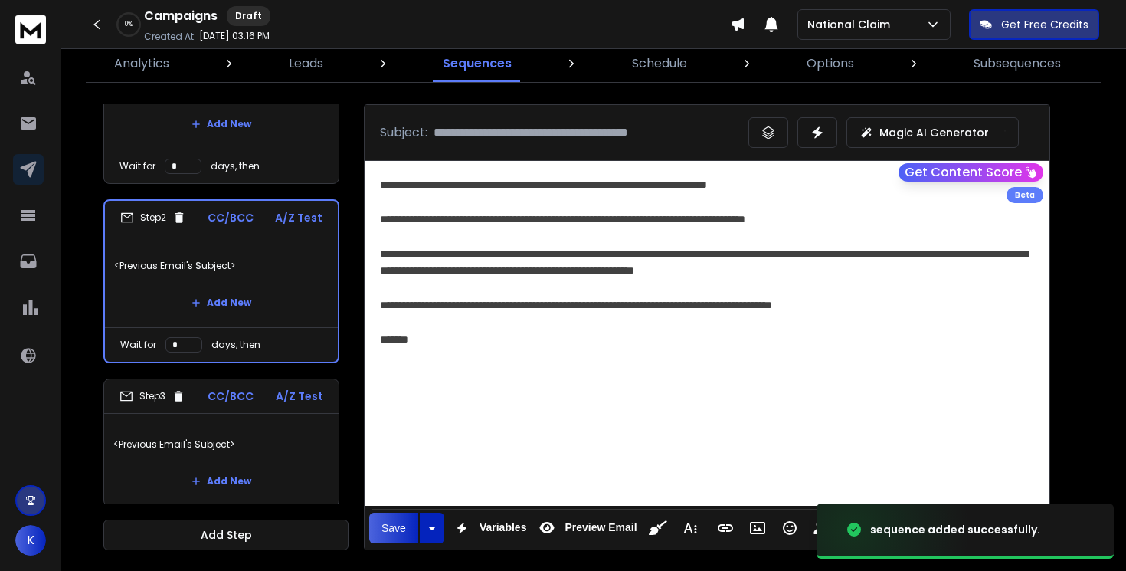
scroll to position [147, 0]
click at [194, 441] on p "<Previous Email's Subject>" at bounding box center [221, 442] width 216 height 43
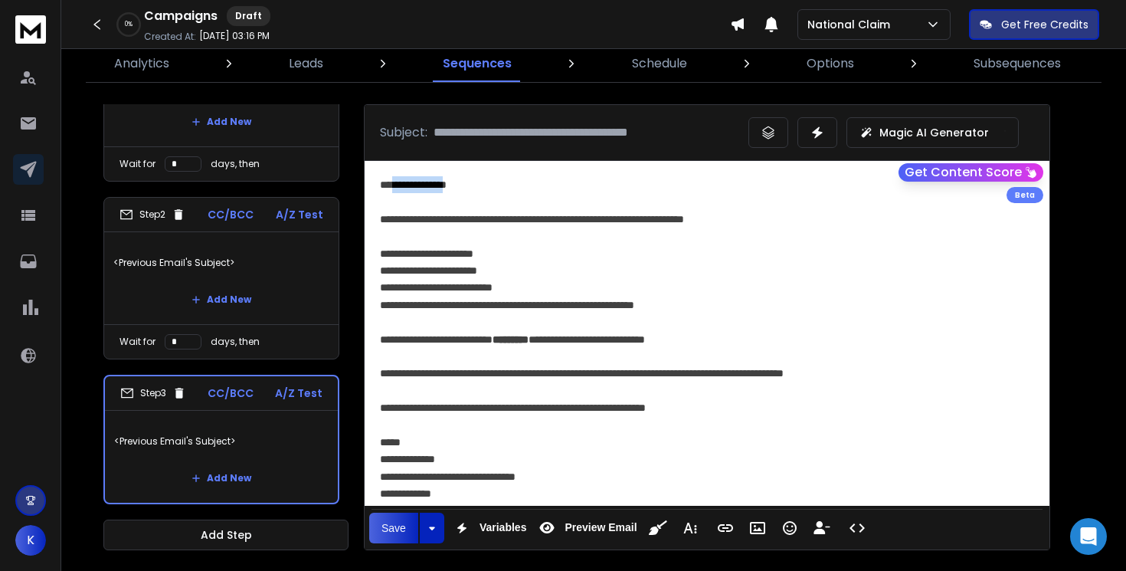
drag, startPoint x: 457, startPoint y: 184, endPoint x: 392, endPoint y: 184, distance: 64.4
click at [392, 184] on div "**********" at bounding box center [707, 184] width 654 height 17
click at [493, 532] on span "Variables" at bounding box center [504, 527] width 54 height 13
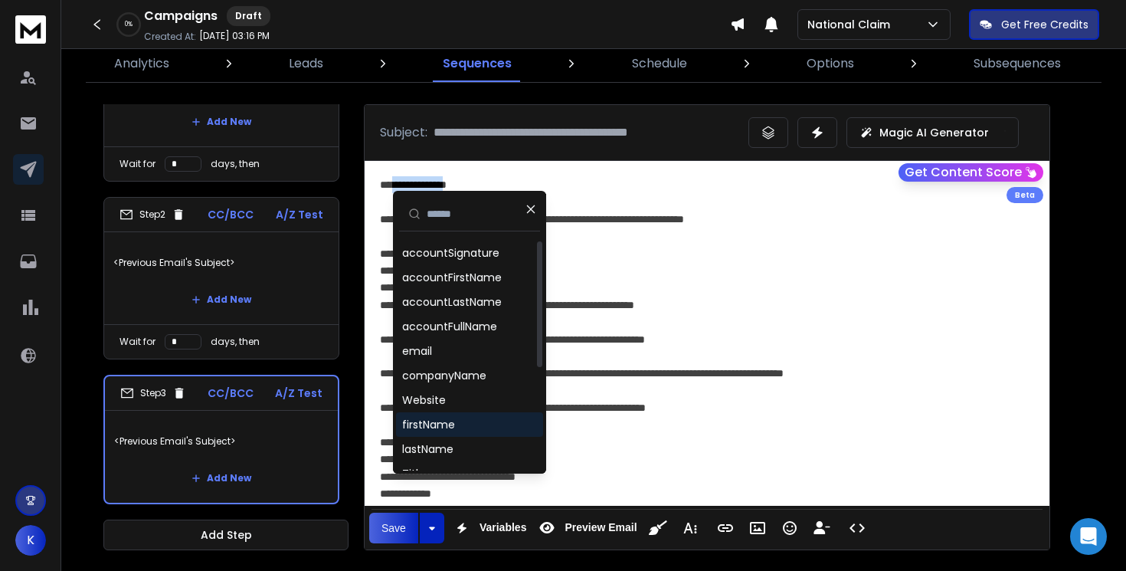
click at [451, 419] on div "firstName" at bounding box center [428, 424] width 53 height 15
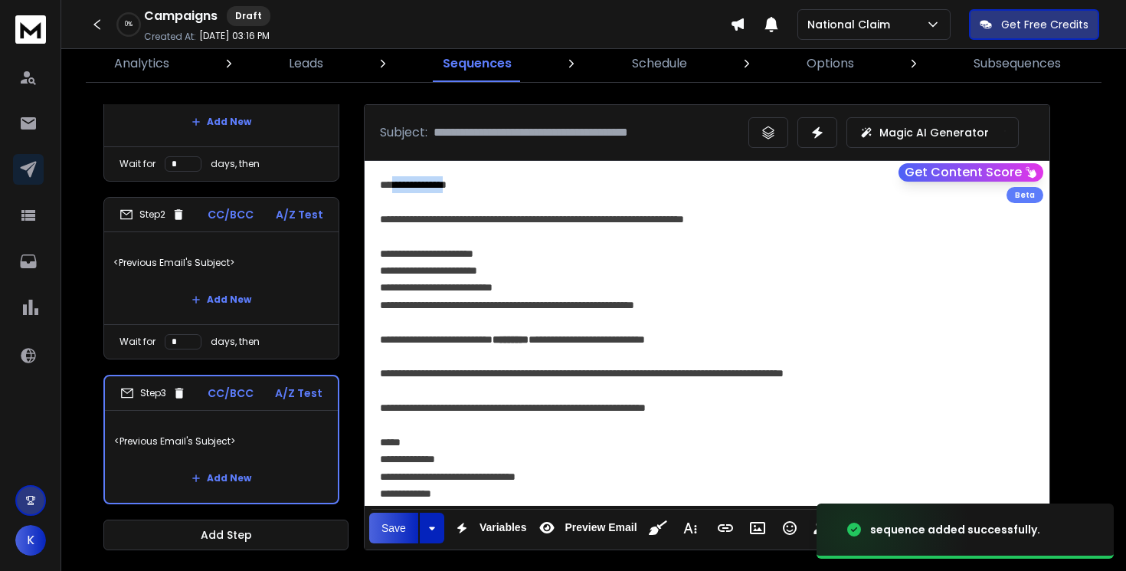
drag, startPoint x: 454, startPoint y: 189, endPoint x: 392, endPoint y: 183, distance: 61.6
click at [392, 183] on div "**********" at bounding box center [707, 184] width 654 height 17
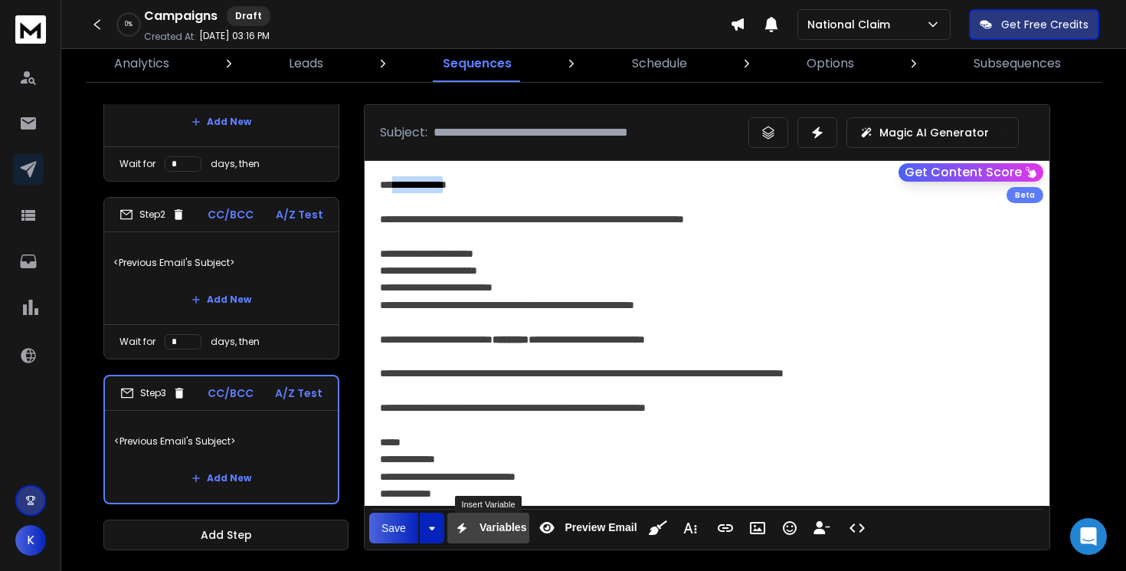
click at [483, 518] on div "Variables" at bounding box center [488, 528] width 83 height 25
click at [487, 527] on span "Variables" at bounding box center [504, 527] width 54 height 13
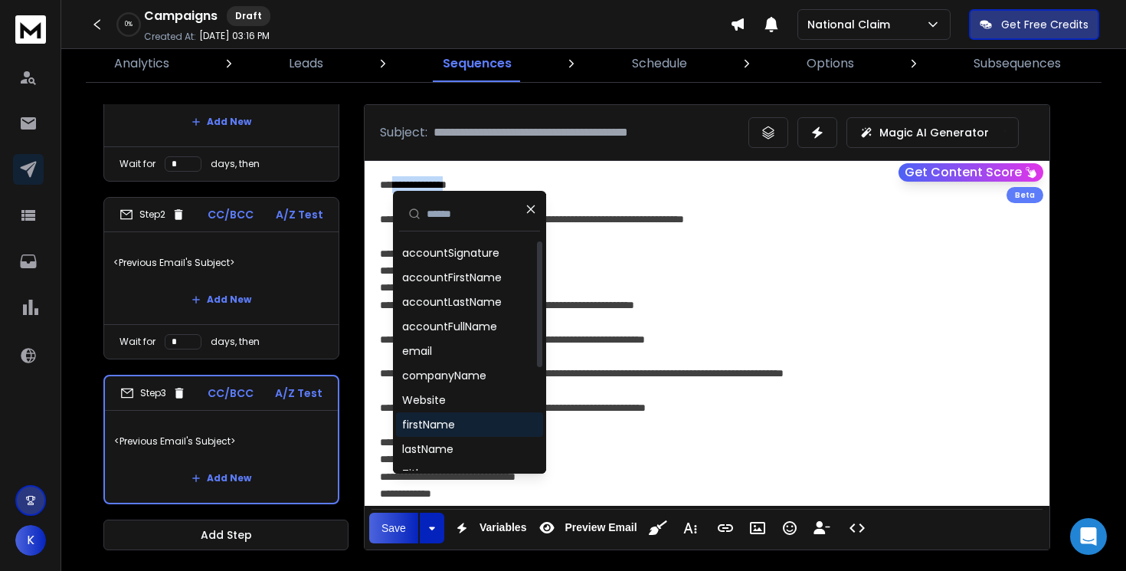
click at [454, 420] on div "firstName" at bounding box center [469, 424] width 147 height 25
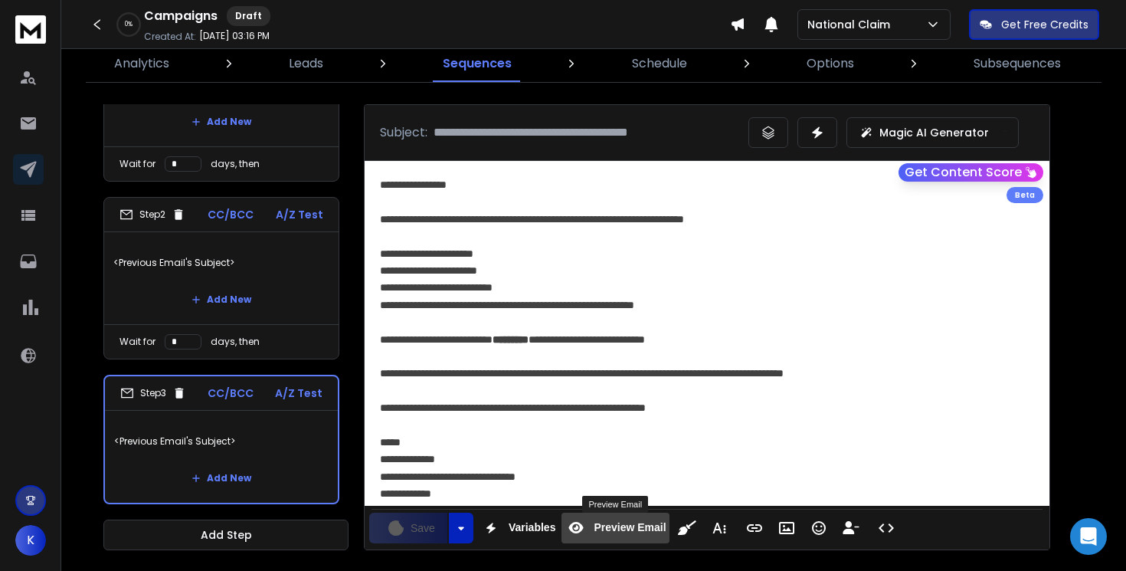
click at [622, 529] on span "Preview Email" at bounding box center [630, 527] width 78 height 13
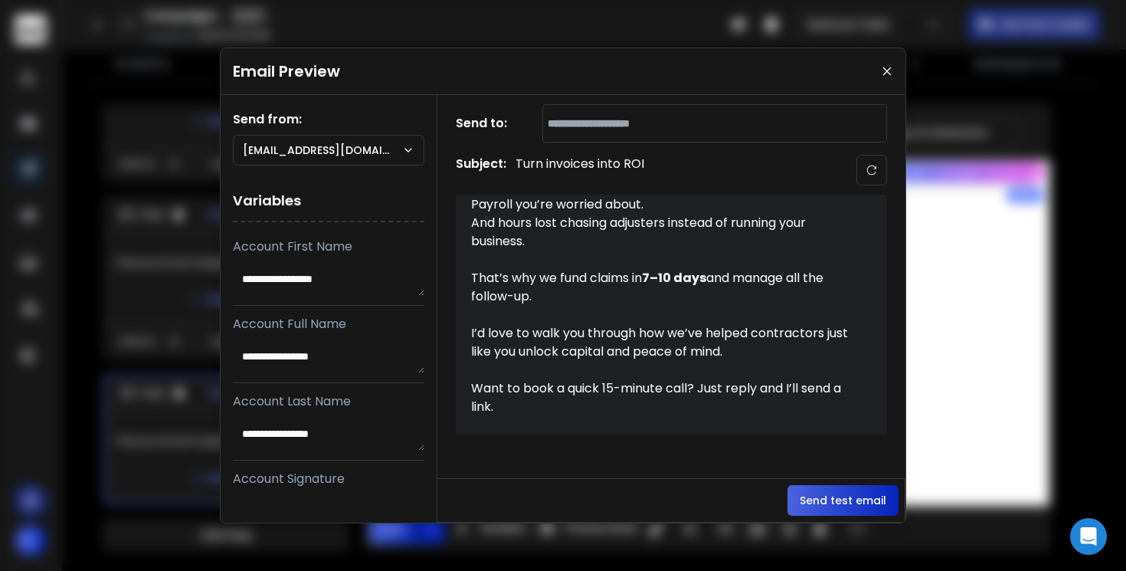
scroll to position [210, 0]
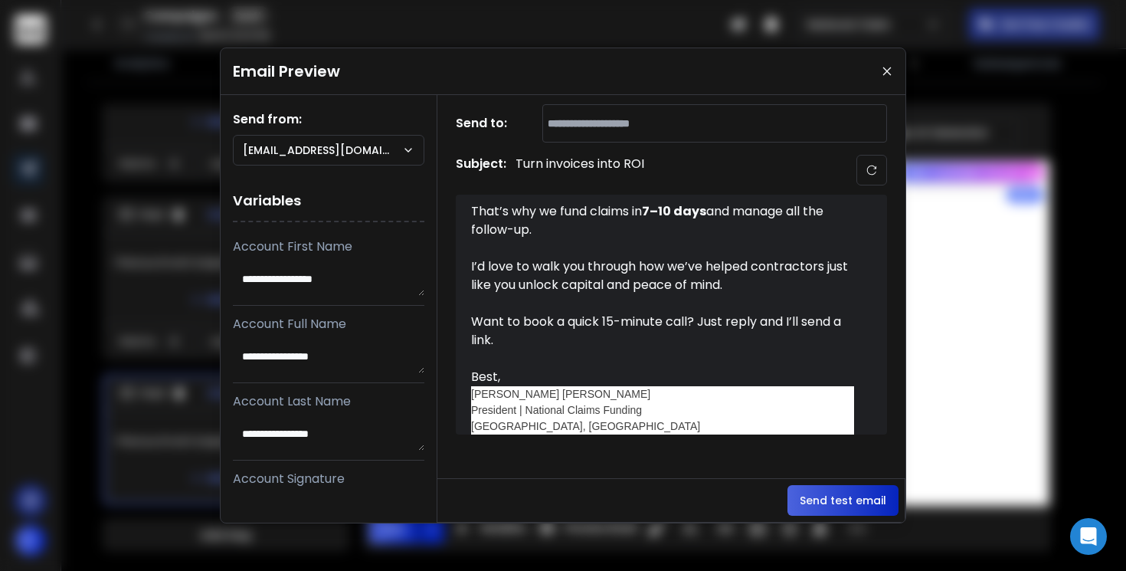
click at [889, 71] on icon at bounding box center [887, 71] width 12 height 12
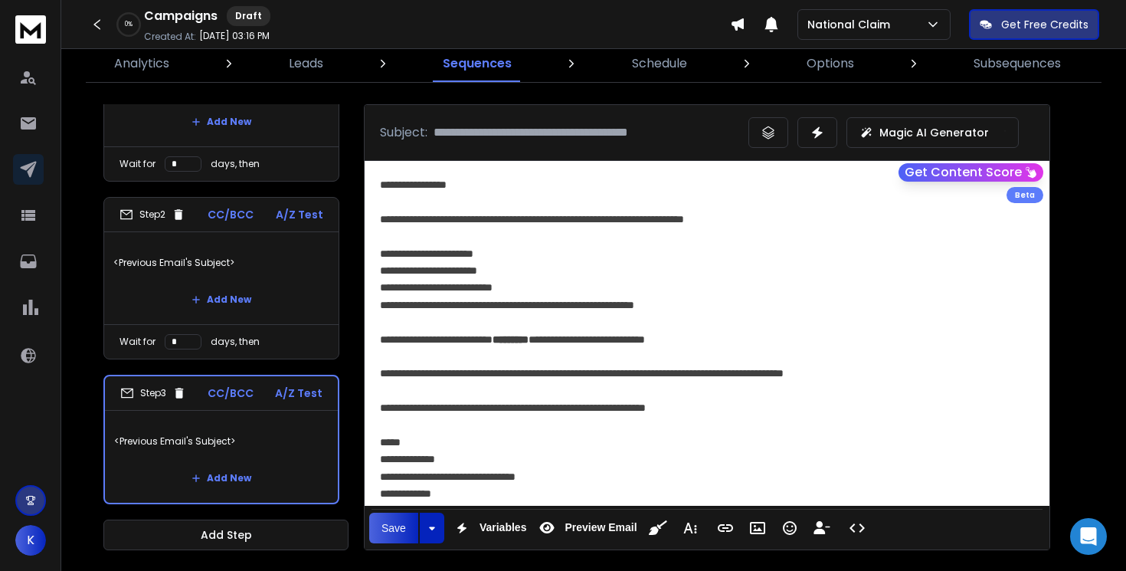
scroll to position [14, 0]
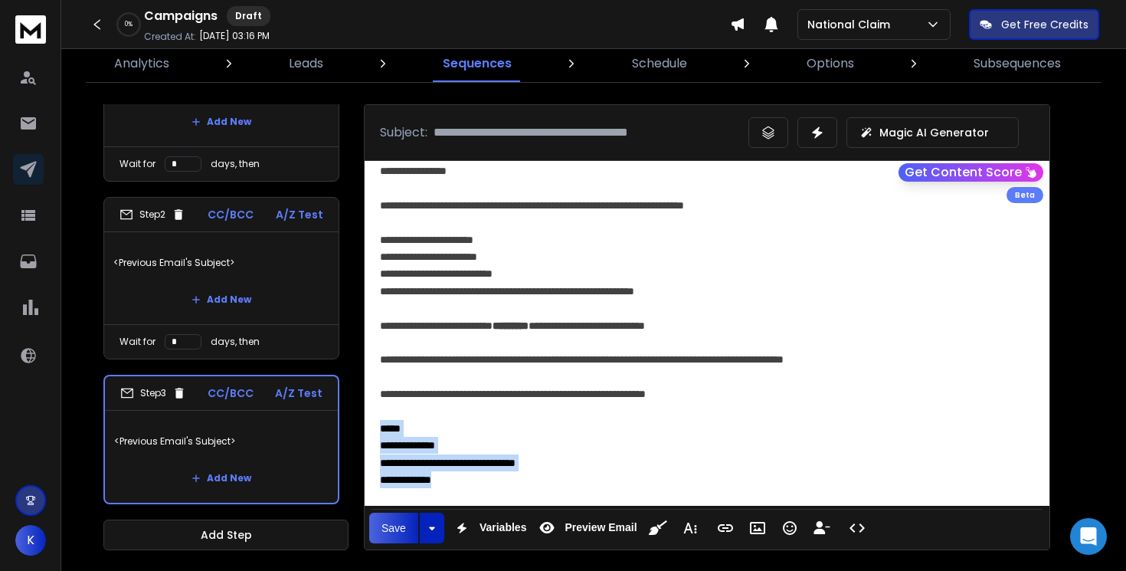
drag, startPoint x: 485, startPoint y: 486, endPoint x: 375, endPoint y: 433, distance: 121.6
click at [375, 433] on div "**********" at bounding box center [707, 332] width 685 height 342
click at [662, 522] on icon "button" at bounding box center [658, 527] width 18 height 15
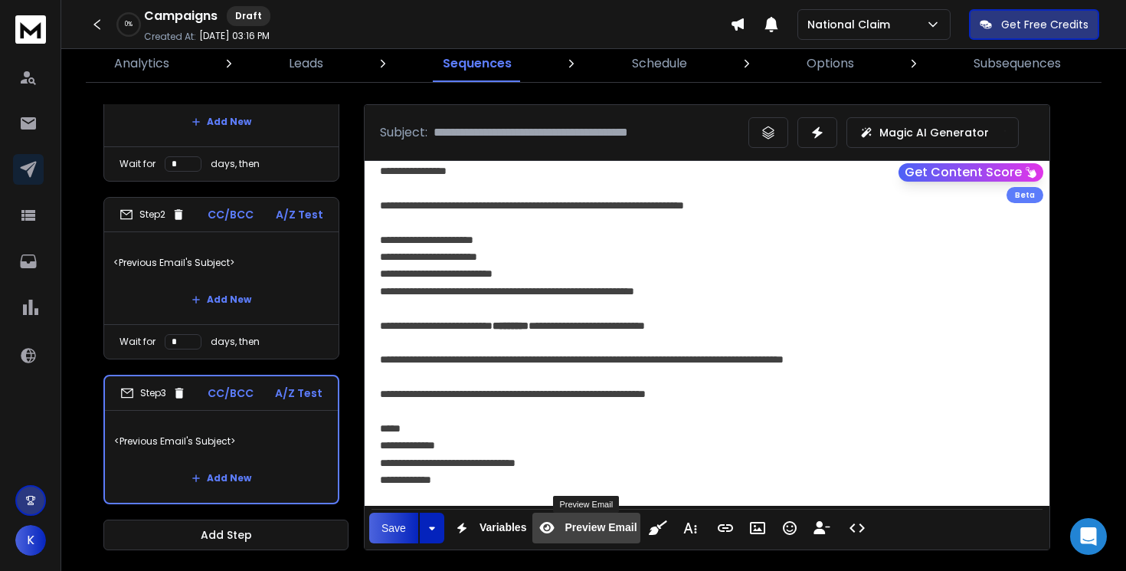
click at [547, 523] on icon "button" at bounding box center [547, 527] width 15 height 11
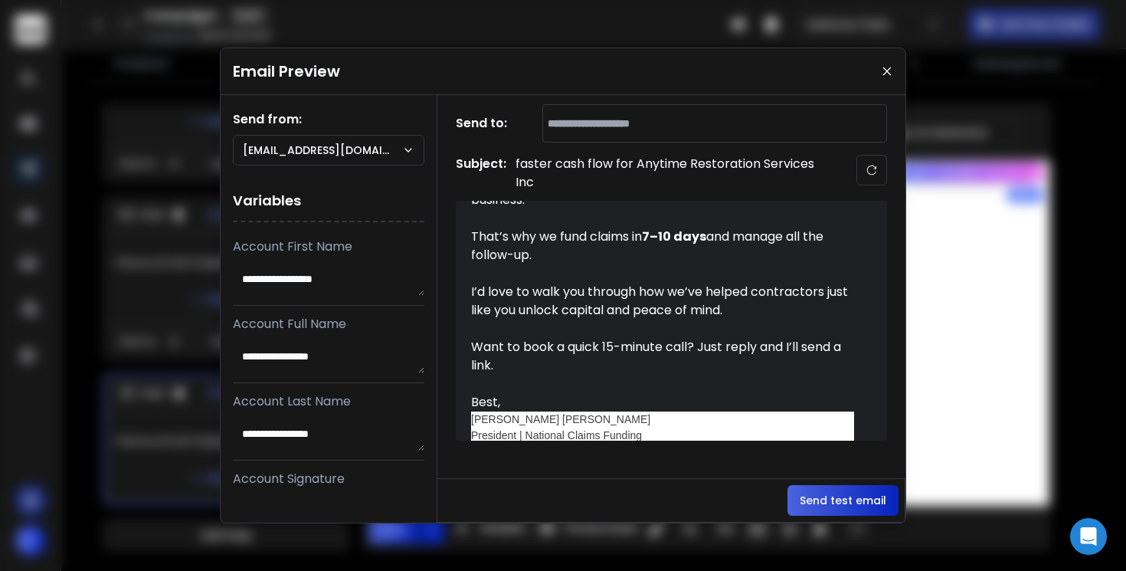
scroll to position [210, 0]
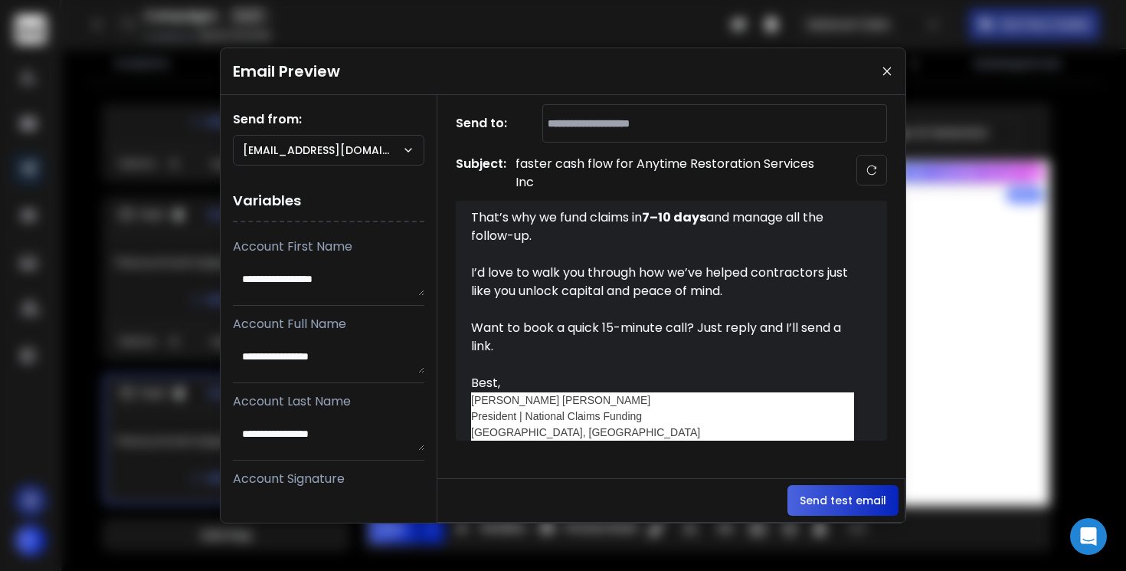
click at [883, 71] on icon at bounding box center [887, 71] width 12 height 12
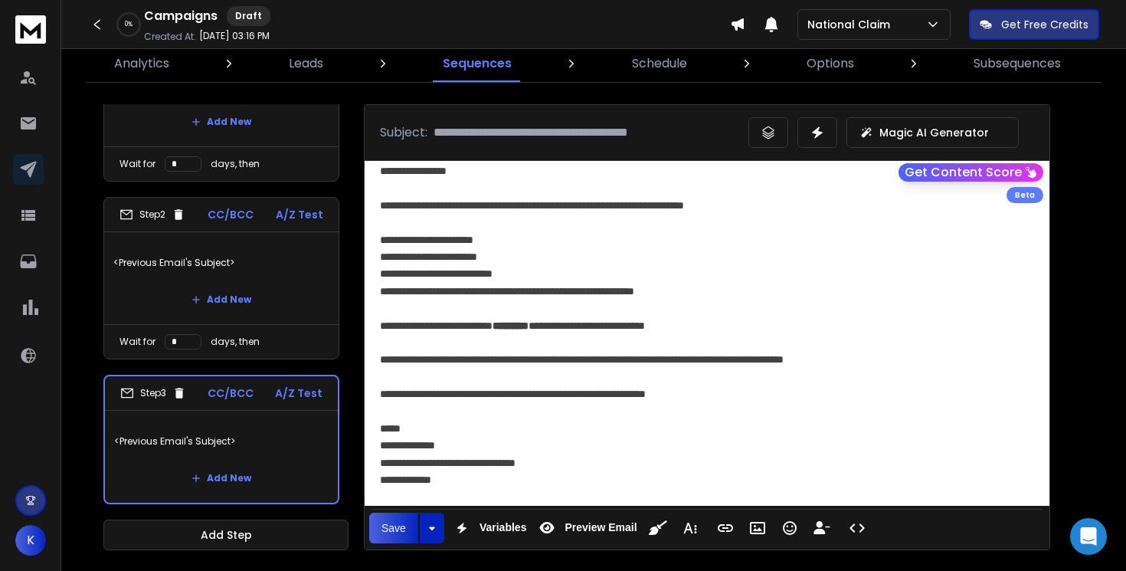
click at [444, 468] on div "**********" at bounding box center [707, 462] width 654 height 17
drag, startPoint x: 465, startPoint y: 483, endPoint x: 375, endPoint y: 446, distance: 96.9
click at [375, 446] on div "**********" at bounding box center [707, 332] width 685 height 342
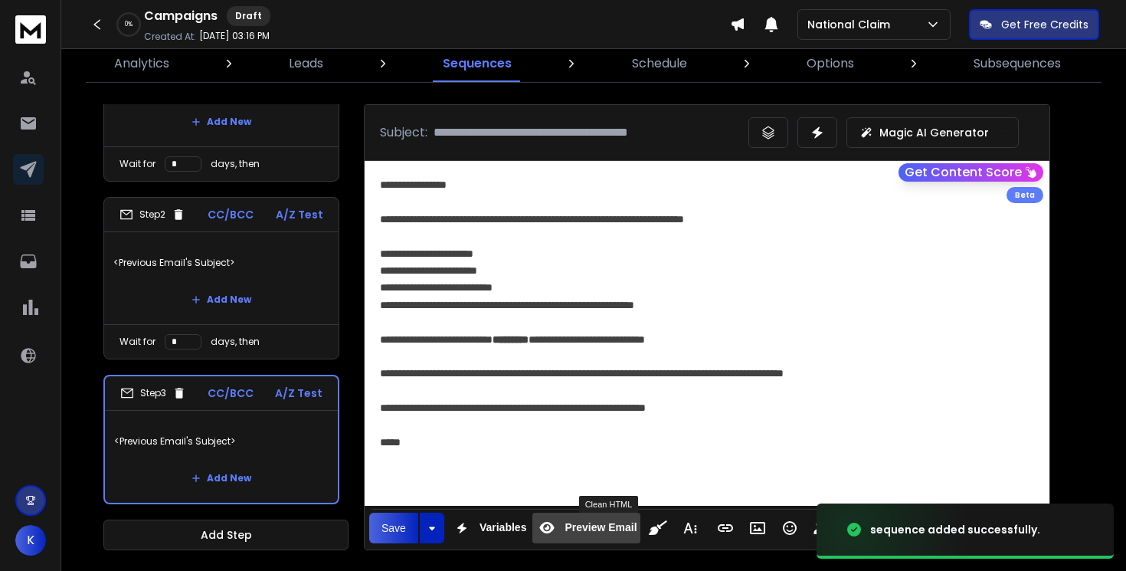
click at [619, 523] on span "Preview Email" at bounding box center [601, 527] width 78 height 13
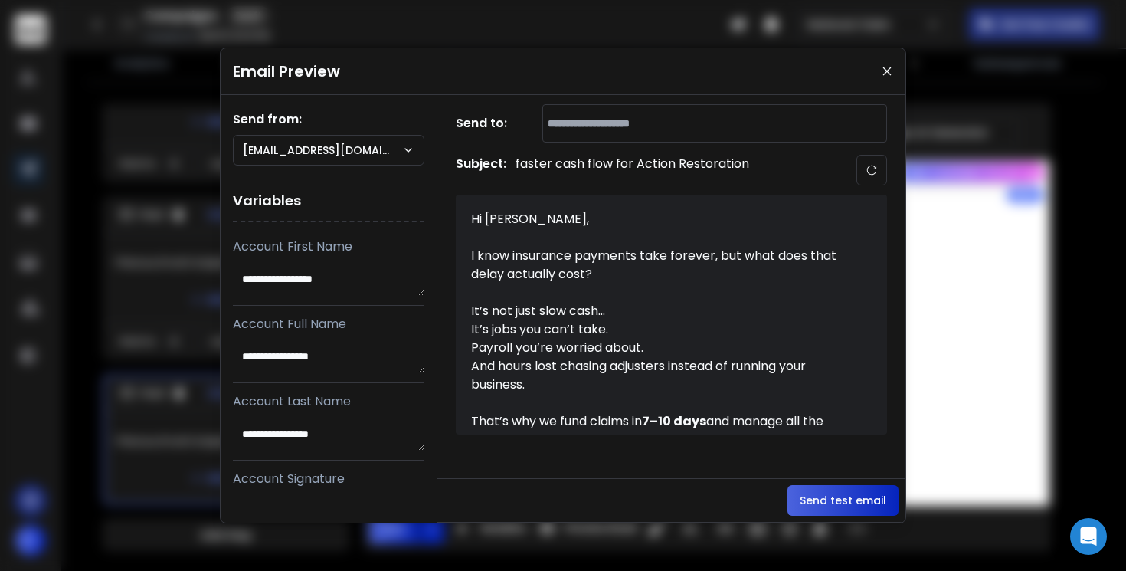
click at [886, 70] on icon at bounding box center [887, 71] width 12 height 12
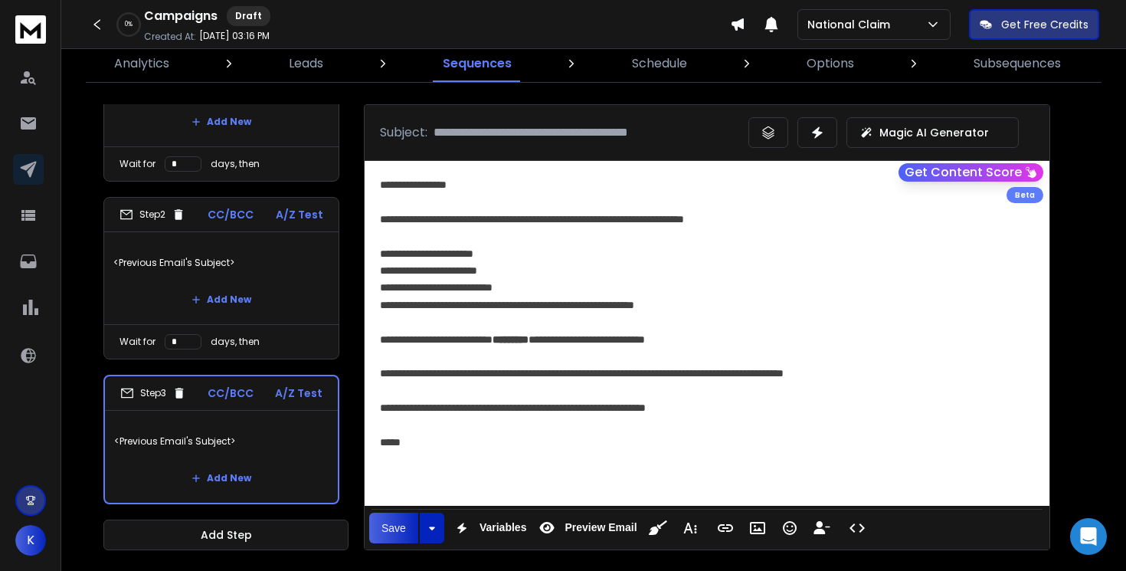
click at [205, 246] on p "<Previous Email's Subject>" at bounding box center [221, 262] width 216 height 43
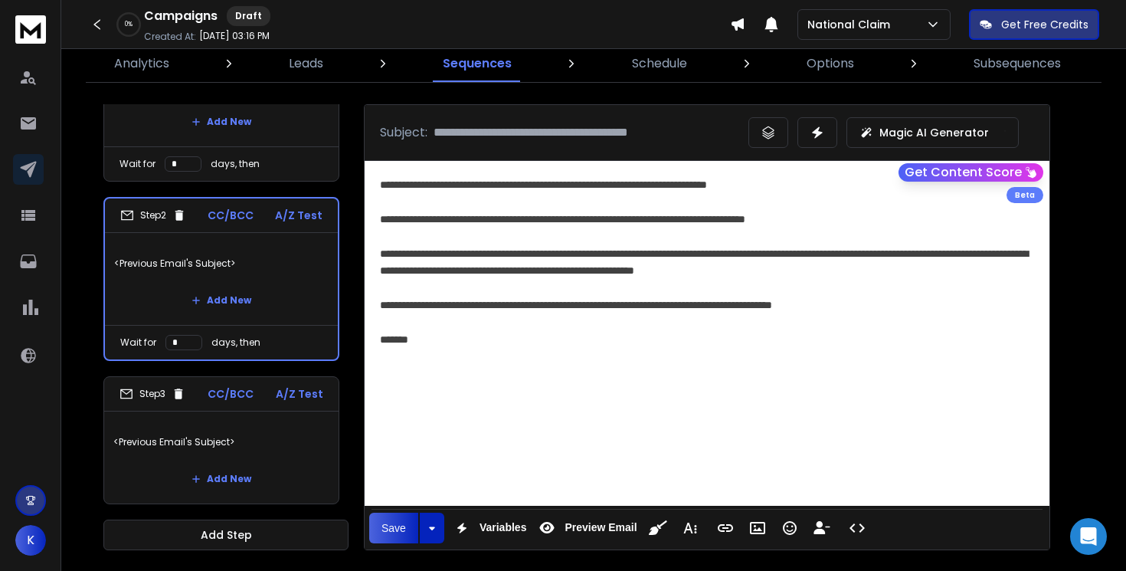
scroll to position [93, 0]
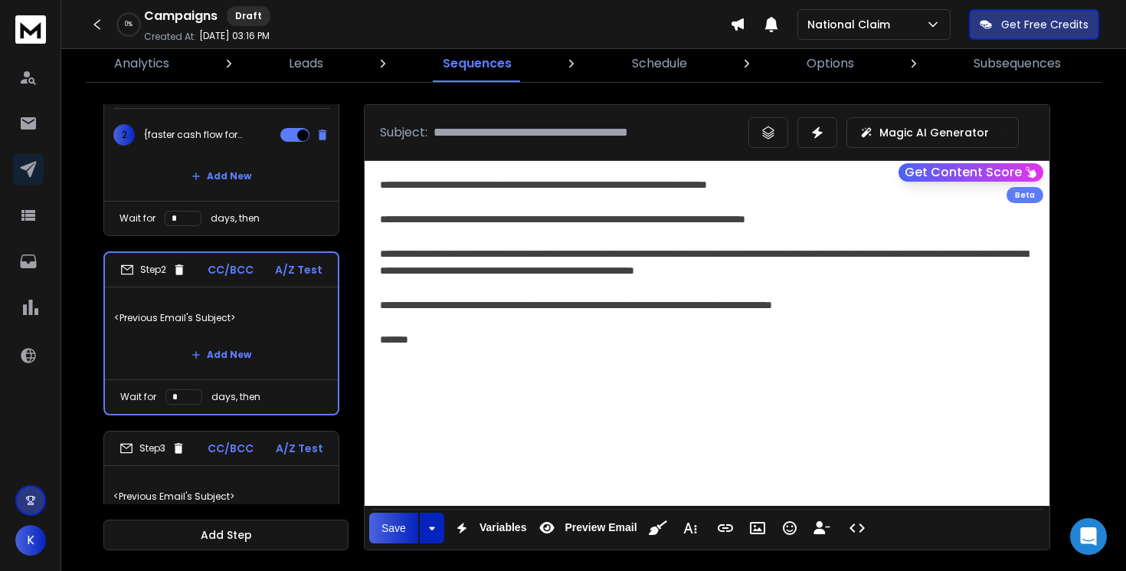
click at [185, 134] on p "{faster cash flow for {{companyName}}|Faster growth for {{companyName}}|Turn in…" at bounding box center [193, 135] width 98 height 12
type input "**********"
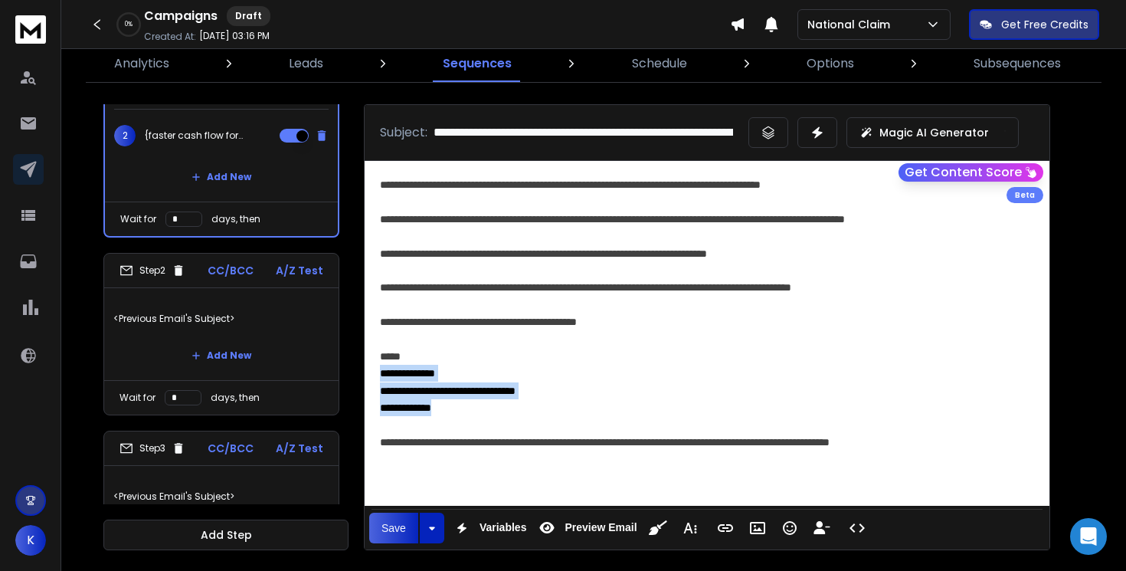
drag, startPoint x: 451, startPoint y: 407, endPoint x: 378, endPoint y: 372, distance: 80.5
click at [378, 372] on div "**********" at bounding box center [707, 332] width 685 height 342
copy div "**********"
click at [155, 494] on p "<Previous Email's Subject>" at bounding box center [221, 496] width 216 height 43
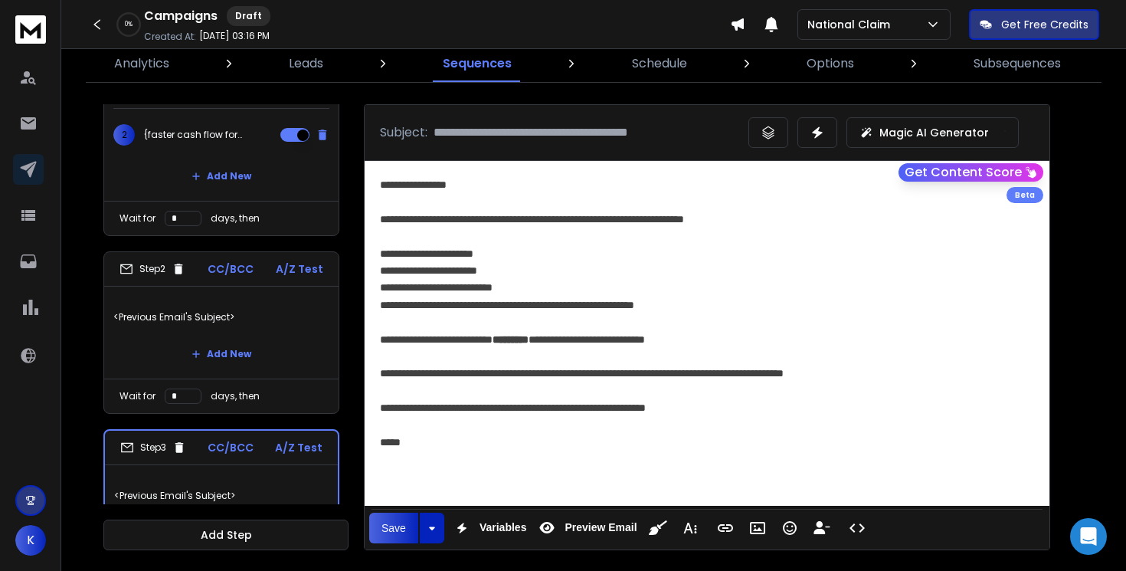
click at [432, 454] on div "**********" at bounding box center [707, 332] width 685 height 342
click at [456, 459] on div "**********" at bounding box center [707, 459] width 654 height 17
click at [554, 477] on div "**********" at bounding box center [707, 468] width 654 height 34
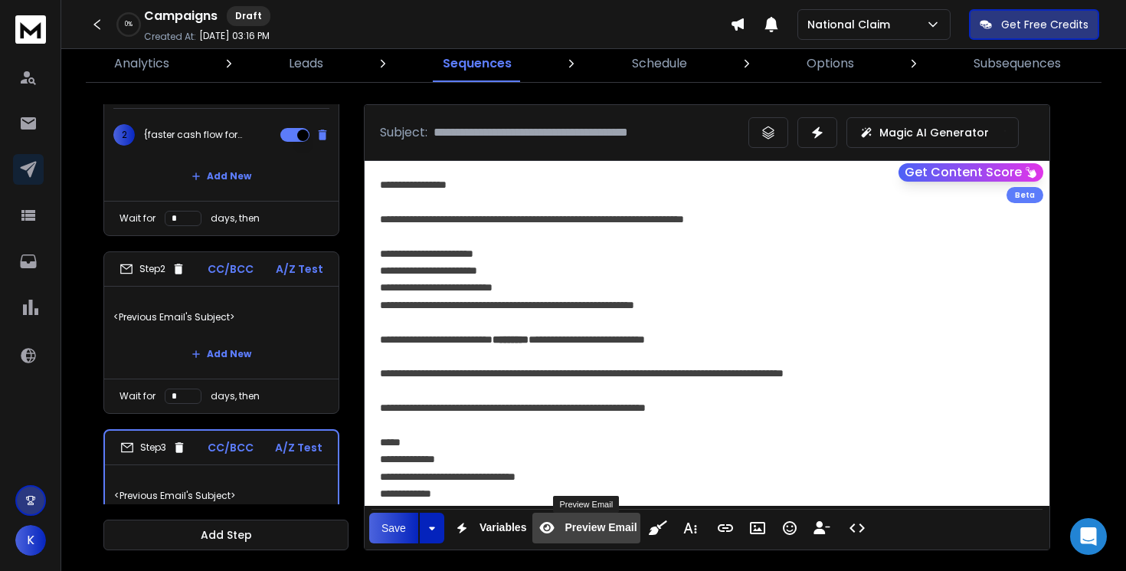
click at [559, 519] on div "Preview Email" at bounding box center [585, 527] width 107 height 25
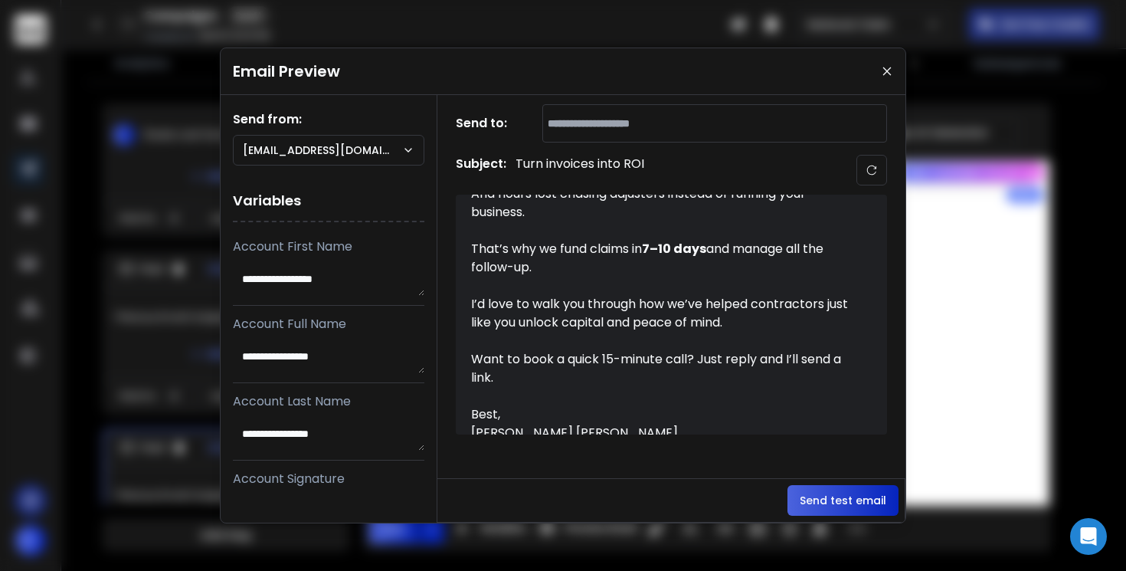
scroll to position [0, 0]
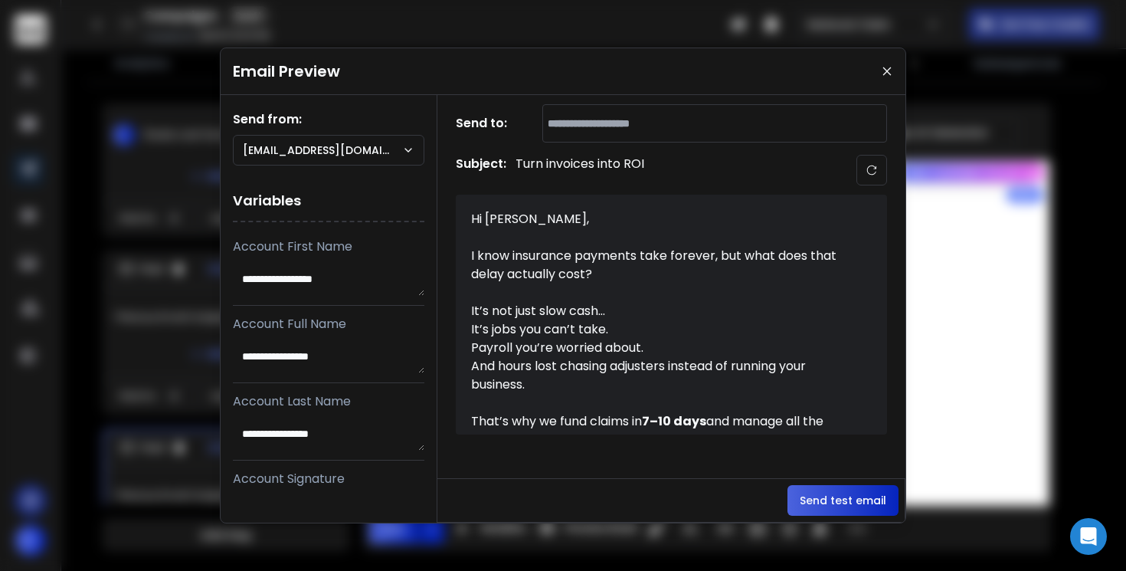
click at [886, 69] on icon at bounding box center [887, 71] width 12 height 12
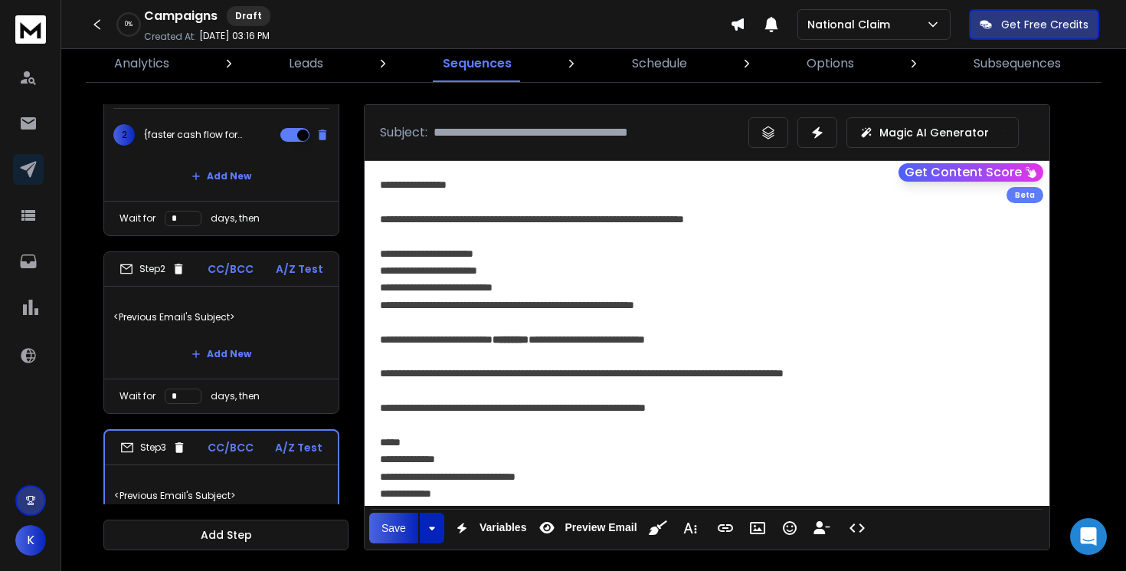
click at [379, 475] on div "**********" at bounding box center [707, 332] width 685 height 342
click at [380, 496] on div "**********" at bounding box center [707, 485] width 654 height 34
click at [551, 521] on icon "button" at bounding box center [547, 527] width 18 height 13
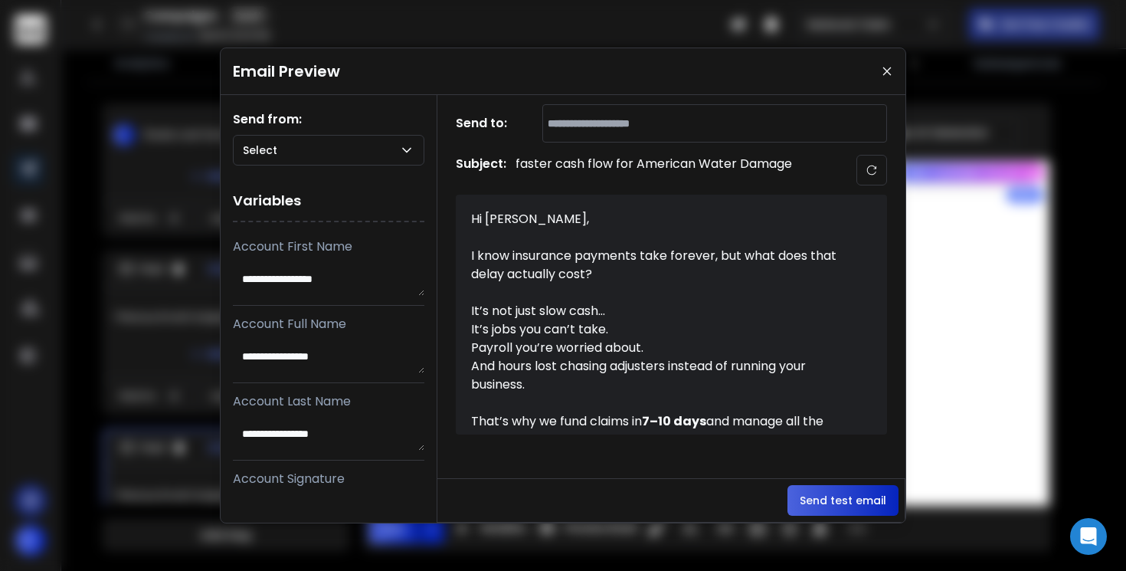
scroll to position [217, 0]
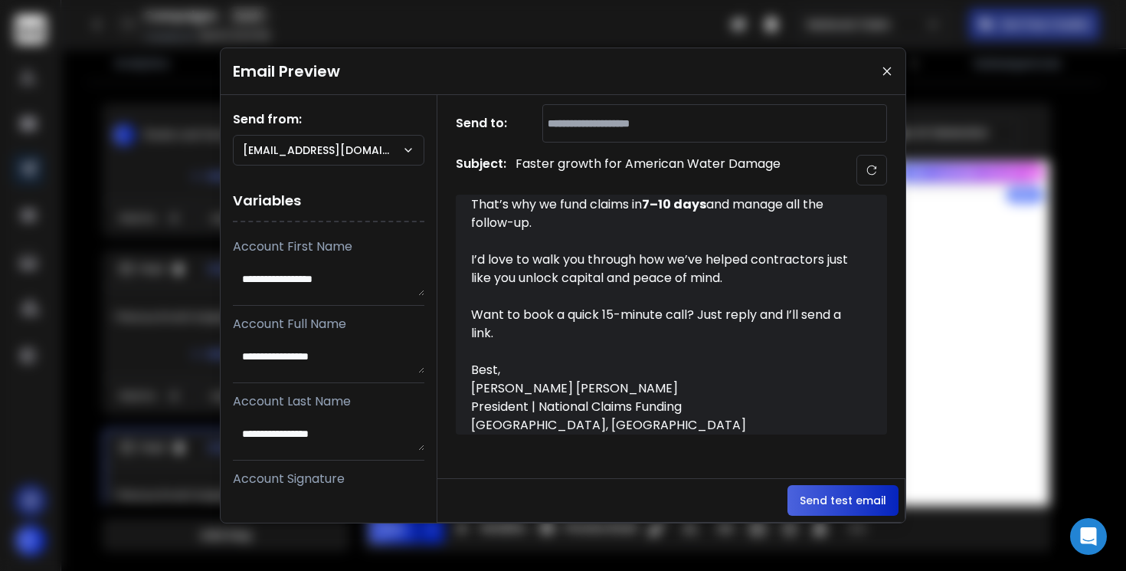
click at [880, 73] on div "Email Preview" at bounding box center [563, 71] width 685 height 46
click at [887, 73] on icon at bounding box center [887, 71] width 12 height 12
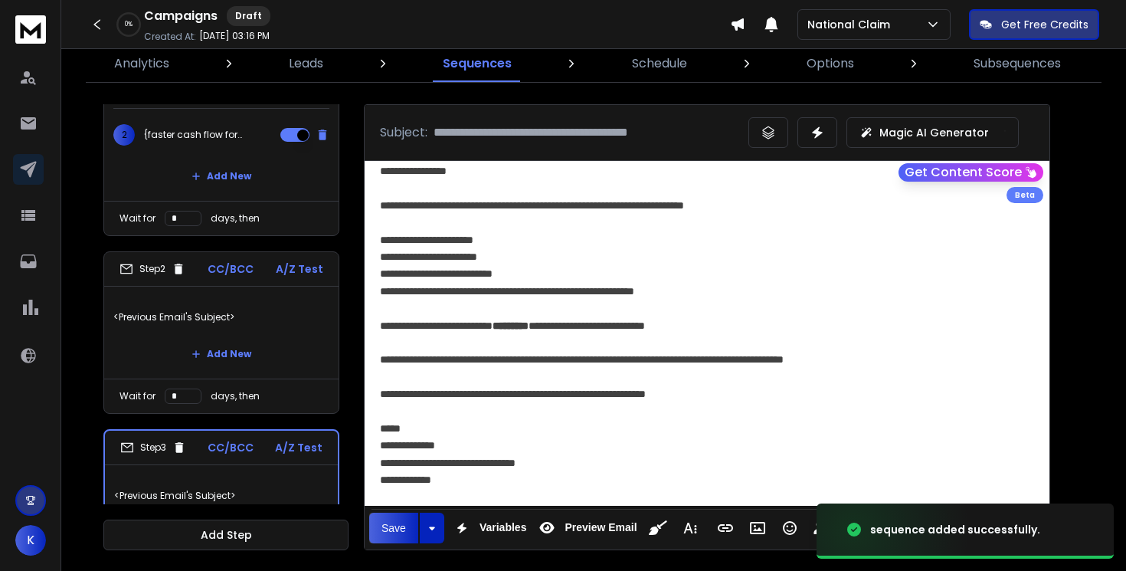
scroll to position [0, 0]
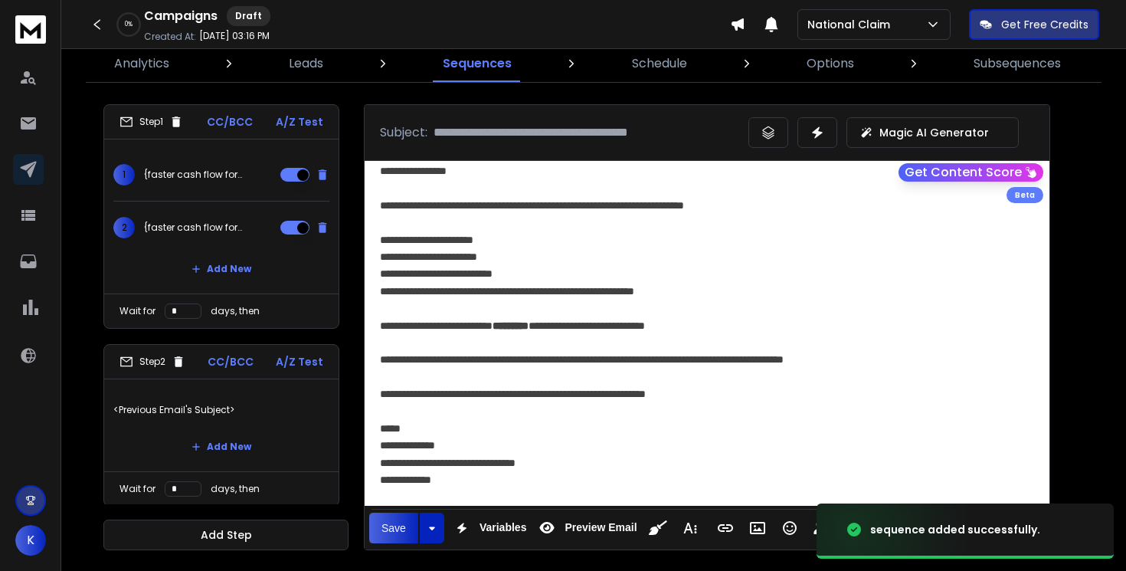
click at [165, 164] on div "1 {faster cash flow for {{companyName}}|Faster growth for {{companyName}}|Turn …" at bounding box center [177, 174] width 129 height 21
type input "**********"
